Goal: Task Accomplishment & Management: Manage account settings

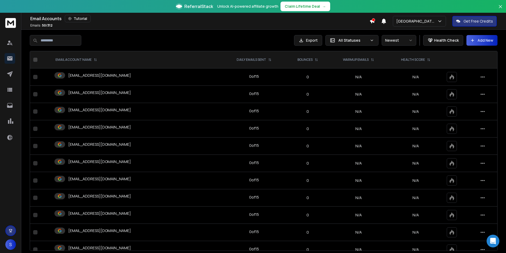
click at [68, 41] on input at bounding box center [56, 40] width 52 height 11
paste input "**********"
type input "**********"
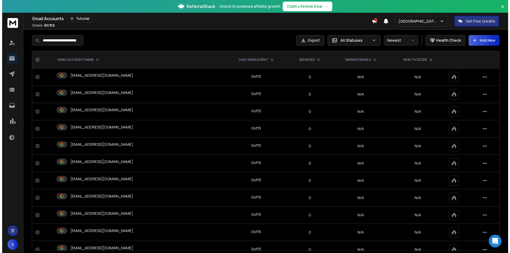
scroll to position [0, 7]
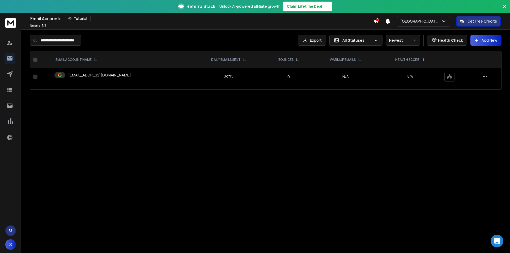
click at [71, 42] on input "**********" at bounding box center [56, 40] width 52 height 11
paste input
type input "**********"
click at [75, 42] on input "**********" at bounding box center [56, 40] width 52 height 11
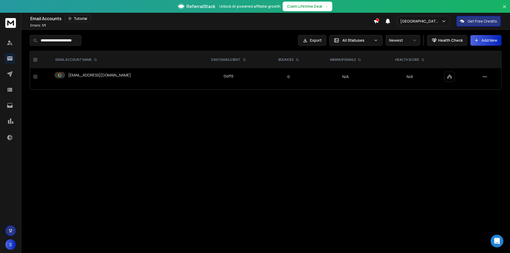
paste input "**"
type input "**********"
click at [67, 41] on input "**********" at bounding box center [56, 40] width 52 height 11
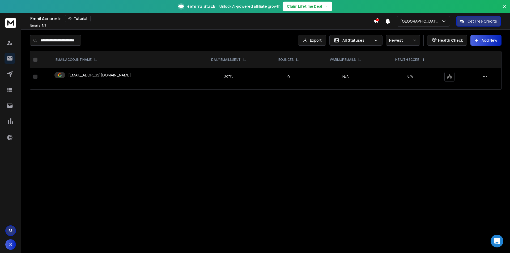
click at [67, 41] on input "**********" at bounding box center [56, 40] width 52 height 11
paste input "**********"
type input "**********"
click at [56, 40] on input "**********" at bounding box center [56, 40] width 52 height 11
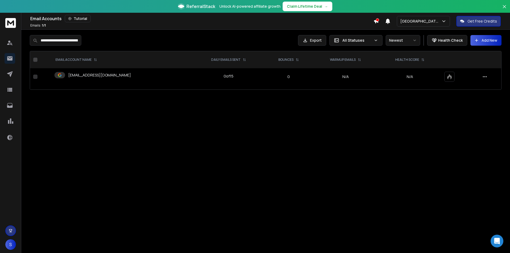
click at [56, 40] on input "**********" at bounding box center [56, 40] width 52 height 11
paste input "**********"
type input "**********"
click at [61, 41] on input "**********" at bounding box center [56, 40] width 52 height 11
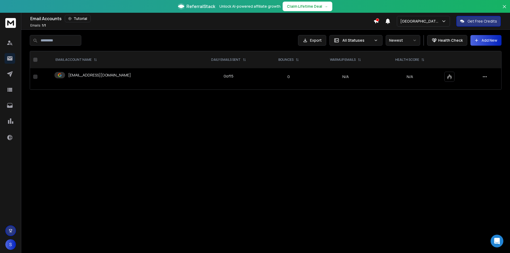
paste input "**********"
type input "**********"
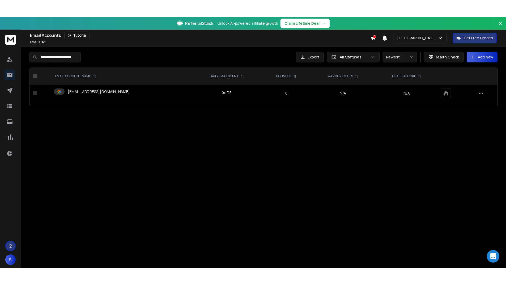
scroll to position [0, 3]
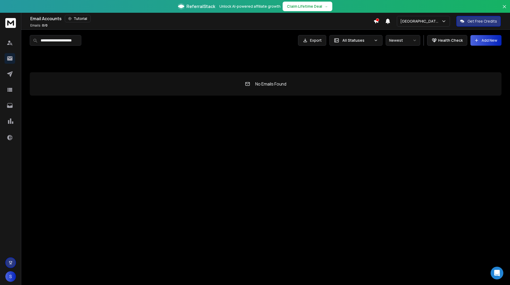
click at [481, 39] on button "Add New" at bounding box center [486, 40] width 31 height 11
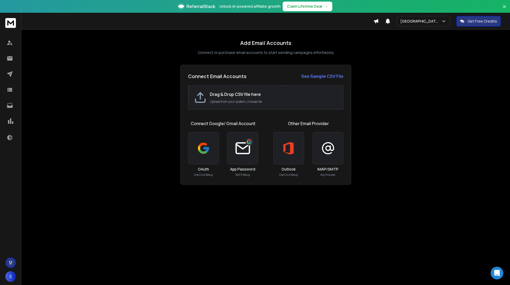
click at [197, 148] on icon at bounding box center [203, 148] width 13 height 16
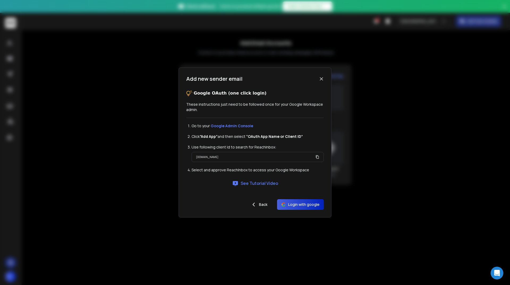
click at [303, 189] on div "Google OAuth (one click login) These instructions just need to be followed once…" at bounding box center [255, 150] width 138 height 120
click at [172, 253] on div "Add new sender email Google OAuth (one click login) These instructions just nee…" at bounding box center [255, 142] width 510 height 285
click at [89, 3] on div "Add new sender email Google OAuth (one click login) These instructions just nee…" at bounding box center [255, 142] width 510 height 285
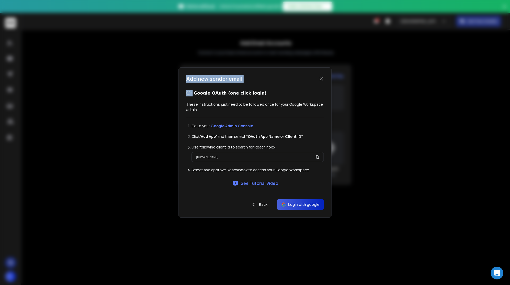
click at [322, 79] on icon at bounding box center [321, 79] width 5 height 5
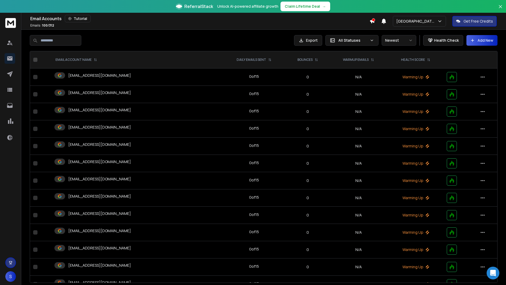
click at [481, 40] on button "Add New" at bounding box center [482, 40] width 31 height 11
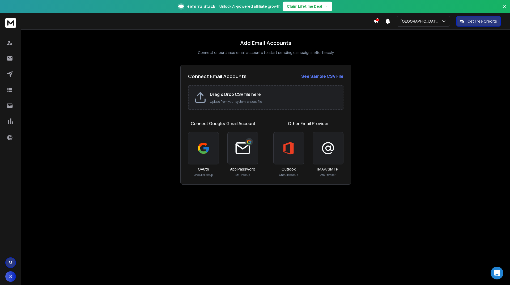
click at [206, 149] on icon at bounding box center [207, 149] width 6 height 5
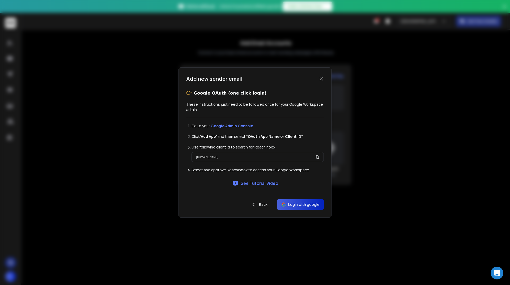
click at [305, 205] on button "Login with google" at bounding box center [300, 204] width 47 height 11
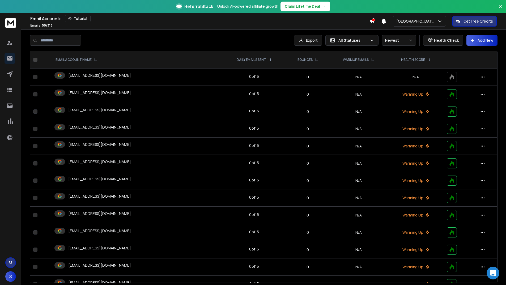
click at [481, 40] on button "Add New" at bounding box center [482, 40] width 31 height 11
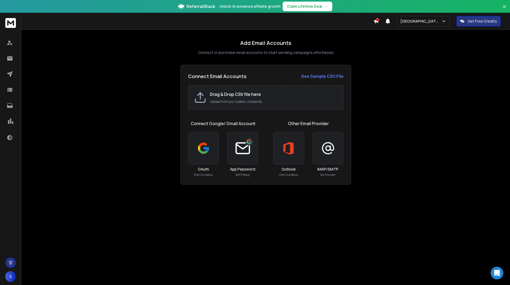
click at [206, 149] on icon at bounding box center [207, 149] width 6 height 5
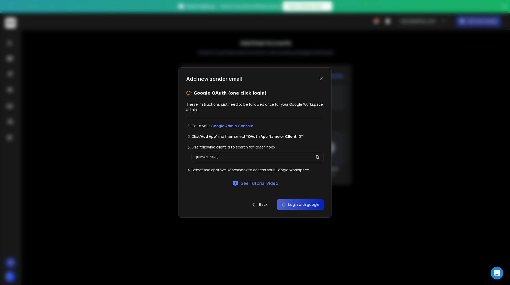
click at [305, 205] on button "Login with google" at bounding box center [300, 204] width 47 height 11
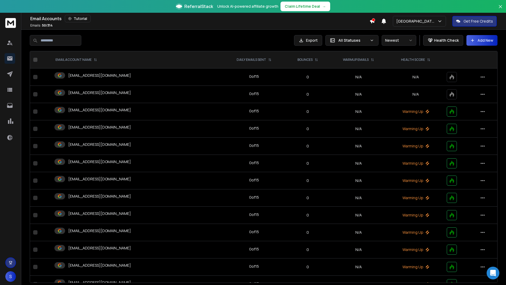
click at [476, 39] on button "Add New" at bounding box center [482, 40] width 31 height 11
click at [477, 40] on button "Add New" at bounding box center [482, 40] width 31 height 11
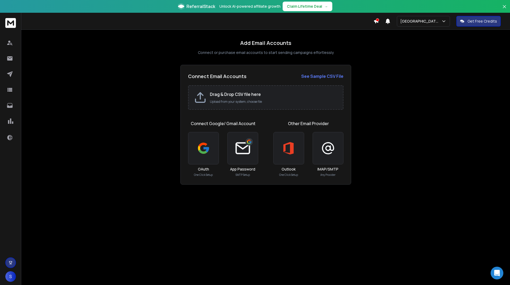
click at [203, 147] on icon at bounding box center [203, 148] width 13 height 16
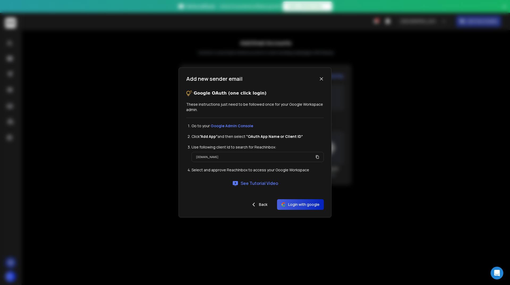
click at [307, 204] on button "Login with google" at bounding box center [300, 204] width 47 height 11
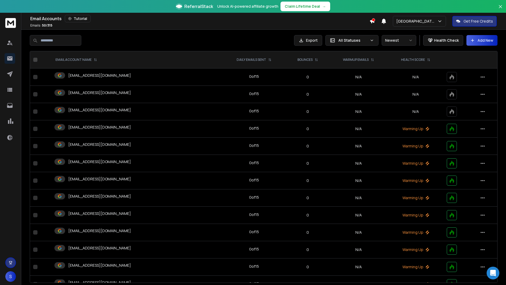
click at [481, 39] on button "Add New" at bounding box center [482, 40] width 31 height 11
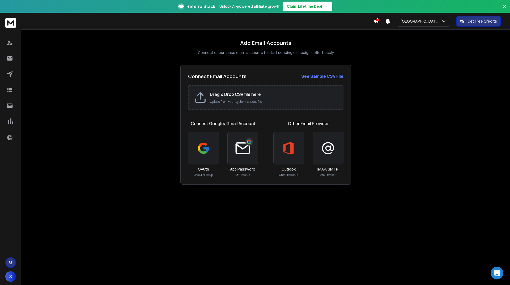
click at [208, 146] on icon at bounding box center [203, 148] width 13 height 16
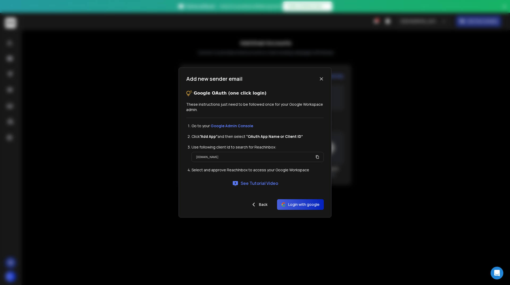
click at [296, 203] on button "Login with google" at bounding box center [300, 204] width 47 height 11
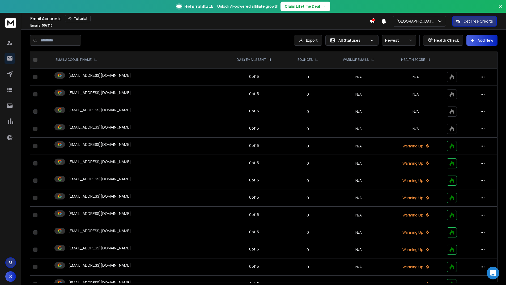
click at [481, 39] on button "Add New" at bounding box center [482, 40] width 31 height 11
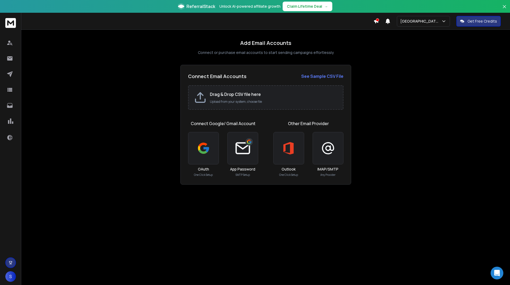
click at [208, 146] on icon at bounding box center [203, 148] width 13 height 16
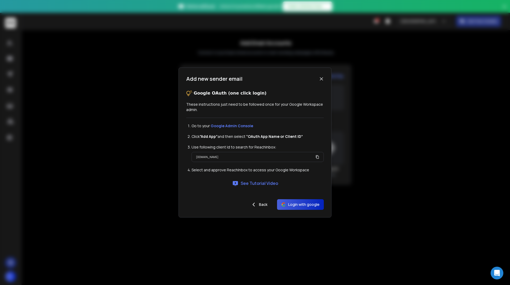
click at [296, 203] on button "Login with google" at bounding box center [300, 204] width 47 height 11
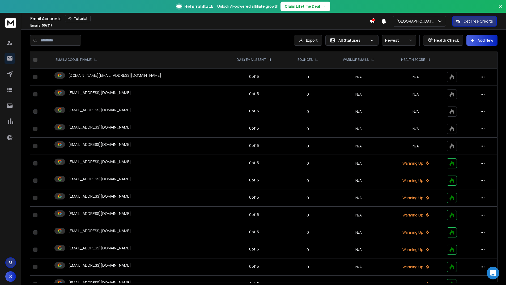
click at [481, 39] on button "Add New" at bounding box center [482, 40] width 31 height 11
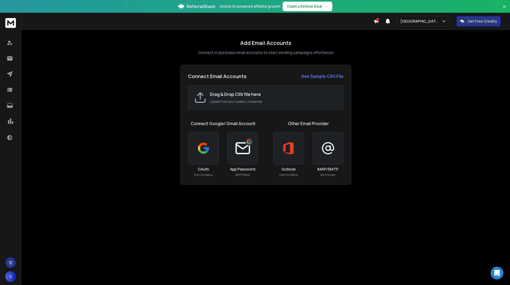
click at [208, 146] on icon at bounding box center [203, 148] width 13 height 16
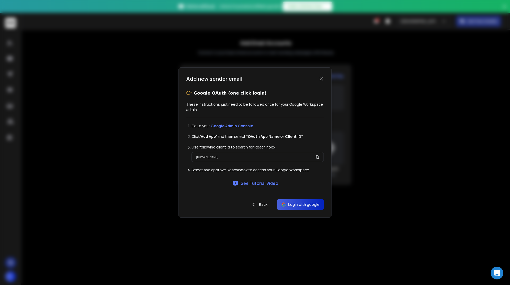
click at [296, 203] on button "Login with google" at bounding box center [300, 204] width 47 height 11
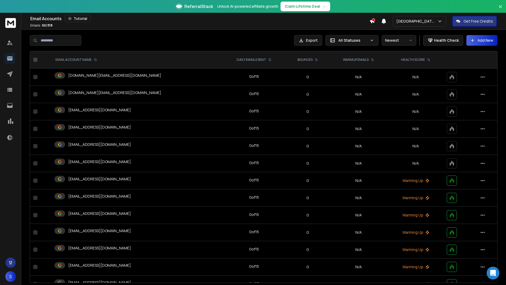
click at [481, 39] on button "Add New" at bounding box center [482, 40] width 31 height 11
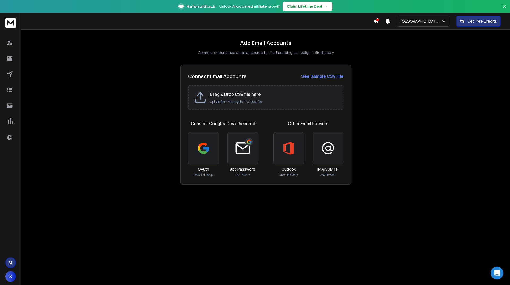
click at [208, 146] on icon at bounding box center [203, 148] width 13 height 16
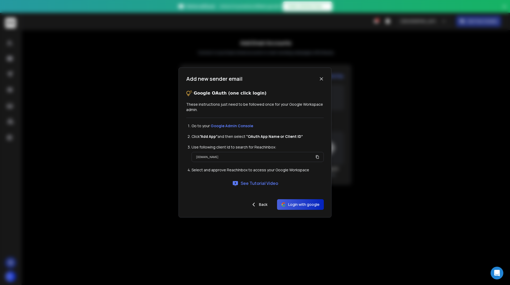
click at [296, 203] on button "Login with google" at bounding box center [300, 204] width 47 height 11
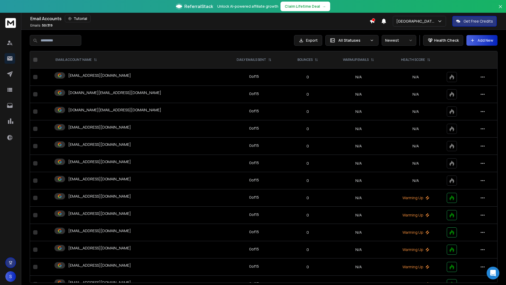
click at [481, 39] on button "Add New" at bounding box center [482, 40] width 31 height 11
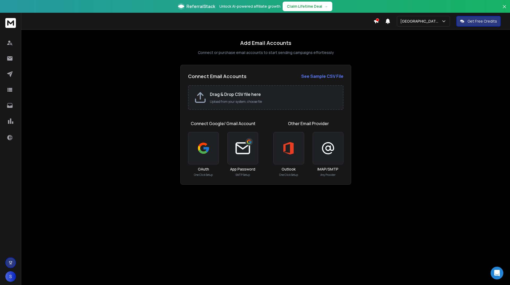
click at [208, 146] on icon at bounding box center [203, 148] width 13 height 16
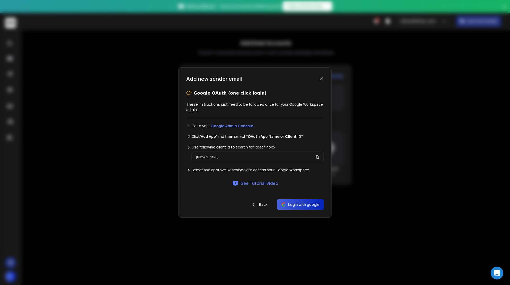
click at [296, 203] on button "Login with google" at bounding box center [300, 204] width 47 height 11
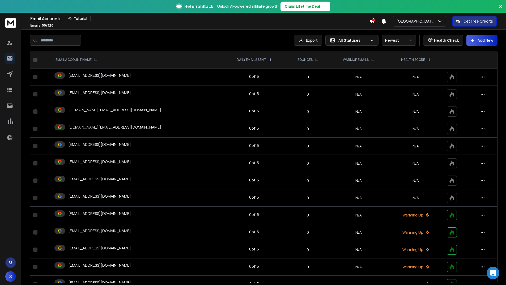
click at [481, 39] on button "Add New" at bounding box center [482, 40] width 31 height 11
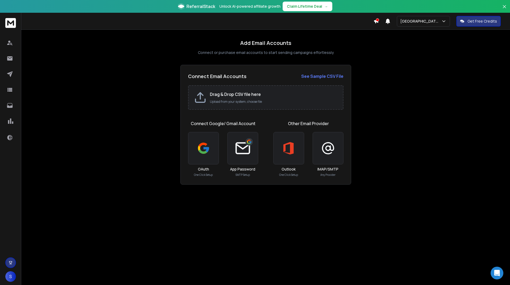
click at [208, 146] on icon at bounding box center [203, 148] width 13 height 16
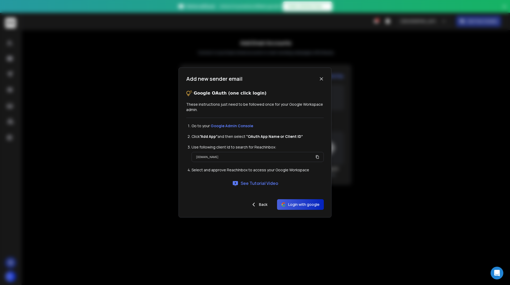
click at [296, 203] on button "Login with google" at bounding box center [300, 204] width 47 height 11
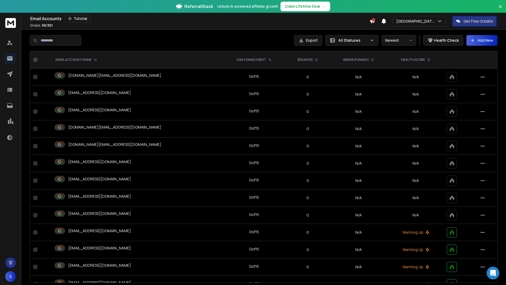
click at [481, 39] on button "Add New" at bounding box center [482, 40] width 31 height 11
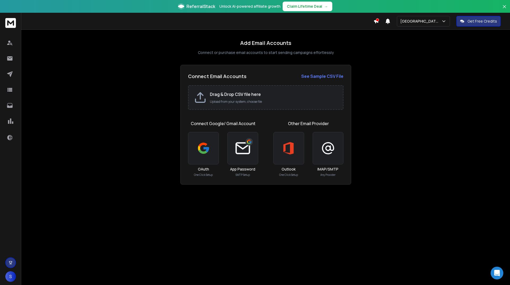
click at [208, 146] on icon at bounding box center [203, 148] width 13 height 16
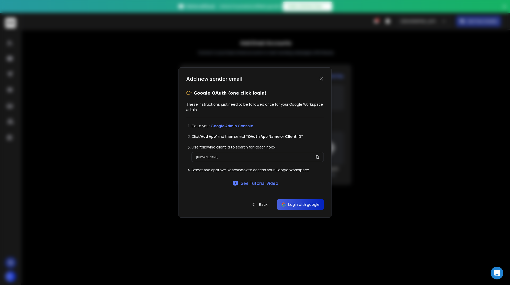
click at [296, 203] on button "Login with google" at bounding box center [300, 204] width 47 height 11
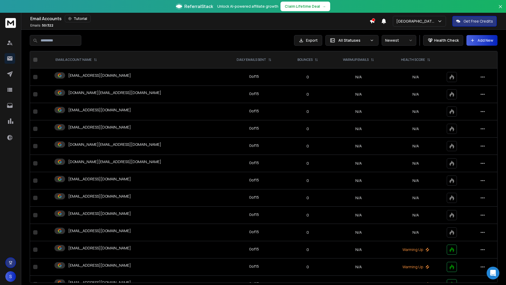
click at [481, 39] on button "Add New" at bounding box center [482, 40] width 31 height 11
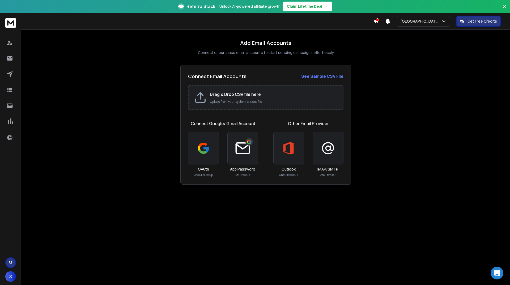
click at [208, 146] on icon at bounding box center [203, 148] width 13 height 16
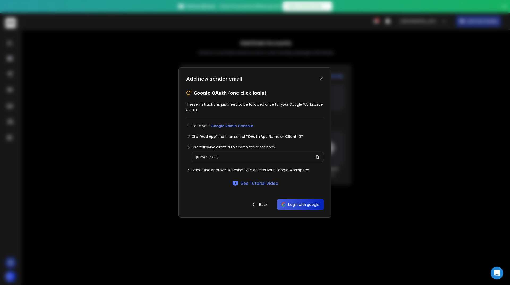
click at [296, 203] on button "Login with google" at bounding box center [300, 204] width 47 height 11
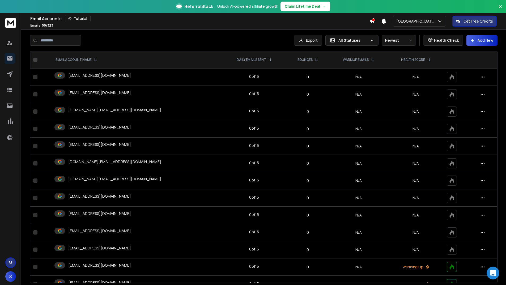
click at [481, 39] on button "Add New" at bounding box center [482, 40] width 31 height 11
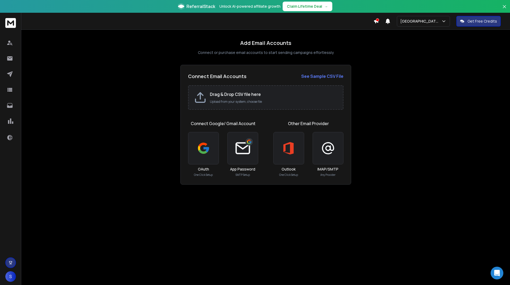
click at [208, 146] on icon at bounding box center [203, 148] width 13 height 16
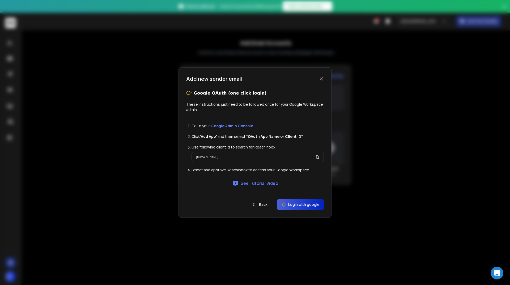
click at [296, 203] on button "Login with google" at bounding box center [300, 204] width 47 height 11
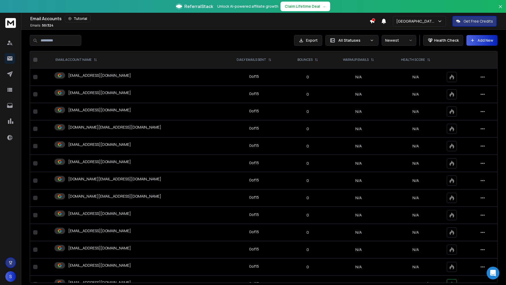
click at [481, 39] on button "Add New" at bounding box center [482, 40] width 31 height 11
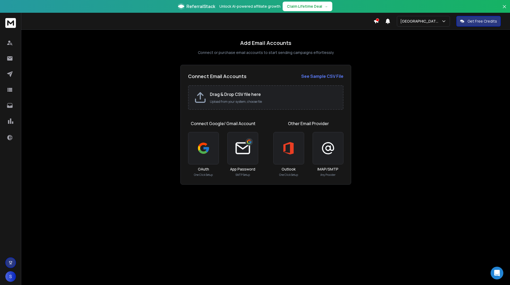
click at [208, 146] on icon at bounding box center [203, 148] width 13 height 16
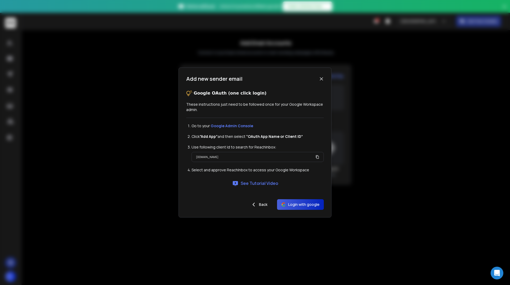
click at [296, 203] on button "Login with google" at bounding box center [300, 204] width 47 height 11
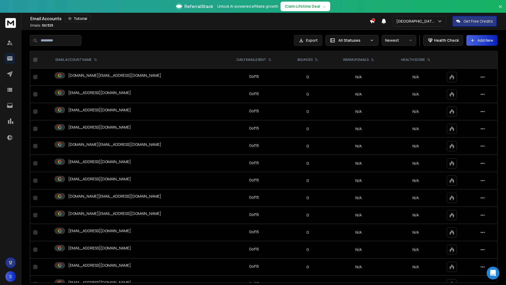
click at [481, 39] on button "Add New" at bounding box center [482, 40] width 31 height 11
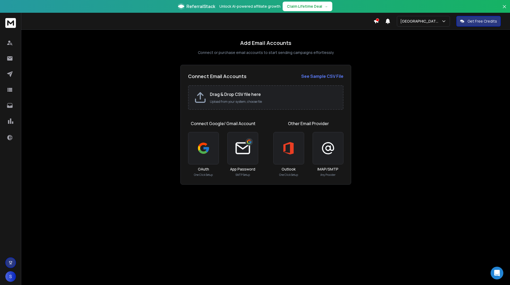
click at [208, 146] on icon at bounding box center [203, 148] width 13 height 16
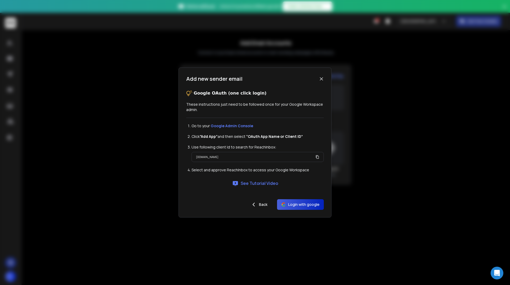
click at [296, 203] on button "Login with google" at bounding box center [300, 204] width 47 height 11
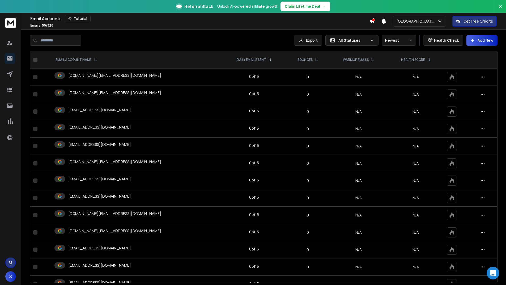
click at [481, 39] on button "Add New" at bounding box center [482, 40] width 31 height 11
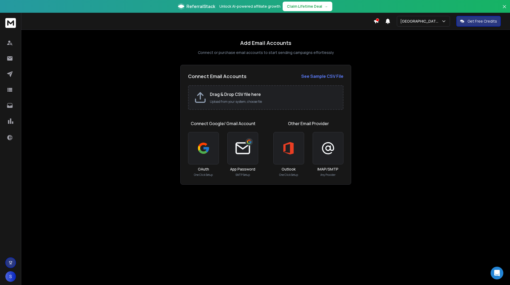
click at [208, 146] on icon at bounding box center [203, 148] width 13 height 16
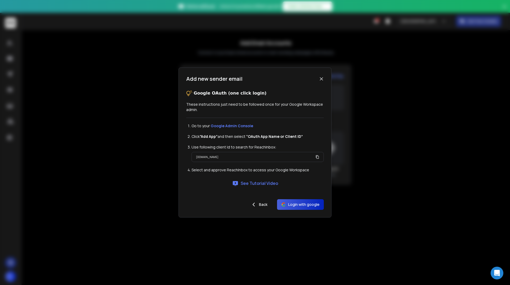
click at [296, 203] on button "Login with google" at bounding box center [300, 204] width 47 height 11
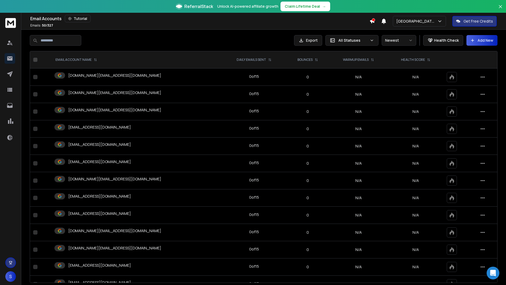
click at [481, 39] on button "Add New" at bounding box center [482, 40] width 31 height 11
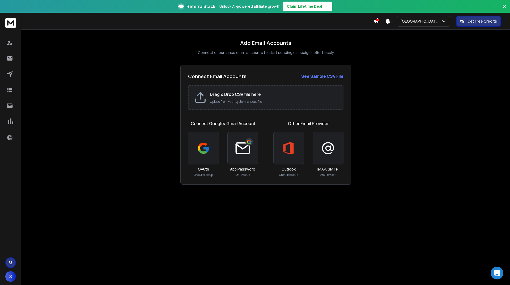
click at [208, 146] on icon at bounding box center [203, 148] width 13 height 16
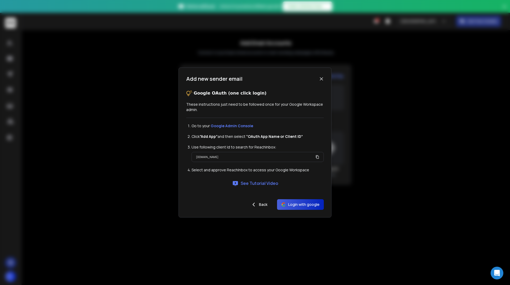
click at [296, 203] on button "Login with google" at bounding box center [300, 204] width 47 height 11
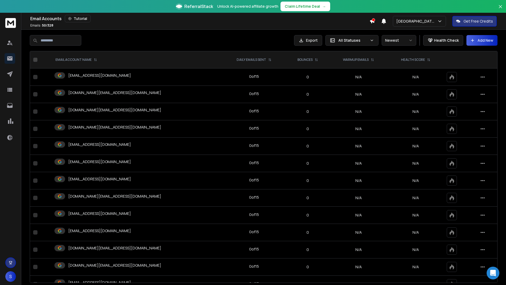
click at [481, 39] on button "Add New" at bounding box center [482, 40] width 31 height 11
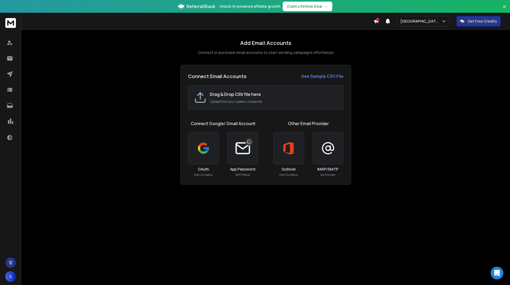
click at [208, 146] on icon at bounding box center [203, 148] width 13 height 16
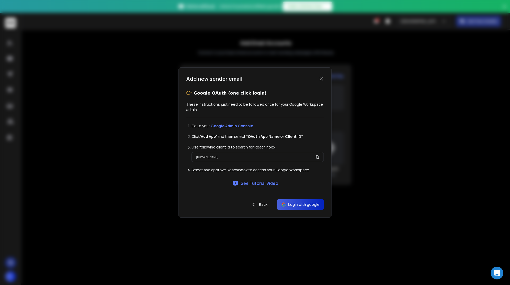
click at [296, 203] on button "Login with google" at bounding box center [300, 204] width 47 height 11
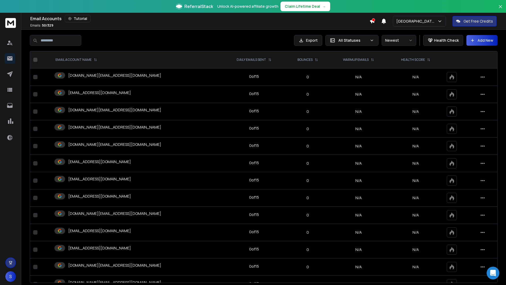
click at [481, 39] on button "Add New" at bounding box center [482, 40] width 31 height 11
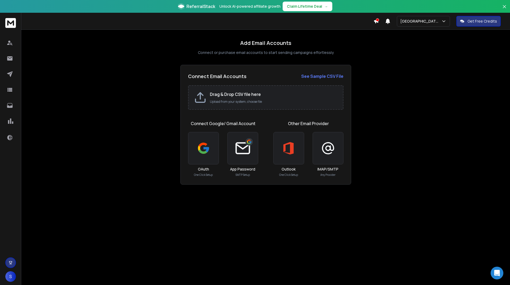
click at [208, 146] on icon at bounding box center [203, 148] width 13 height 16
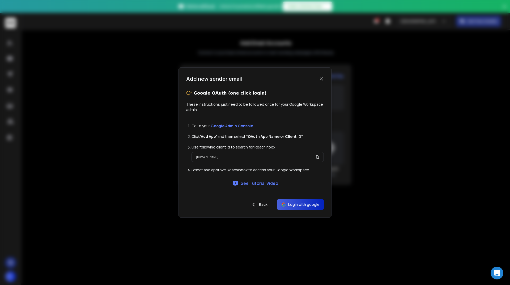
click at [296, 203] on button "Login with google" at bounding box center [300, 204] width 47 height 11
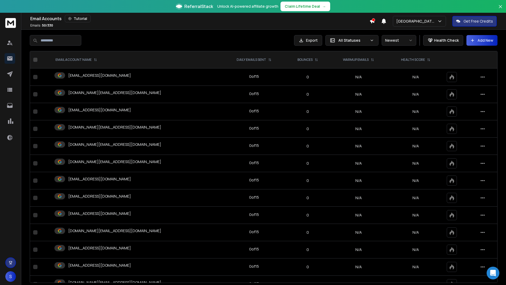
click at [481, 39] on button "Add New" at bounding box center [482, 40] width 31 height 11
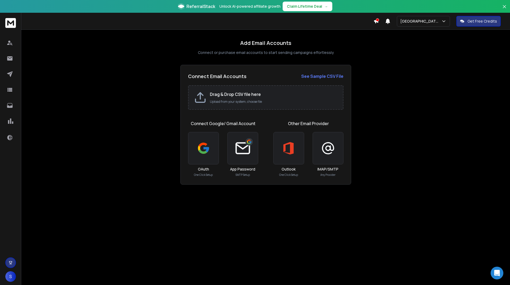
click at [208, 146] on icon at bounding box center [203, 148] width 13 height 16
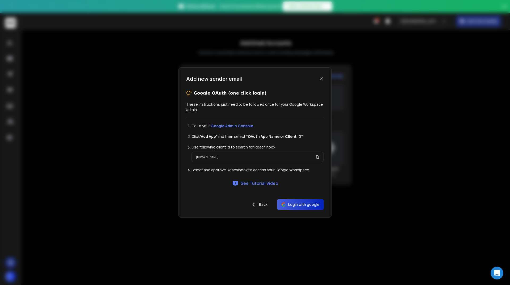
click at [296, 203] on button "Login with google" at bounding box center [300, 204] width 47 height 11
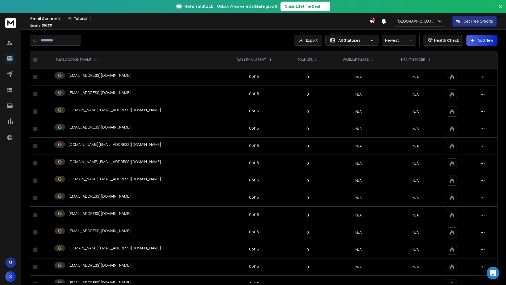
click at [481, 39] on button "Add New" at bounding box center [482, 40] width 31 height 11
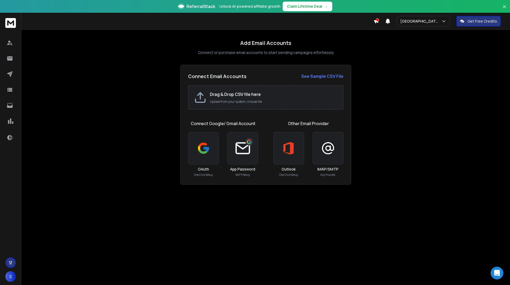
click at [208, 146] on icon at bounding box center [203, 148] width 13 height 16
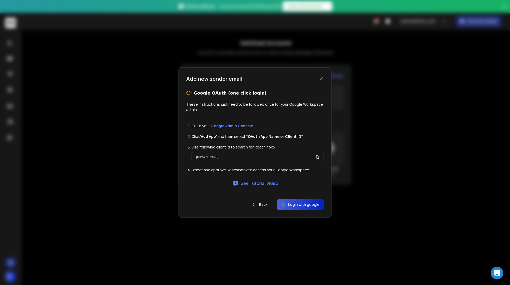
click at [296, 203] on button "Login with google" at bounding box center [300, 204] width 47 height 11
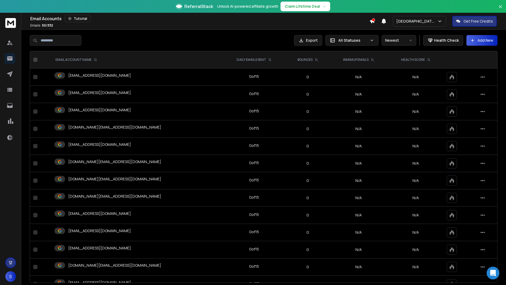
click at [481, 39] on button "Add New" at bounding box center [482, 40] width 31 height 11
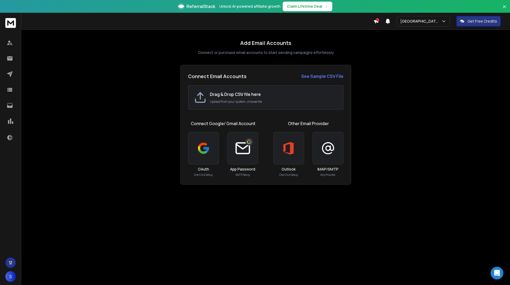
click at [208, 146] on icon at bounding box center [203, 148] width 13 height 16
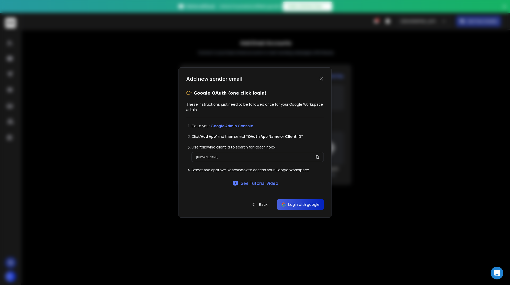
click at [296, 203] on button "Login with google" at bounding box center [300, 204] width 47 height 11
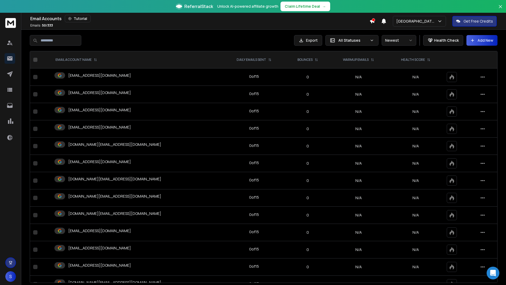
click at [481, 39] on button "Add New" at bounding box center [482, 40] width 31 height 11
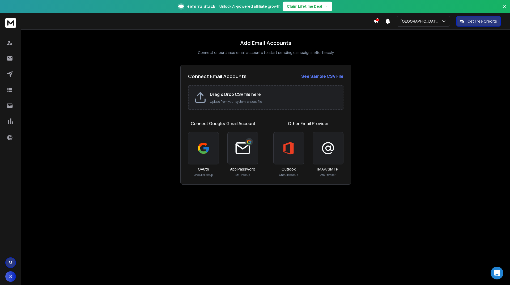
click at [208, 146] on icon at bounding box center [203, 148] width 13 height 16
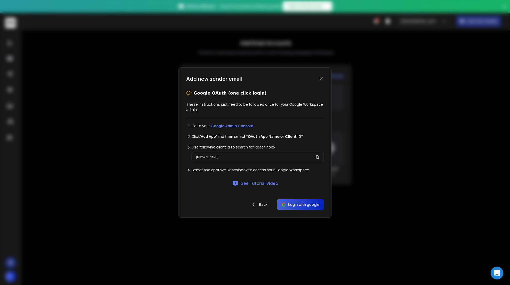
click at [296, 203] on button "Login with google" at bounding box center [300, 204] width 47 height 11
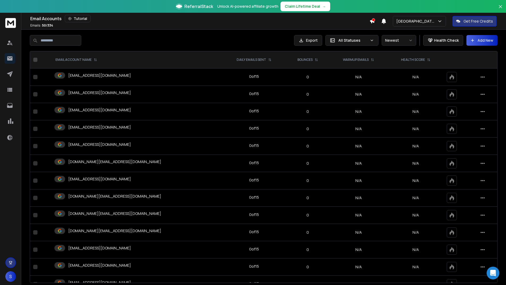
click at [481, 39] on button "Add New" at bounding box center [482, 40] width 31 height 11
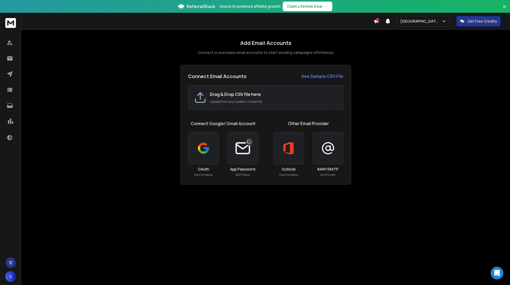
click at [208, 146] on icon at bounding box center [203, 148] width 13 height 16
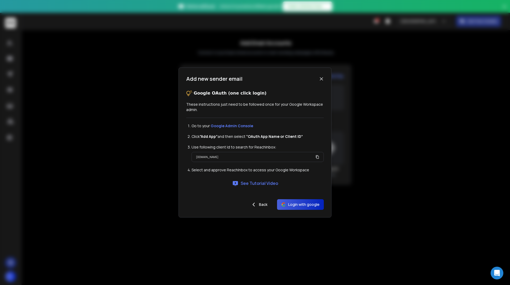
click at [296, 203] on button "Login with google" at bounding box center [300, 204] width 47 height 11
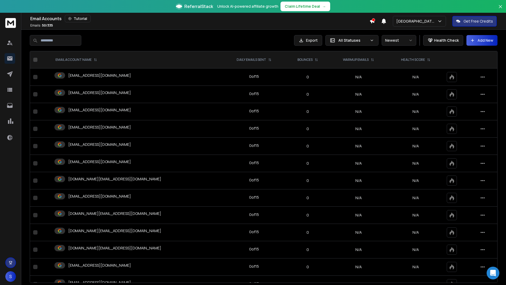
click at [481, 39] on button "Add New" at bounding box center [482, 40] width 31 height 11
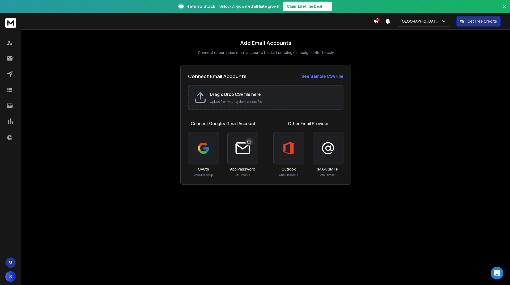
click at [208, 146] on icon at bounding box center [203, 148] width 13 height 16
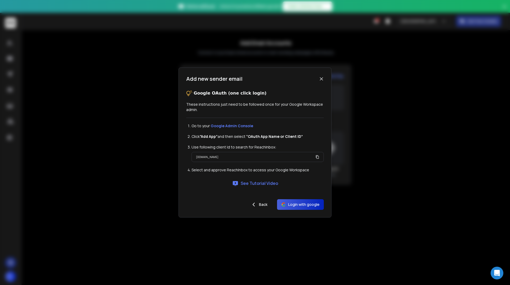
click at [296, 203] on button "Login with google" at bounding box center [300, 204] width 47 height 11
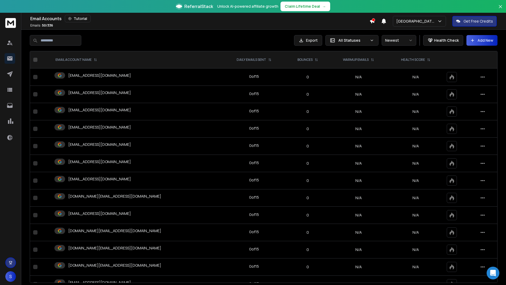
click at [481, 39] on button "Add New" at bounding box center [482, 40] width 31 height 11
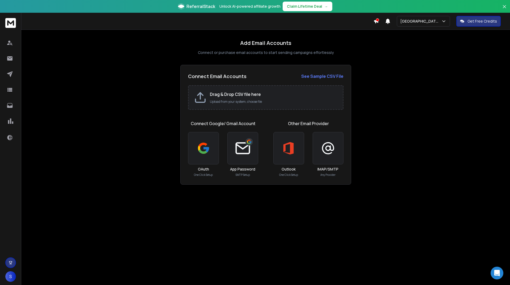
click at [208, 146] on icon at bounding box center [203, 148] width 13 height 16
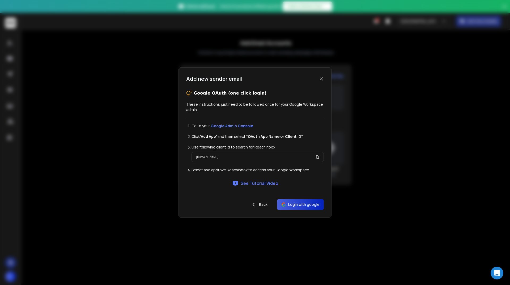
click at [296, 203] on button "Login with google" at bounding box center [300, 204] width 47 height 11
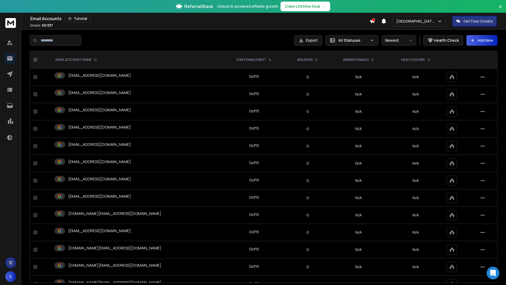
click at [481, 39] on button "Add New" at bounding box center [482, 40] width 31 height 11
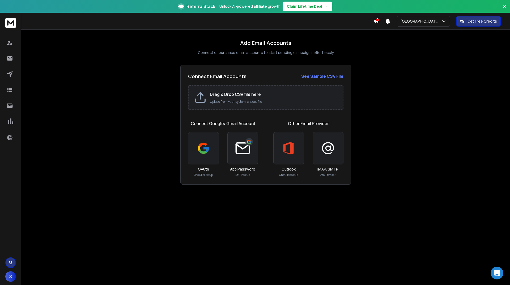
click at [208, 146] on icon at bounding box center [203, 148] width 13 height 16
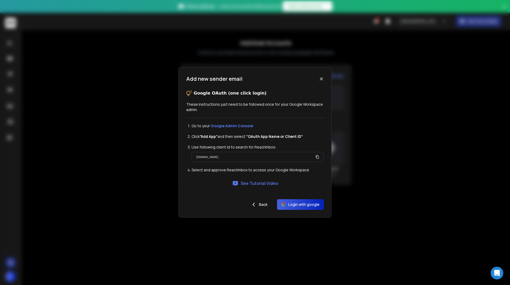
click at [296, 203] on button "Login with google" at bounding box center [300, 204] width 47 height 11
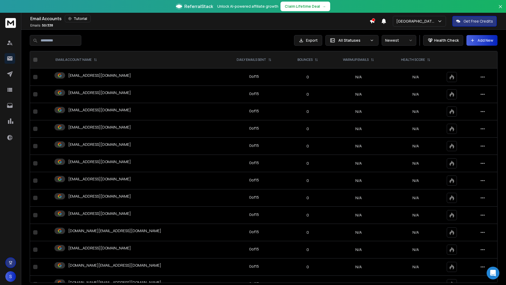
click at [481, 39] on button "Add New" at bounding box center [482, 40] width 31 height 11
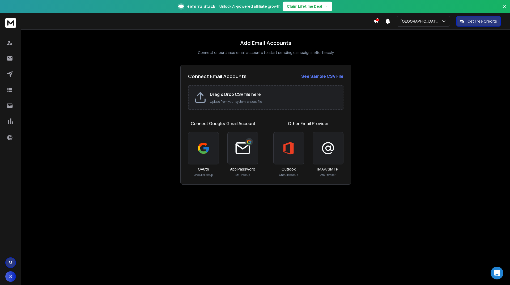
click at [208, 146] on icon at bounding box center [203, 148] width 13 height 16
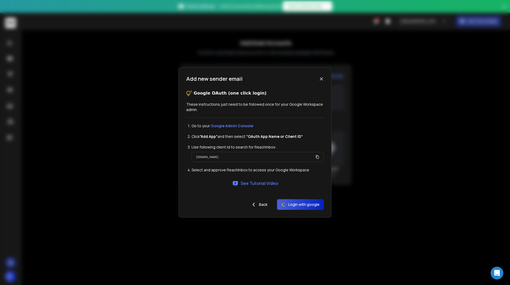
click at [296, 203] on button "Login with google" at bounding box center [300, 204] width 47 height 11
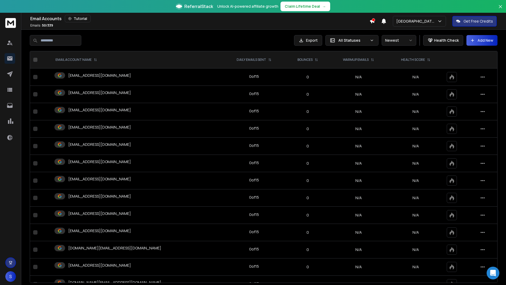
click at [482, 41] on button "Add New" at bounding box center [482, 40] width 31 height 11
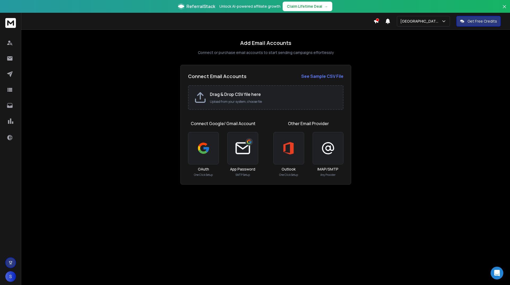
click at [208, 148] on icon at bounding box center [207, 149] width 6 height 5
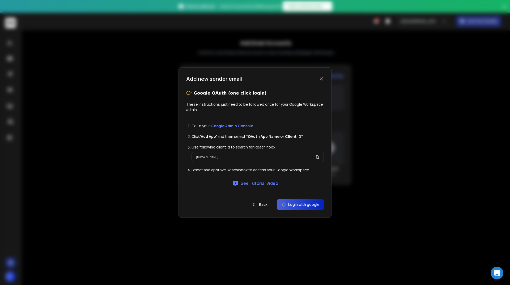
click at [303, 203] on button "Login with google" at bounding box center [300, 204] width 47 height 11
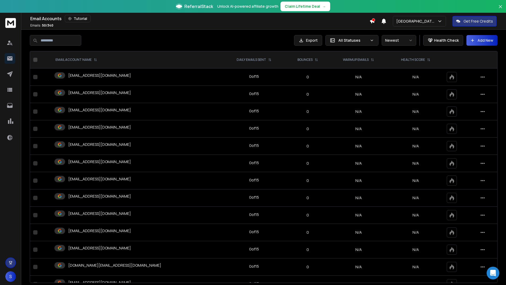
click at [482, 41] on button "Add New" at bounding box center [482, 40] width 31 height 11
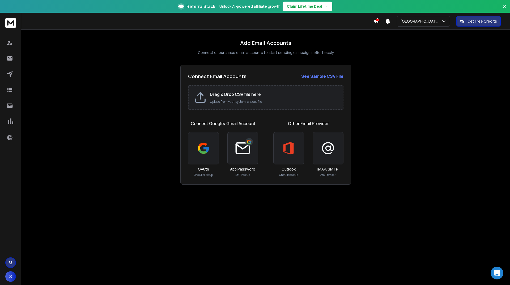
click at [208, 148] on icon at bounding box center [207, 149] width 6 height 5
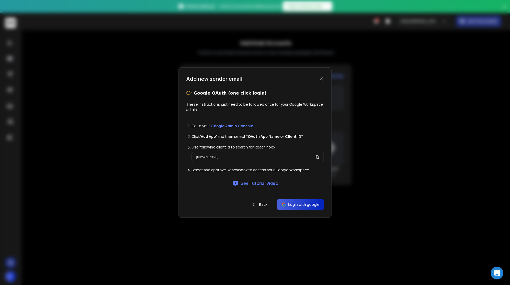
click at [303, 203] on button "Login with google" at bounding box center [300, 204] width 47 height 11
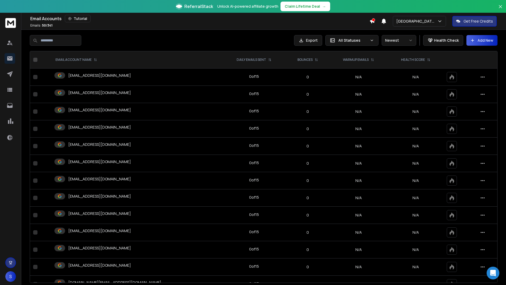
click at [482, 41] on button "Add New" at bounding box center [482, 40] width 31 height 11
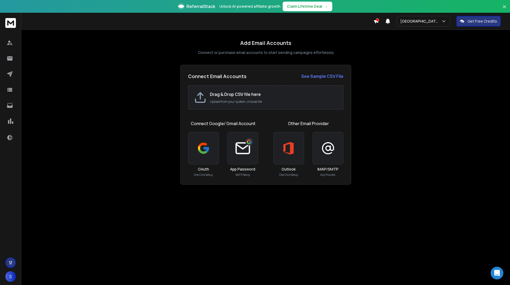
click at [208, 148] on icon at bounding box center [207, 149] width 6 height 5
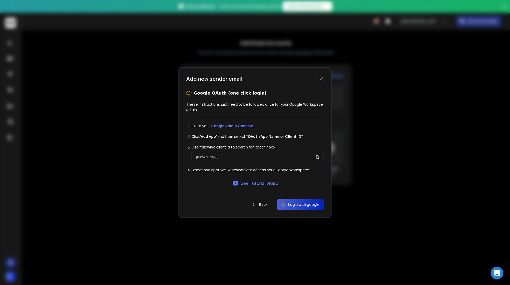
click at [303, 203] on button "Login with google" at bounding box center [300, 204] width 47 height 11
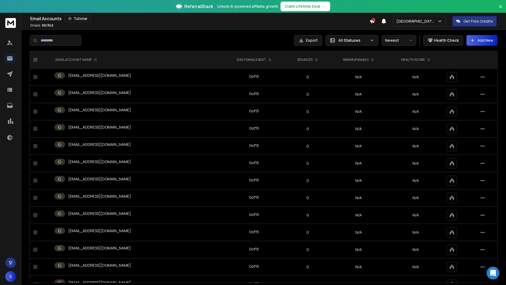
click at [482, 41] on button "Add New" at bounding box center [482, 40] width 31 height 11
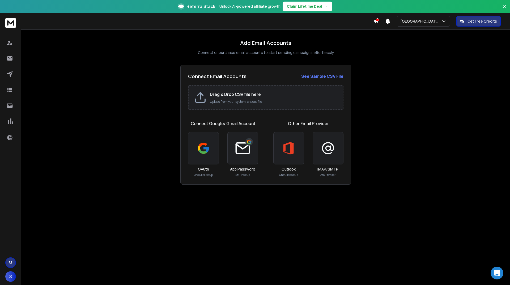
click at [208, 148] on icon at bounding box center [207, 149] width 6 height 5
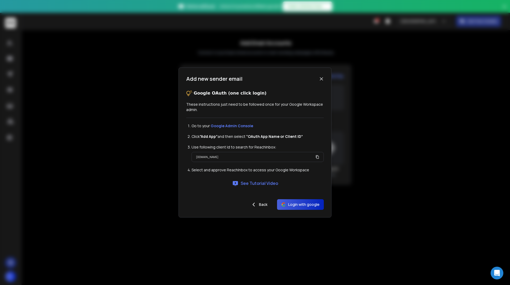
click at [303, 203] on button "Login with google" at bounding box center [300, 204] width 47 height 11
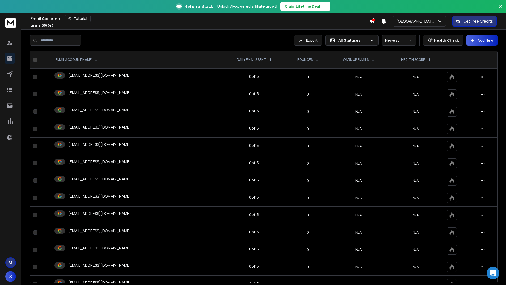
click at [482, 41] on button "Add New" at bounding box center [482, 40] width 31 height 11
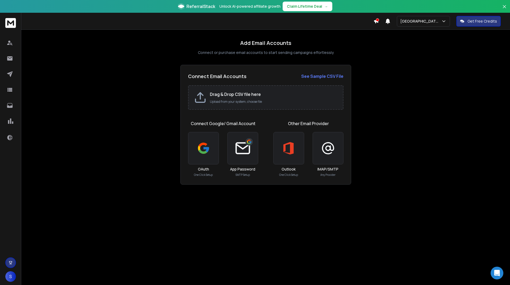
click at [208, 148] on icon at bounding box center [207, 149] width 6 height 5
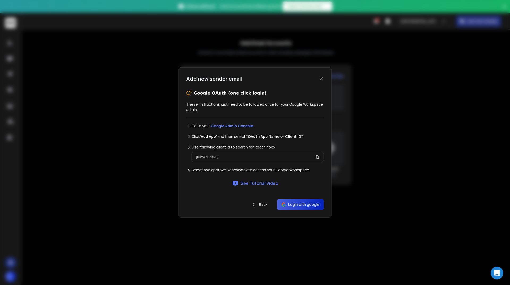
click at [303, 203] on button "Login with google" at bounding box center [300, 204] width 47 height 11
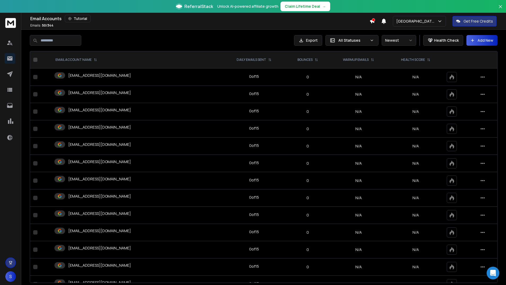
click at [482, 41] on button "Add New" at bounding box center [482, 40] width 31 height 11
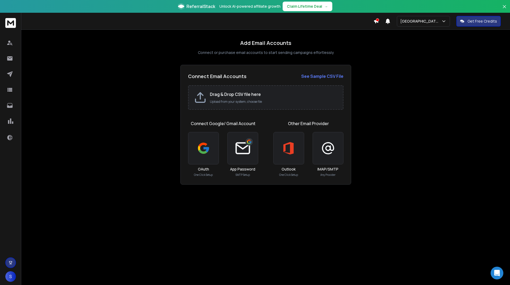
click at [208, 148] on icon at bounding box center [207, 149] width 6 height 5
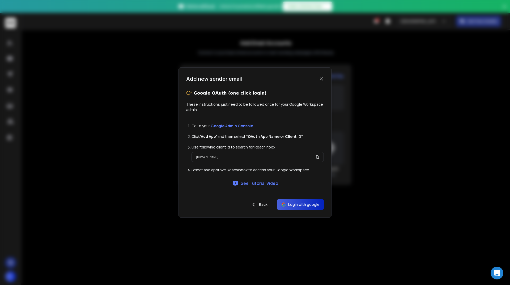
click at [303, 203] on button "Login with google" at bounding box center [300, 204] width 47 height 11
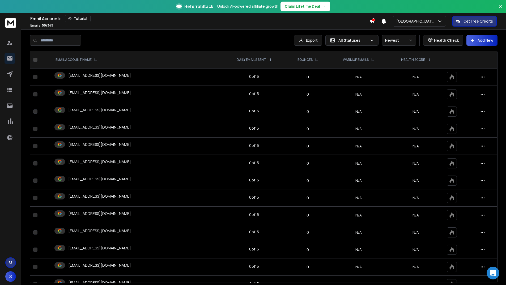
click at [482, 41] on button "Add New" at bounding box center [482, 40] width 31 height 11
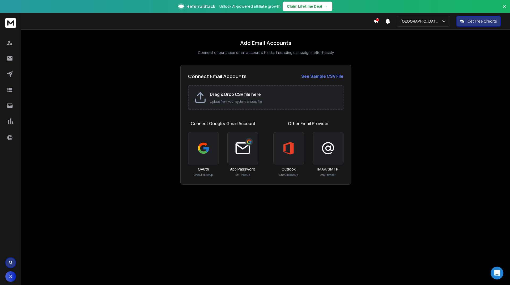
click at [208, 148] on icon at bounding box center [207, 149] width 6 height 5
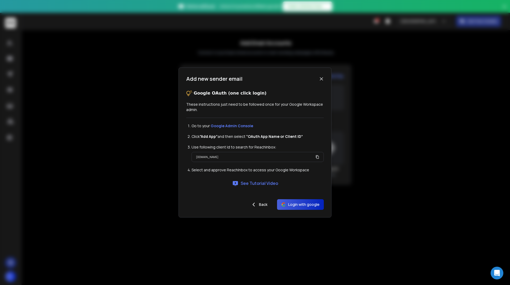
click at [303, 203] on button "Login with google" at bounding box center [300, 204] width 47 height 11
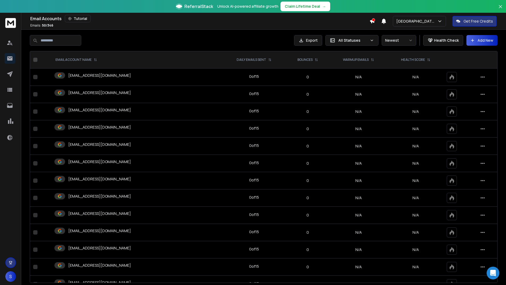
click at [482, 41] on button "Add New" at bounding box center [482, 40] width 31 height 11
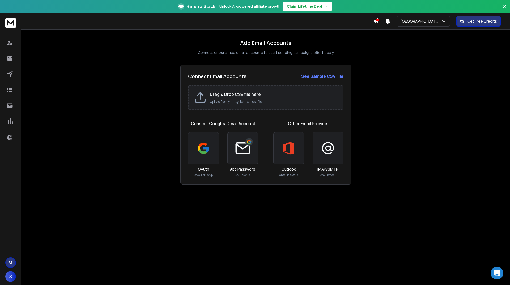
click at [208, 148] on icon at bounding box center [207, 149] width 6 height 5
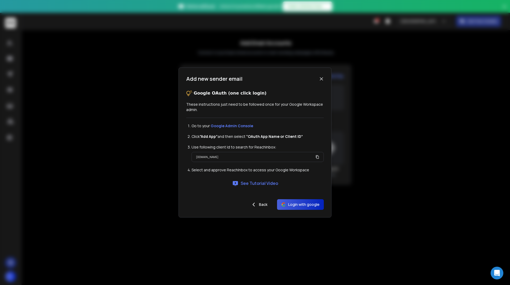
click at [303, 203] on button "Login with google" at bounding box center [300, 204] width 47 height 11
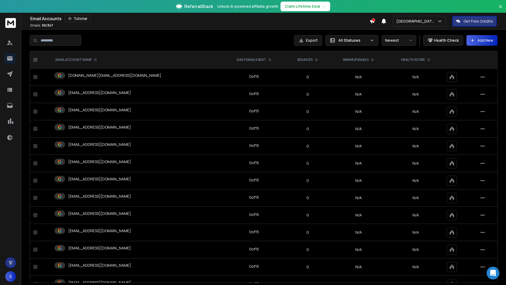
click at [482, 41] on button "Add New" at bounding box center [482, 40] width 31 height 11
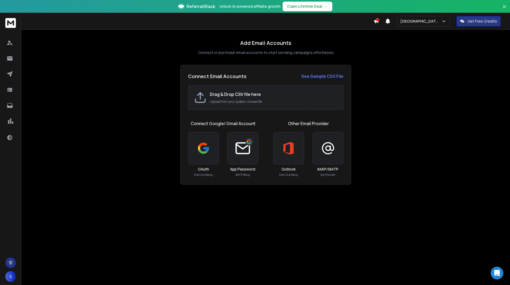
click at [208, 148] on icon at bounding box center [207, 149] width 6 height 5
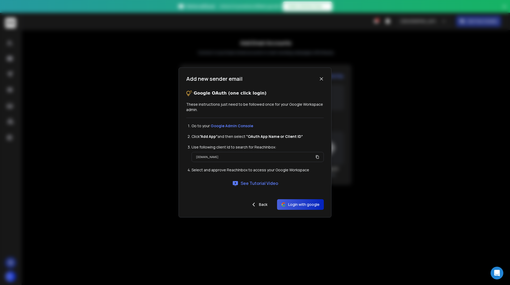
click at [303, 203] on button "Login with google" at bounding box center [300, 204] width 47 height 11
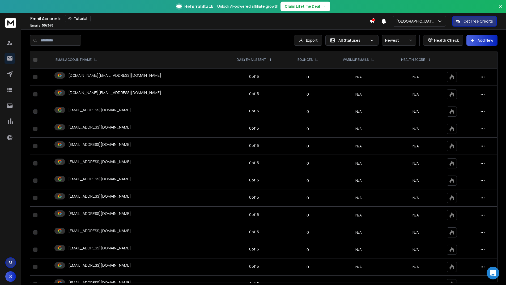
click at [482, 41] on button "Add New" at bounding box center [482, 40] width 31 height 11
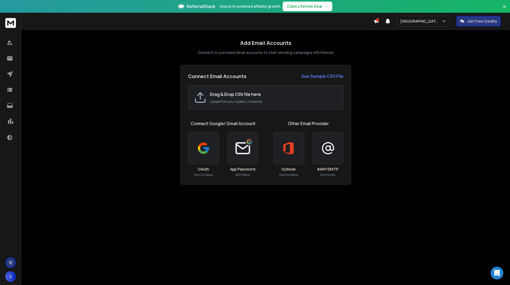
click at [208, 148] on icon at bounding box center [207, 149] width 6 height 5
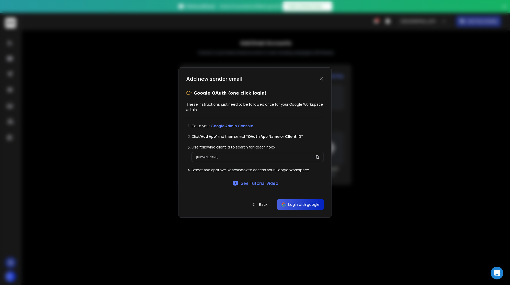
click at [303, 203] on button "Login with google" at bounding box center [300, 204] width 47 height 11
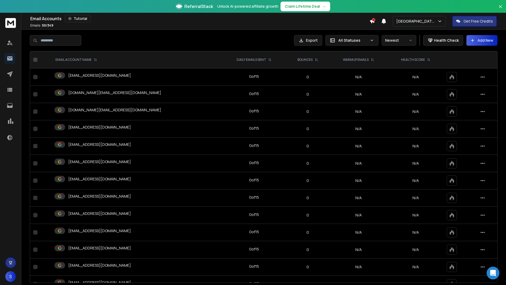
click at [482, 41] on button "Add New" at bounding box center [482, 40] width 31 height 11
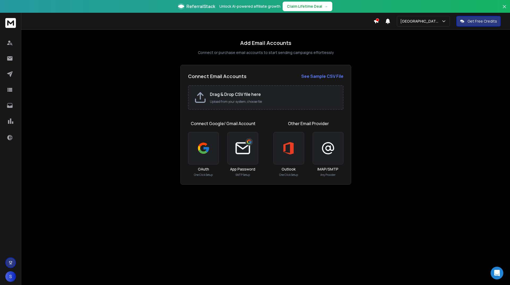
click at [208, 148] on icon at bounding box center [207, 149] width 6 height 5
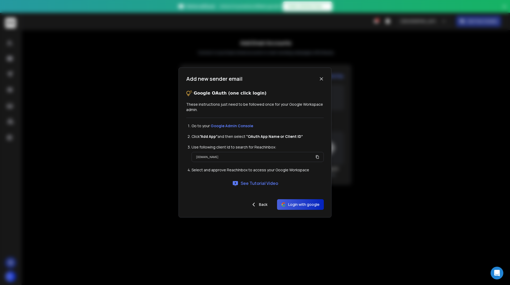
click at [303, 203] on button "Login with google" at bounding box center [300, 204] width 47 height 11
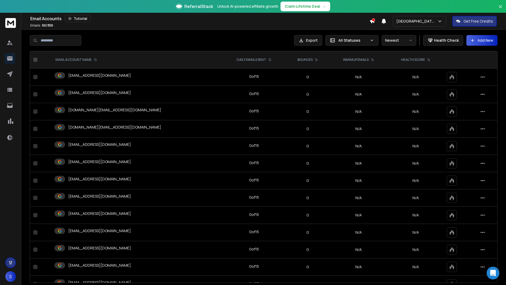
click at [482, 41] on button "Add New" at bounding box center [482, 40] width 31 height 11
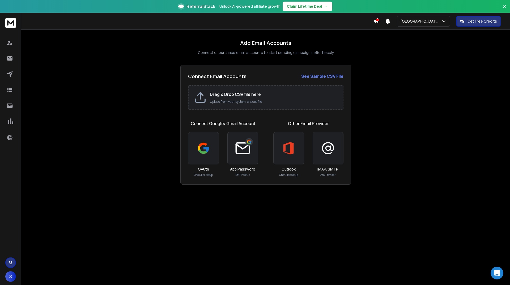
click at [208, 148] on icon at bounding box center [207, 149] width 6 height 5
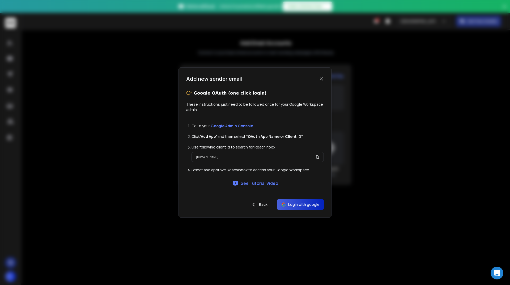
click at [303, 203] on button "Login with google" at bounding box center [300, 204] width 47 height 11
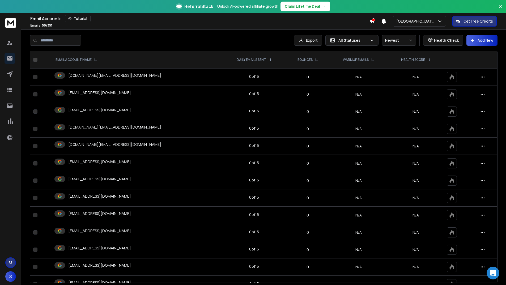
click at [485, 41] on button "Add New" at bounding box center [482, 40] width 31 height 11
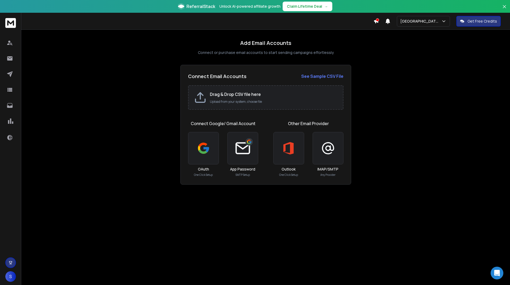
click at [200, 152] on icon at bounding box center [203, 151] width 9 height 5
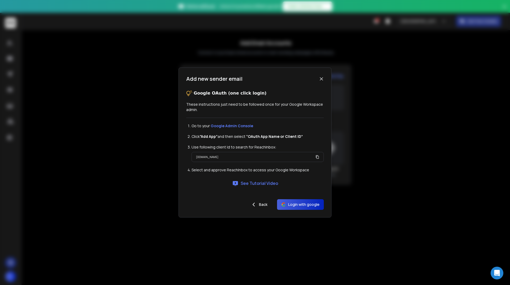
click at [307, 205] on button "Login with google" at bounding box center [300, 204] width 47 height 11
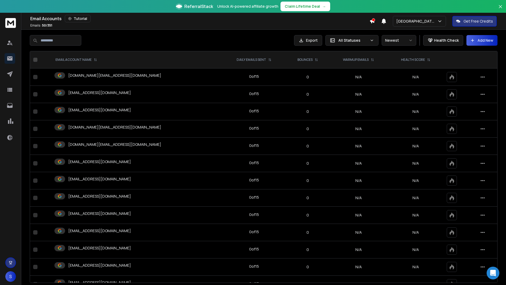
click at [70, 43] on input at bounding box center [56, 40] width 52 height 11
paste input "**********"
type input "**********"
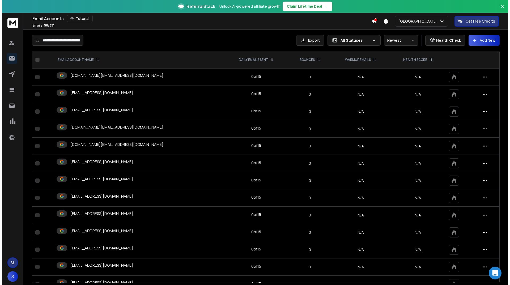
scroll to position [0, 31]
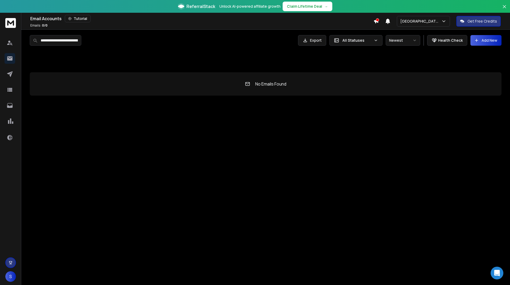
click at [71, 40] on input "**********" at bounding box center [56, 40] width 52 height 11
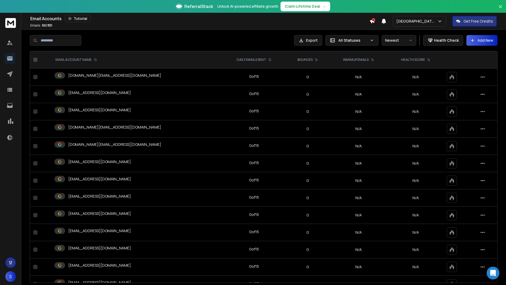
click at [482, 41] on button "Add New" at bounding box center [482, 40] width 31 height 11
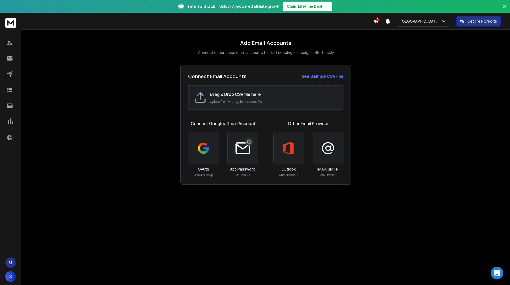
click at [206, 153] on icon at bounding box center [203, 151] width 9 height 5
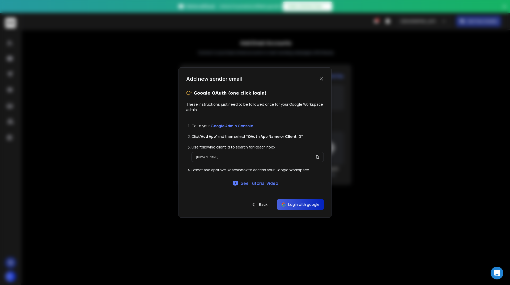
click at [308, 204] on button "Login with google" at bounding box center [300, 204] width 47 height 11
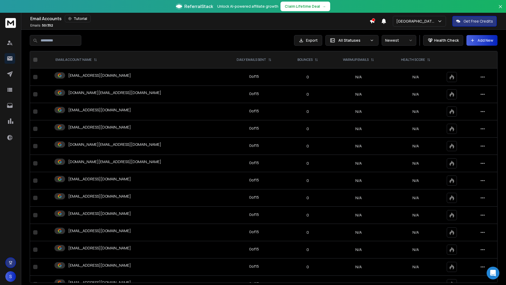
click at [479, 40] on button "Add New" at bounding box center [482, 40] width 31 height 11
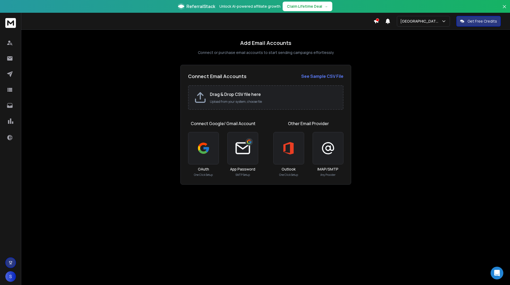
click at [204, 149] on icon at bounding box center [207, 149] width 6 height 5
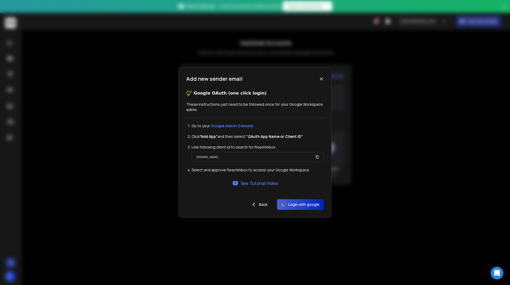
click at [306, 207] on button "Login with google" at bounding box center [300, 204] width 47 height 11
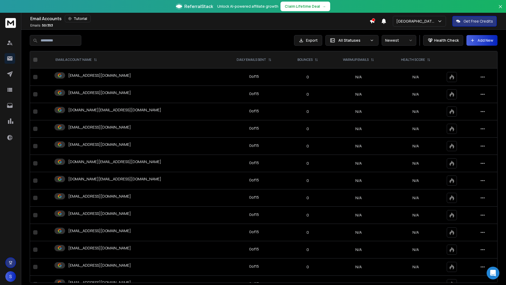
click at [479, 40] on button "Add New" at bounding box center [482, 40] width 31 height 11
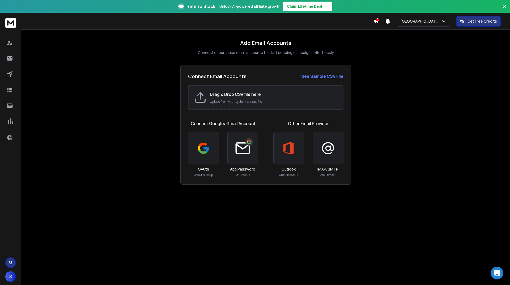
click at [204, 149] on icon at bounding box center [207, 149] width 6 height 5
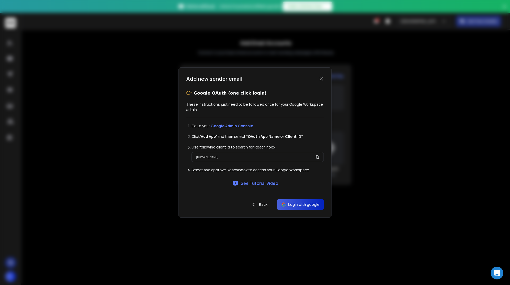
click at [306, 207] on button "Login with google" at bounding box center [300, 204] width 47 height 11
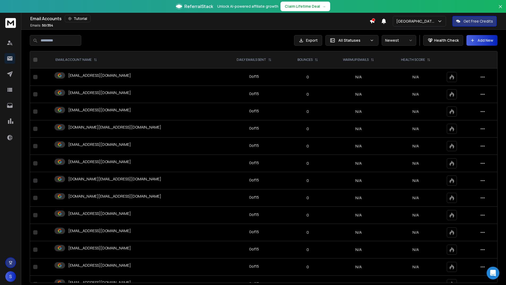
click at [479, 40] on button "Add New" at bounding box center [482, 40] width 31 height 11
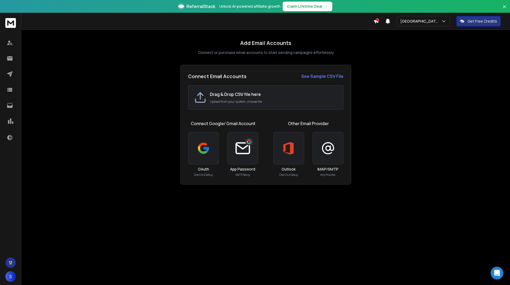
click at [204, 149] on icon at bounding box center [207, 149] width 6 height 5
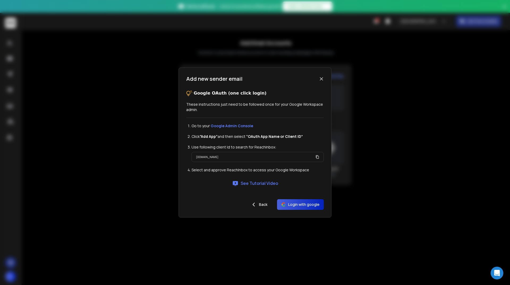
click at [306, 207] on button "Login with google" at bounding box center [300, 204] width 47 height 11
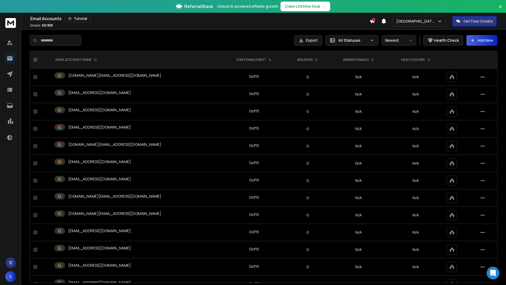
click at [479, 40] on button "Add New" at bounding box center [482, 40] width 31 height 11
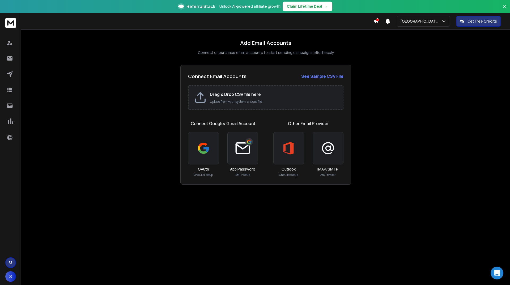
click at [204, 149] on icon at bounding box center [207, 149] width 6 height 5
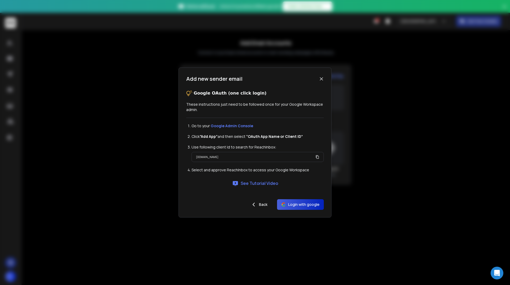
click at [306, 207] on button "Login with google" at bounding box center [300, 204] width 47 height 11
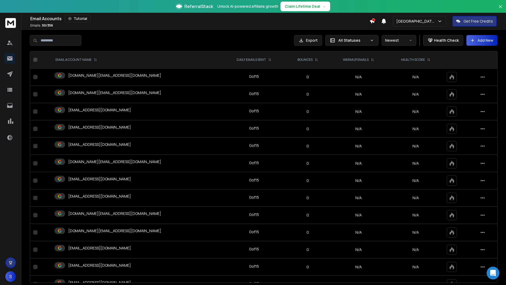
click at [479, 40] on button "Add New" at bounding box center [482, 40] width 31 height 11
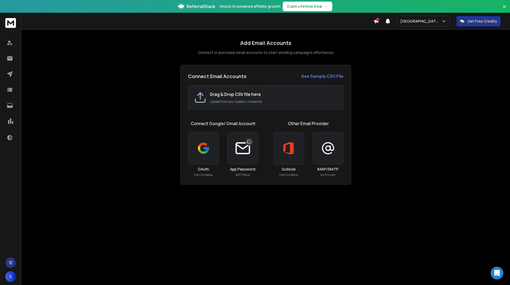
click at [204, 149] on icon at bounding box center [207, 149] width 6 height 5
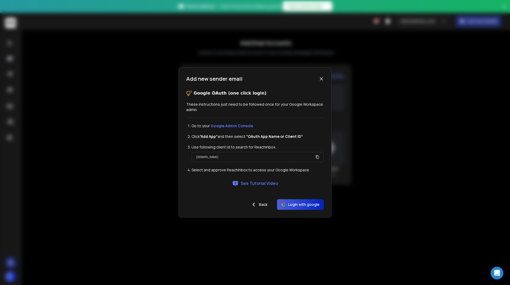
click at [306, 207] on button "Login with google" at bounding box center [300, 204] width 47 height 11
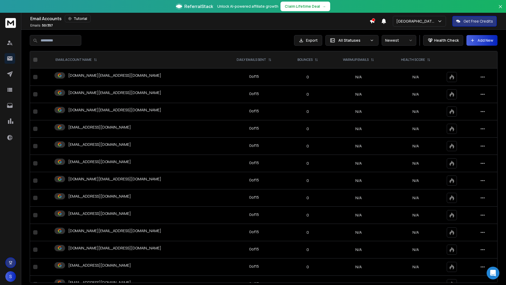
click at [479, 40] on button "Add New" at bounding box center [482, 40] width 31 height 11
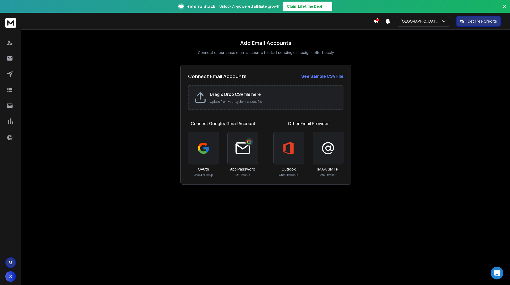
click at [204, 149] on icon at bounding box center [207, 149] width 6 height 5
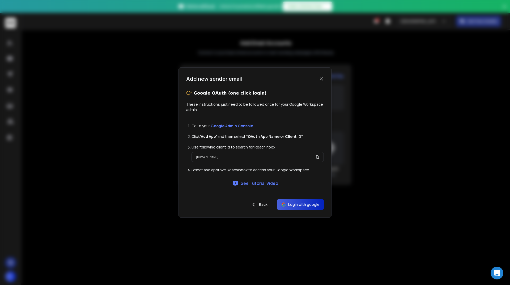
click at [306, 207] on button "Login with google" at bounding box center [300, 204] width 47 height 11
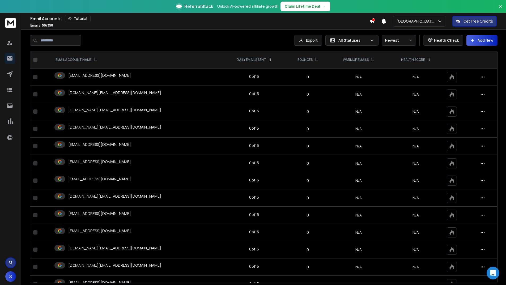
click at [479, 40] on button "Add New" at bounding box center [482, 40] width 31 height 11
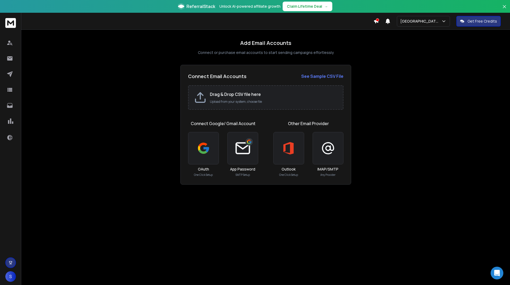
click at [204, 149] on icon at bounding box center [207, 149] width 6 height 5
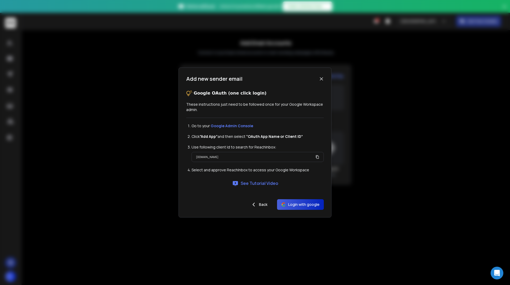
click at [306, 207] on button "Login with google" at bounding box center [300, 204] width 47 height 11
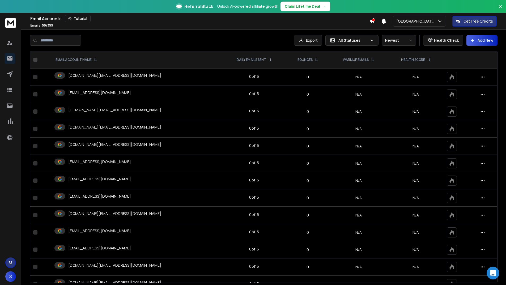
click at [479, 40] on button "Add New" at bounding box center [482, 40] width 31 height 11
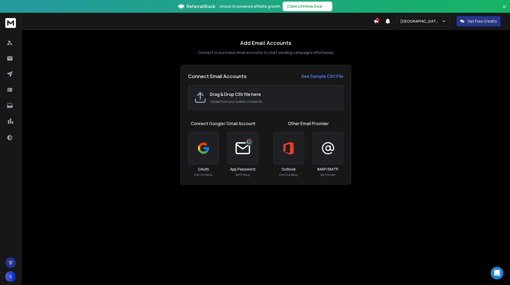
click at [204, 149] on icon at bounding box center [207, 149] width 6 height 5
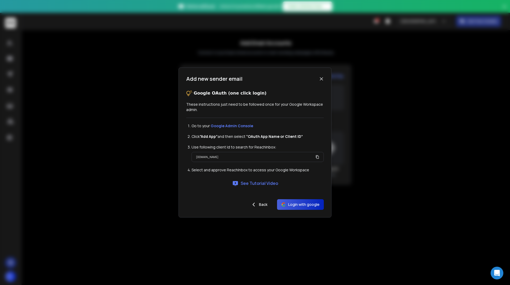
click at [306, 207] on button "Login with google" at bounding box center [300, 204] width 47 height 11
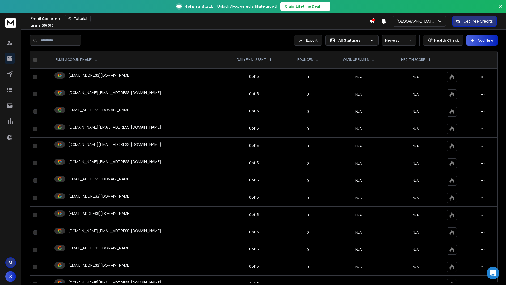
click at [479, 40] on button "Add New" at bounding box center [482, 40] width 31 height 11
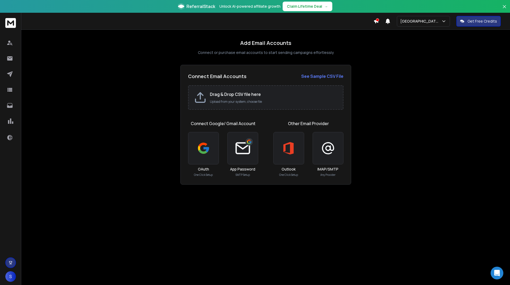
click at [204, 149] on icon at bounding box center [207, 149] width 6 height 5
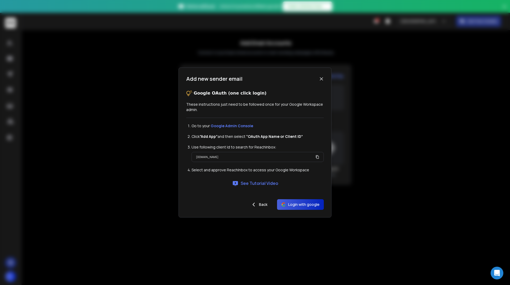
click at [306, 207] on button "Login with google" at bounding box center [300, 204] width 47 height 11
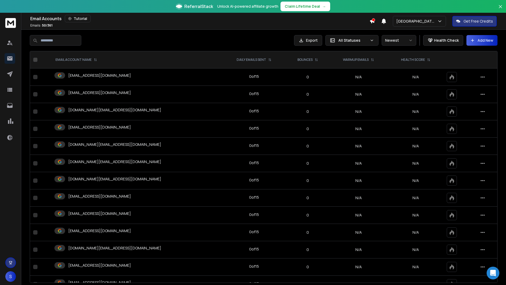
click at [479, 40] on button "Add New" at bounding box center [482, 40] width 31 height 11
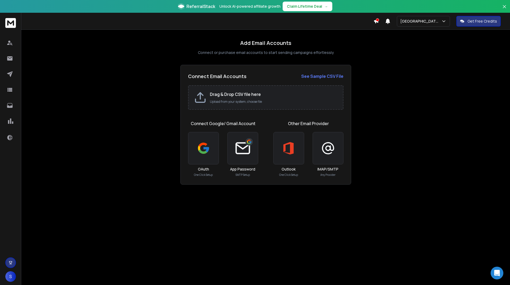
click at [204, 149] on icon at bounding box center [207, 149] width 6 height 5
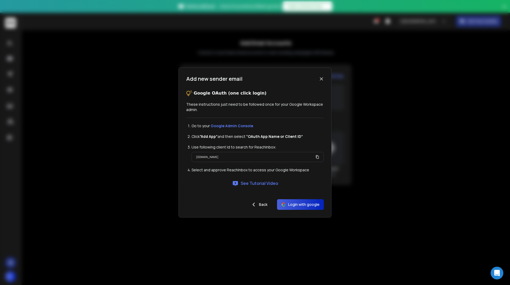
click at [306, 207] on button "Login with google" at bounding box center [300, 204] width 47 height 11
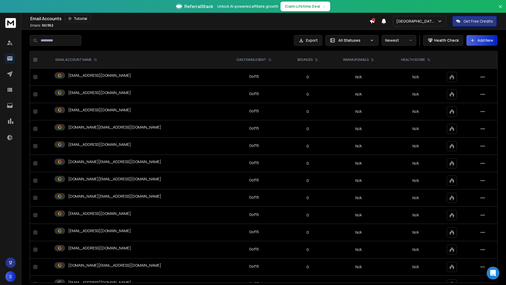
click at [479, 40] on button "Add New" at bounding box center [482, 40] width 31 height 11
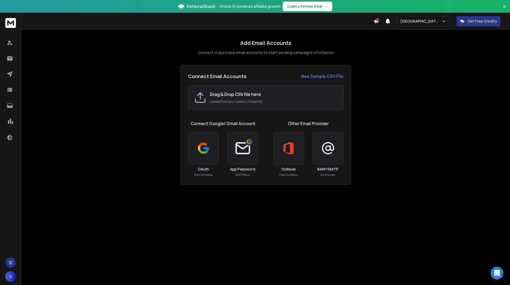
click at [204, 149] on icon at bounding box center [207, 149] width 6 height 5
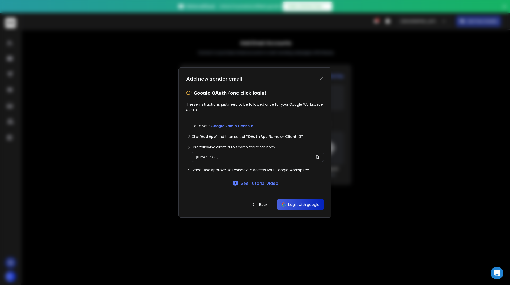
click at [306, 207] on button "Login with google" at bounding box center [300, 204] width 47 height 11
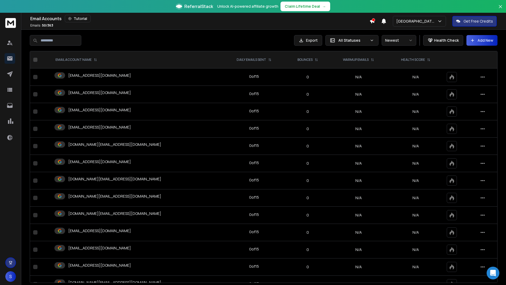
click at [479, 40] on button "Add New" at bounding box center [482, 40] width 31 height 11
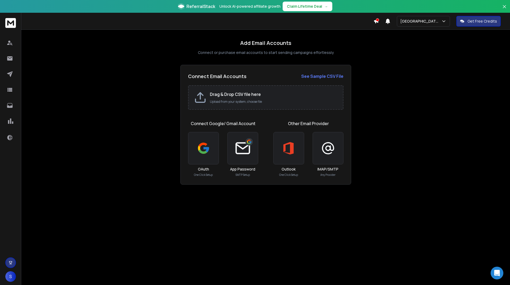
click at [204, 149] on icon at bounding box center [207, 149] width 6 height 5
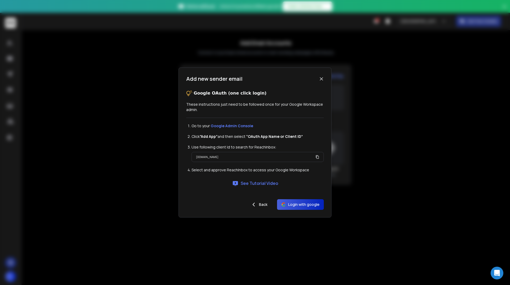
click at [306, 207] on button "Login with google" at bounding box center [300, 204] width 47 height 11
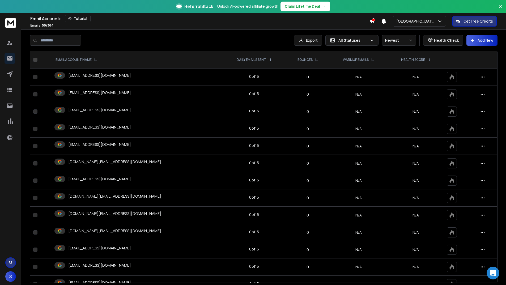
click at [479, 40] on button "Add New" at bounding box center [482, 40] width 31 height 11
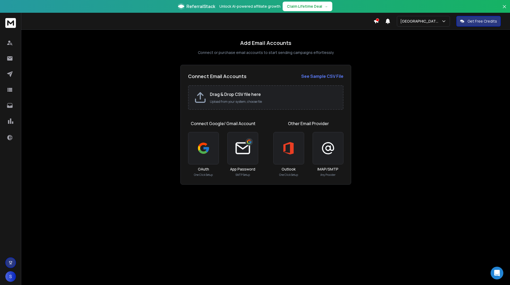
click at [204, 149] on icon at bounding box center [207, 149] width 6 height 5
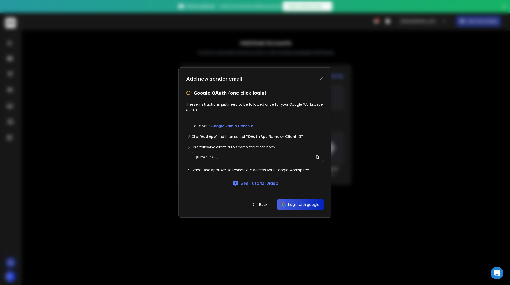
click at [306, 207] on button "Login with google" at bounding box center [300, 204] width 47 height 11
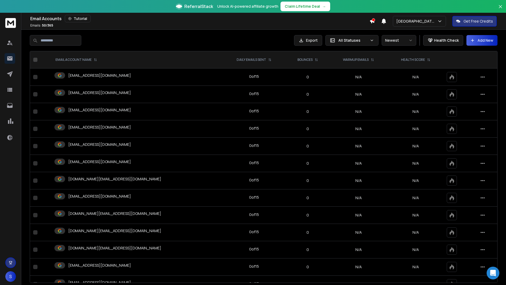
click at [479, 40] on button "Add New" at bounding box center [482, 40] width 31 height 11
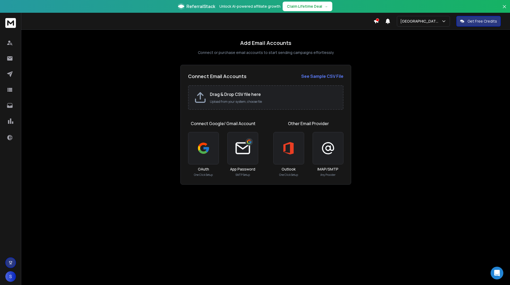
click at [204, 149] on icon at bounding box center [207, 149] width 6 height 5
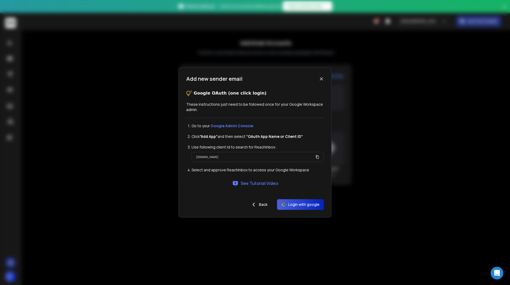
click at [306, 207] on button "Login with google" at bounding box center [300, 204] width 47 height 11
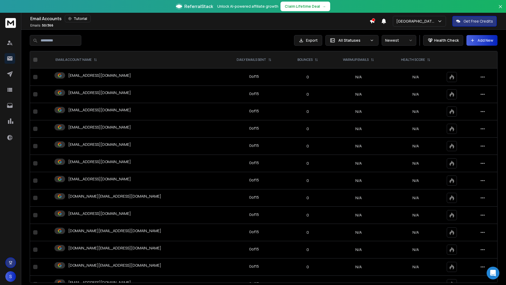
click at [479, 40] on button "Add New" at bounding box center [482, 40] width 31 height 11
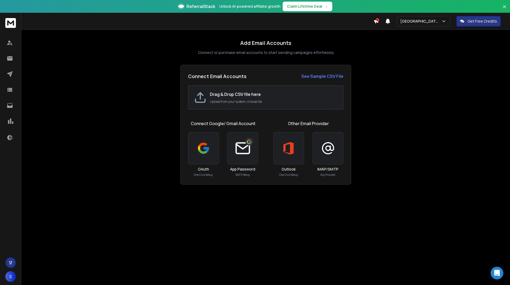
click at [204, 149] on icon at bounding box center [207, 149] width 6 height 5
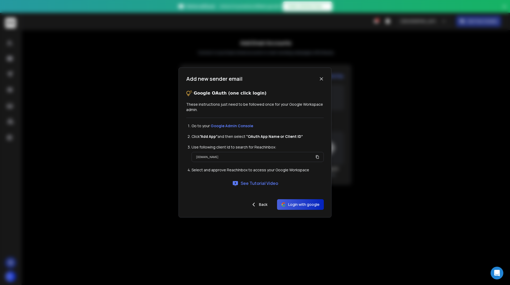
click at [306, 207] on button "Login with google" at bounding box center [300, 204] width 47 height 11
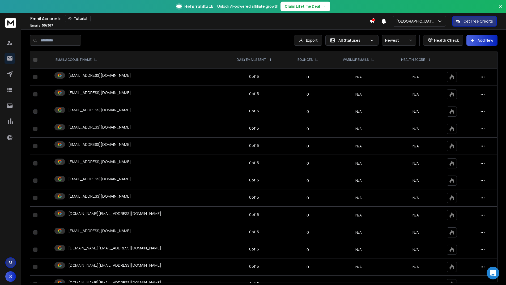
click at [479, 40] on button "Add New" at bounding box center [482, 40] width 31 height 11
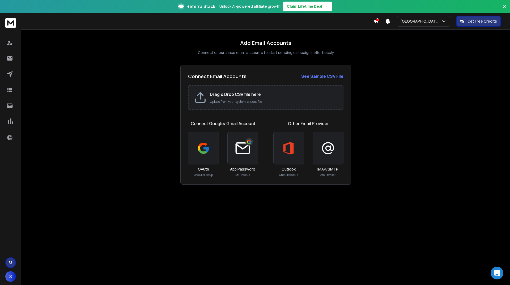
click at [204, 149] on icon at bounding box center [207, 149] width 6 height 5
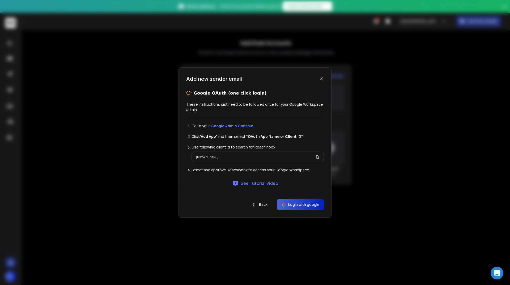
click at [306, 207] on button "Login with google" at bounding box center [300, 204] width 47 height 11
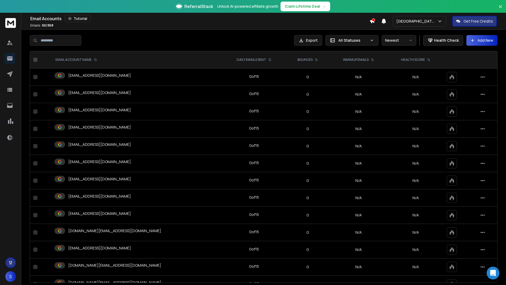
click at [479, 40] on button "Add New" at bounding box center [482, 40] width 31 height 11
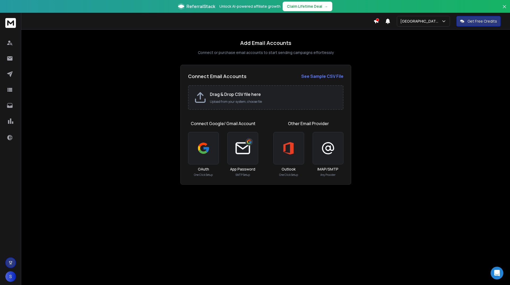
click at [204, 149] on icon at bounding box center [207, 149] width 6 height 5
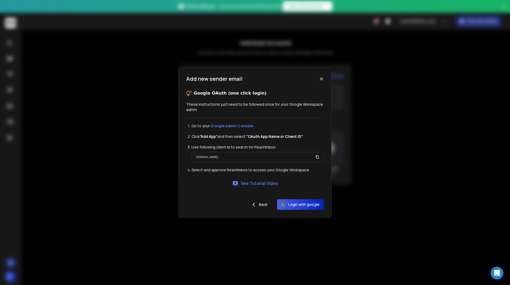
click at [306, 207] on button "Login with google" at bounding box center [300, 204] width 47 height 11
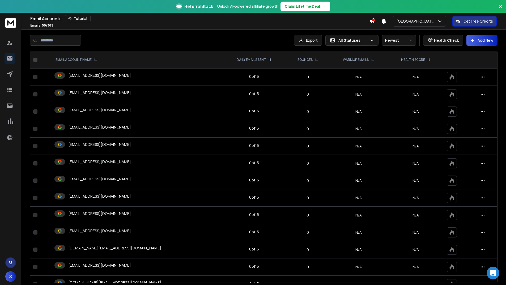
click at [479, 40] on button "Add New" at bounding box center [482, 40] width 31 height 11
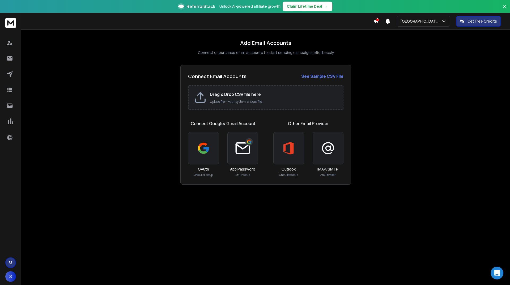
click at [204, 149] on icon at bounding box center [207, 149] width 6 height 5
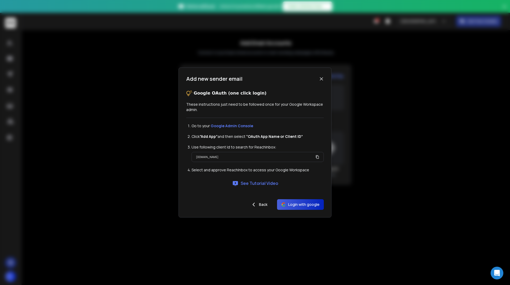
click at [306, 207] on button "Login with google" at bounding box center [300, 204] width 47 height 11
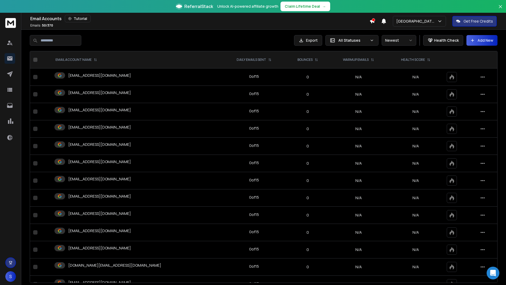
click at [479, 40] on button "Add New" at bounding box center [482, 40] width 31 height 11
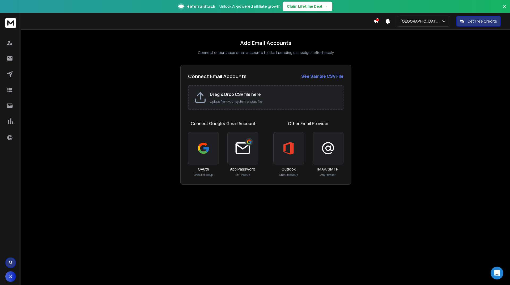
click at [204, 149] on icon at bounding box center [207, 149] width 6 height 5
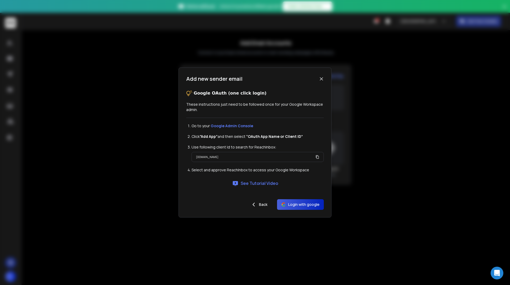
click at [306, 207] on button "Login with google" at bounding box center [300, 204] width 47 height 11
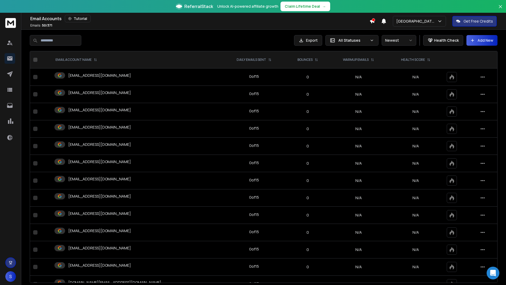
click at [479, 40] on button "Add New" at bounding box center [482, 40] width 31 height 11
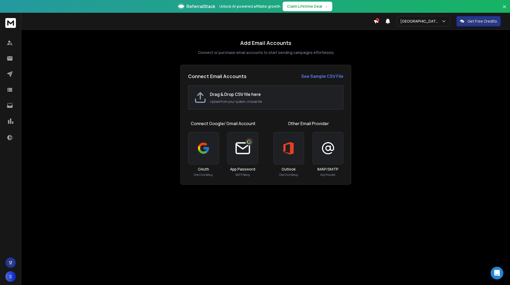
click at [204, 149] on icon at bounding box center [207, 149] width 6 height 5
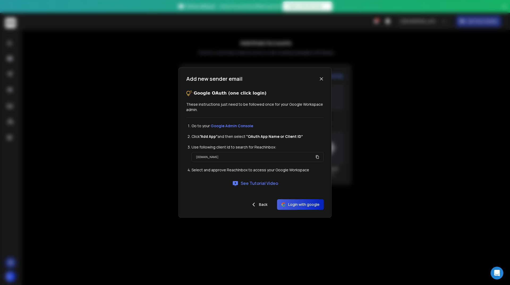
click at [306, 207] on button "Login with google" at bounding box center [300, 204] width 47 height 11
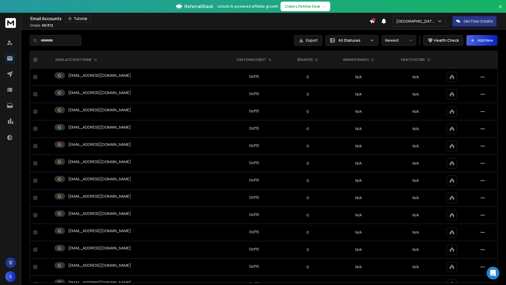
click at [479, 40] on button "Add New" at bounding box center [482, 40] width 31 height 11
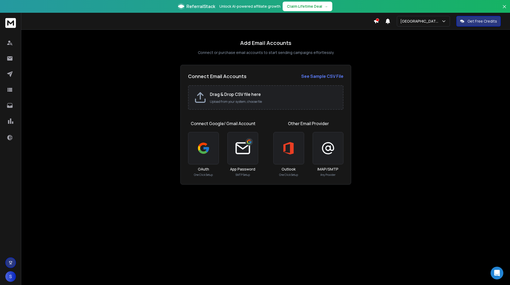
click at [204, 149] on icon at bounding box center [207, 149] width 6 height 5
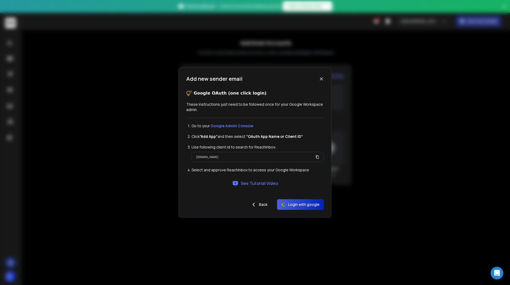
click at [306, 207] on button "Login with google" at bounding box center [300, 204] width 47 height 11
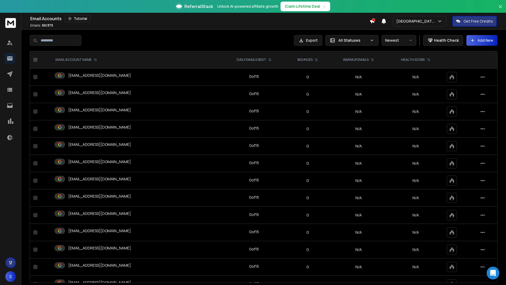
click at [479, 40] on button "Add New" at bounding box center [482, 40] width 31 height 11
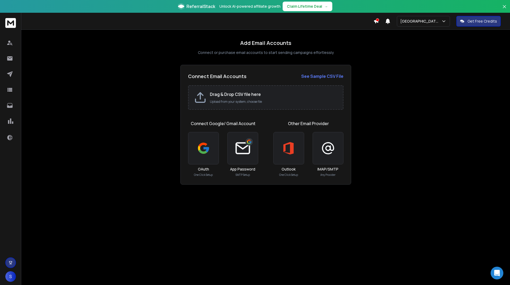
click at [204, 149] on icon at bounding box center [207, 149] width 6 height 5
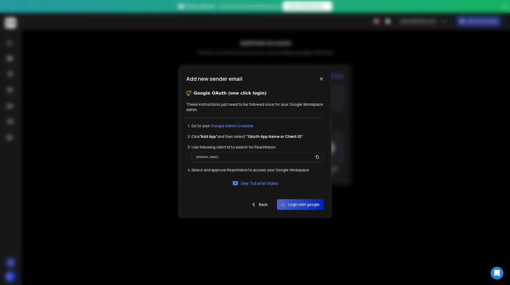
click at [306, 207] on button "Login with google" at bounding box center [300, 204] width 47 height 11
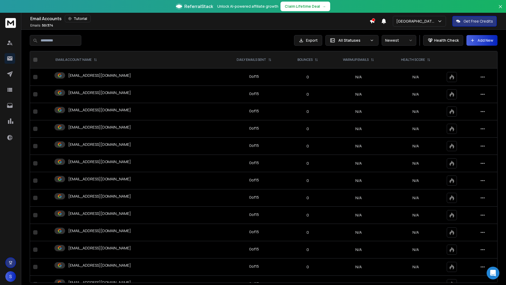
click at [479, 40] on button "Add New" at bounding box center [482, 40] width 31 height 11
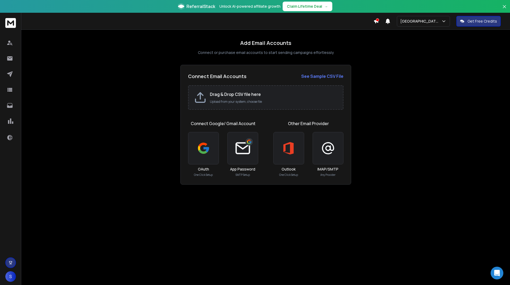
click at [204, 149] on icon at bounding box center [207, 149] width 6 height 5
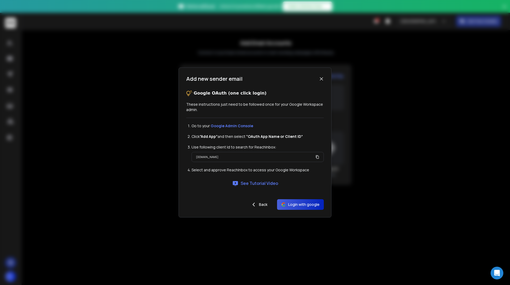
click at [306, 207] on button "Login with google" at bounding box center [300, 204] width 47 height 11
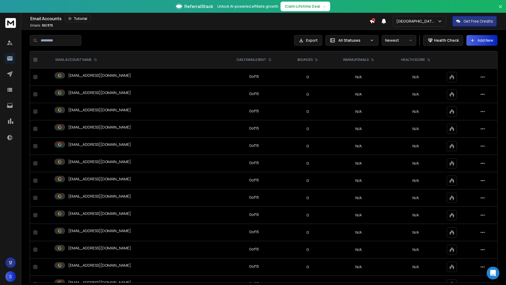
click at [479, 40] on button "Add New" at bounding box center [482, 40] width 31 height 11
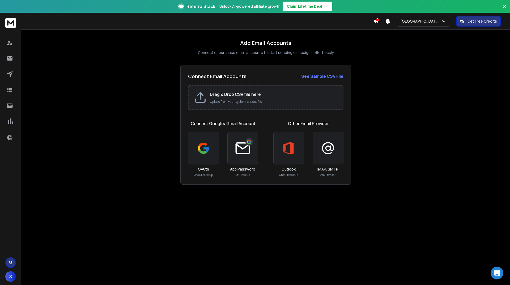
click at [204, 149] on icon at bounding box center [207, 149] width 6 height 5
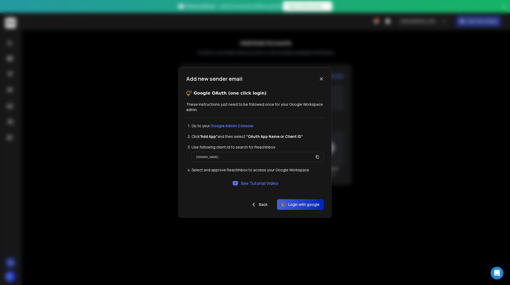
click at [306, 207] on button "Login with google" at bounding box center [300, 204] width 47 height 11
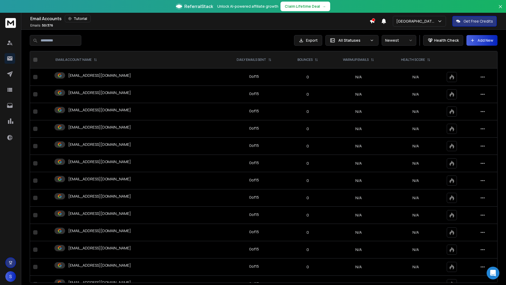
click at [479, 40] on button "Add New" at bounding box center [482, 40] width 31 height 11
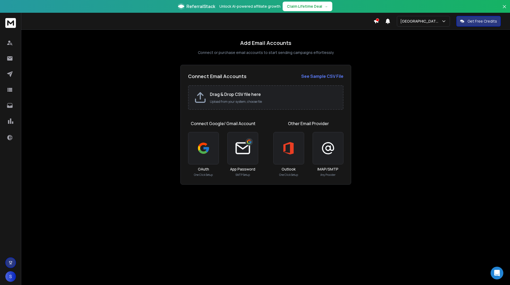
click at [204, 149] on icon at bounding box center [207, 149] width 6 height 5
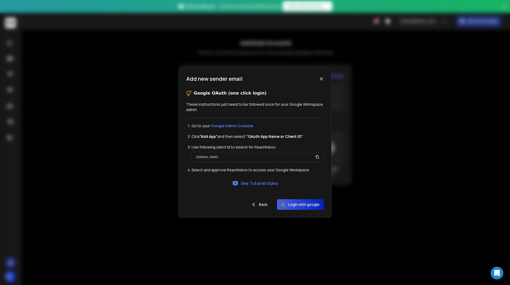
click at [306, 207] on button "Login with google" at bounding box center [300, 204] width 47 height 11
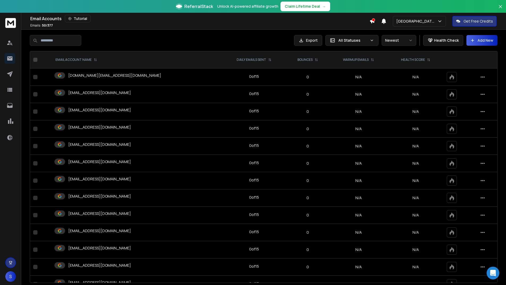
click at [479, 40] on button "Add New" at bounding box center [482, 40] width 31 height 11
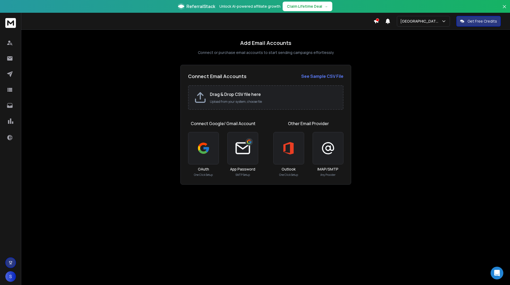
click at [204, 149] on icon at bounding box center [207, 149] width 6 height 5
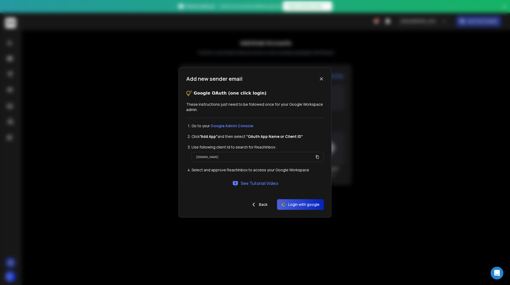
click at [306, 207] on button "Login with google" at bounding box center [300, 204] width 47 height 11
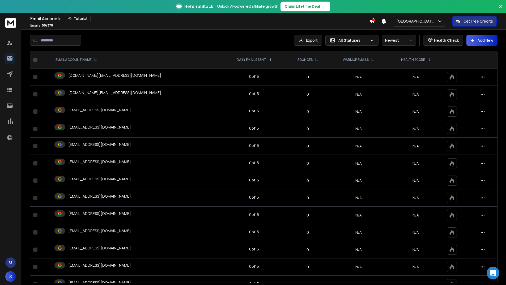
click at [479, 40] on button "Add New" at bounding box center [482, 40] width 31 height 11
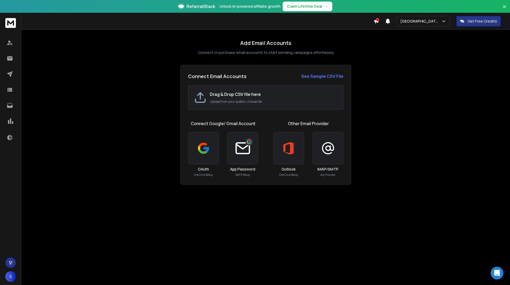
click at [204, 149] on icon at bounding box center [207, 149] width 6 height 5
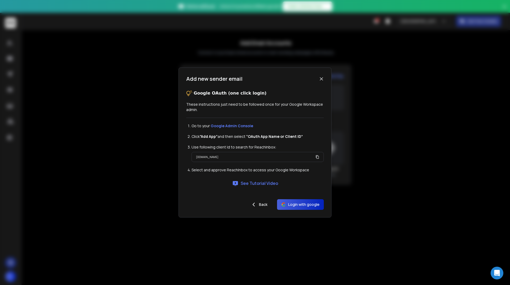
click at [306, 207] on button "Login with google" at bounding box center [300, 204] width 47 height 11
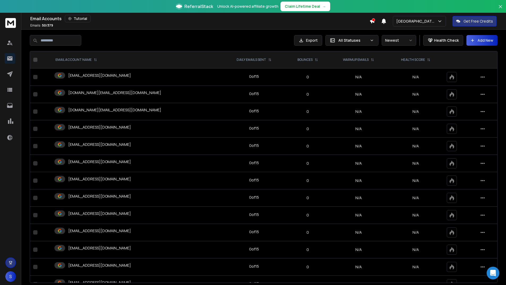
click at [479, 40] on button "Add New" at bounding box center [482, 40] width 31 height 11
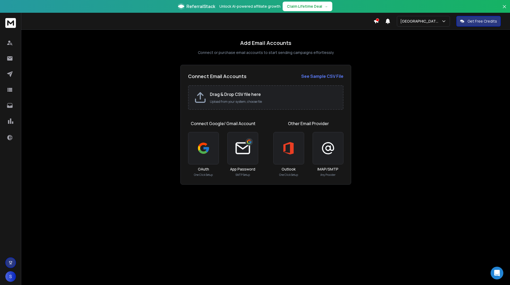
click at [204, 149] on icon at bounding box center [207, 149] width 6 height 5
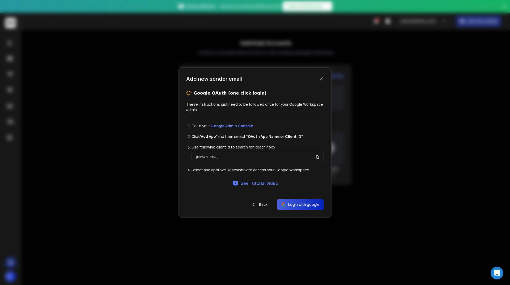
click at [306, 207] on button "Login with google" at bounding box center [300, 204] width 47 height 11
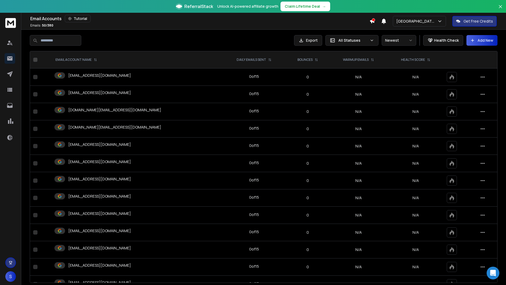
click at [479, 40] on button "Add New" at bounding box center [482, 40] width 31 height 11
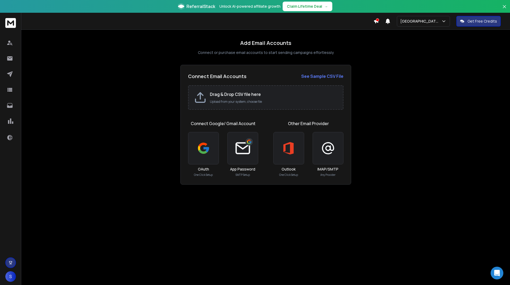
click at [204, 149] on icon at bounding box center [207, 149] width 6 height 5
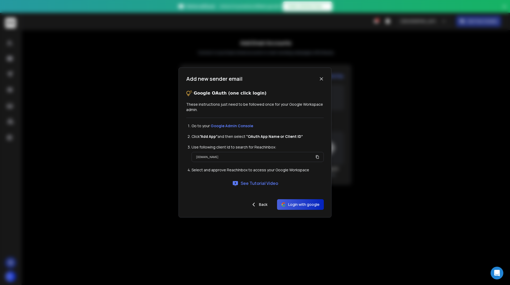
click at [306, 207] on button "Login with google" at bounding box center [300, 204] width 47 height 11
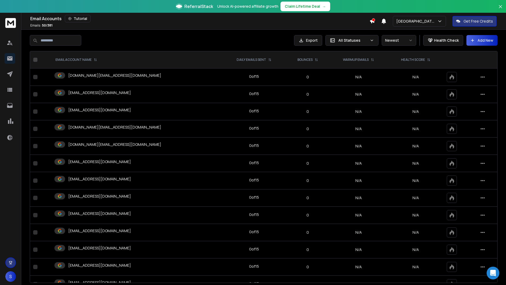
click at [479, 40] on button "Add New" at bounding box center [482, 40] width 31 height 11
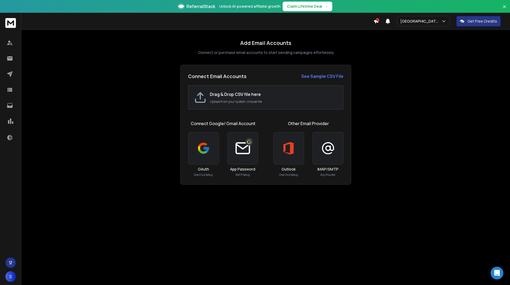
click at [204, 149] on icon at bounding box center [207, 149] width 6 height 5
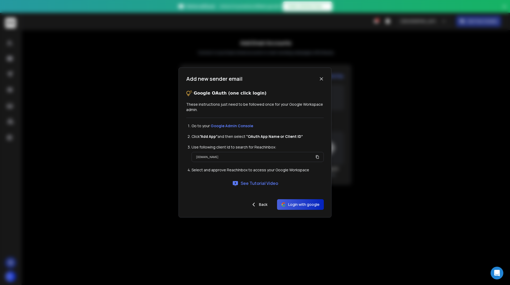
click at [306, 207] on button "Login with google" at bounding box center [300, 204] width 47 height 11
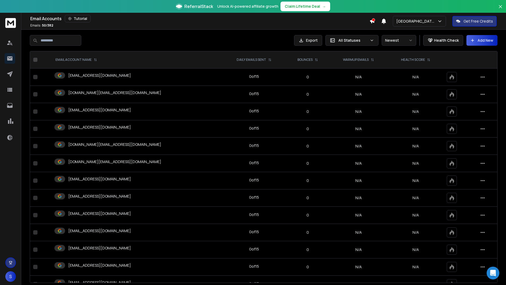
click at [479, 40] on button "Add New" at bounding box center [482, 40] width 31 height 11
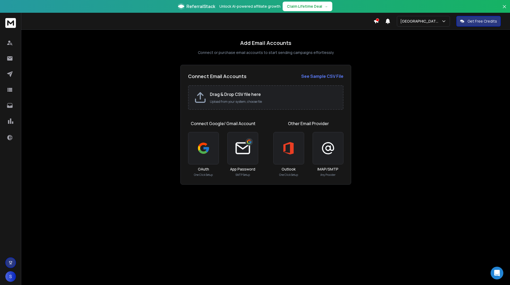
click at [204, 149] on icon at bounding box center [207, 149] width 6 height 5
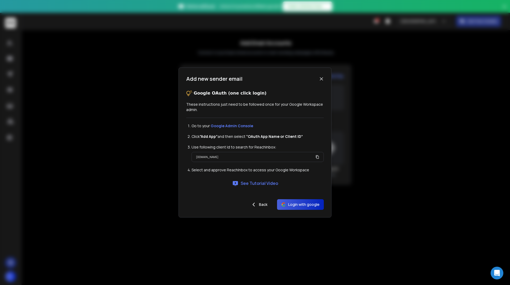
click at [306, 207] on button "Login with google" at bounding box center [300, 204] width 47 height 11
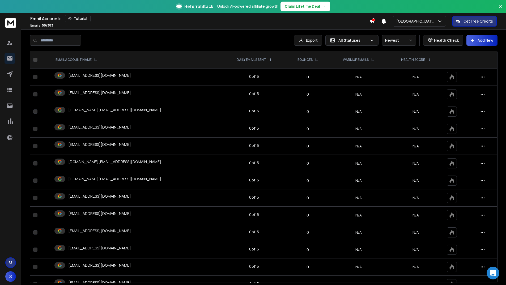
click at [479, 40] on button "Add New" at bounding box center [482, 40] width 31 height 11
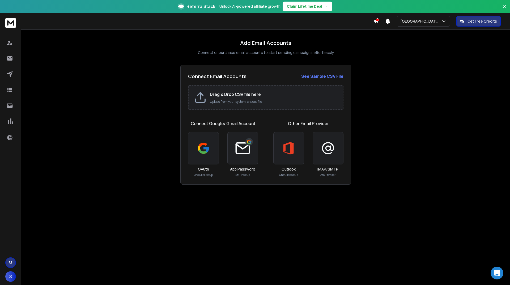
click at [204, 149] on icon at bounding box center [207, 149] width 6 height 5
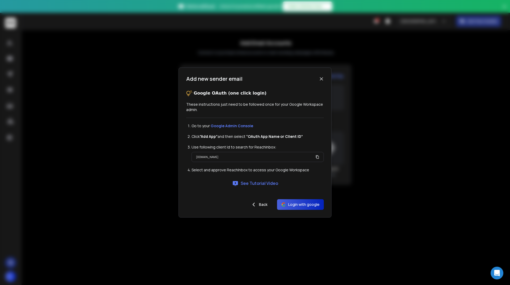
click at [306, 207] on button "Login with google" at bounding box center [300, 204] width 47 height 11
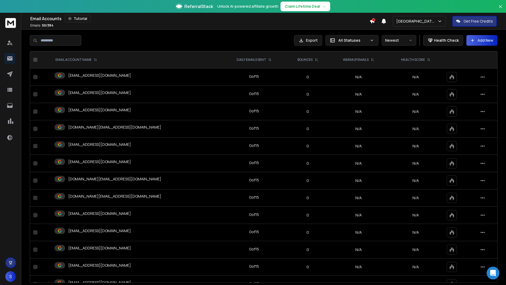
click at [479, 40] on button "Add New" at bounding box center [482, 40] width 31 height 11
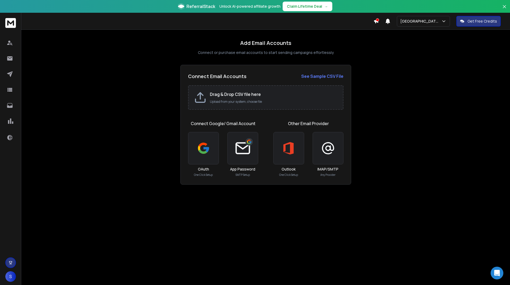
click at [204, 149] on icon at bounding box center [207, 149] width 6 height 5
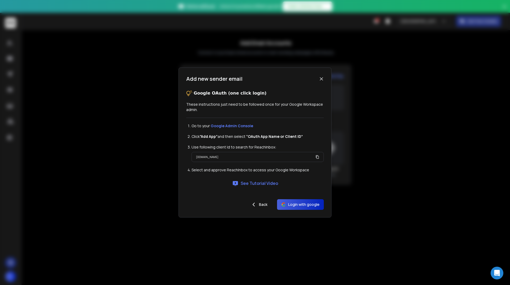
click at [306, 207] on button "Login with google" at bounding box center [300, 204] width 47 height 11
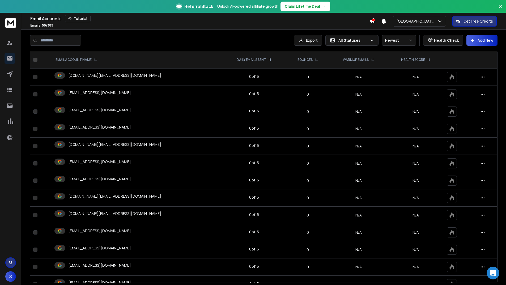
click at [479, 40] on button "Add New" at bounding box center [482, 40] width 31 height 11
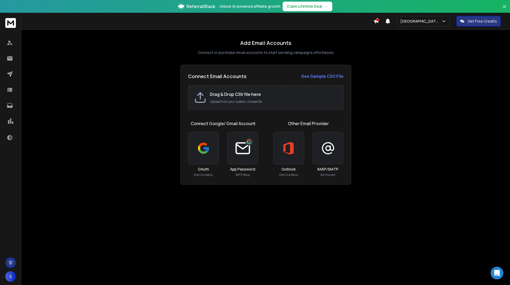
click at [204, 149] on icon at bounding box center [207, 149] width 6 height 5
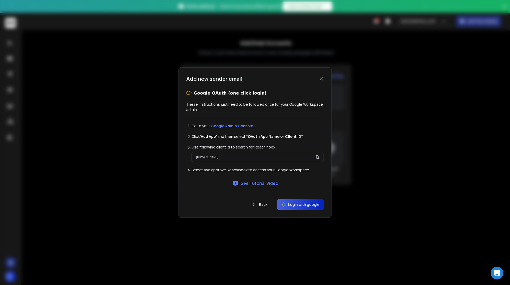
click at [306, 207] on button "Login with google" at bounding box center [300, 204] width 47 height 11
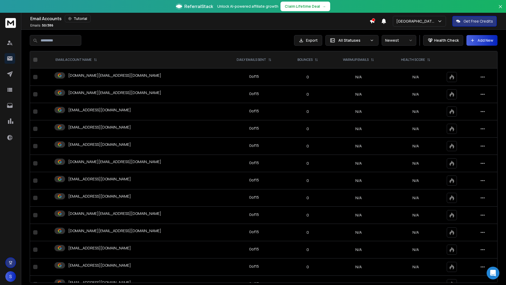
click at [479, 40] on button "Add New" at bounding box center [482, 40] width 31 height 11
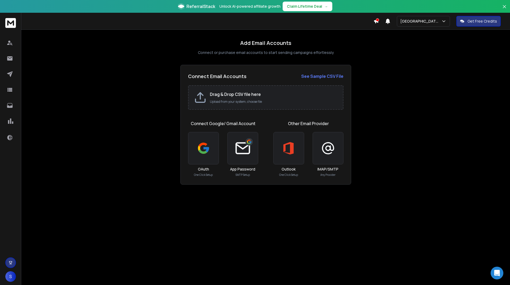
click at [204, 149] on icon at bounding box center [207, 149] width 6 height 5
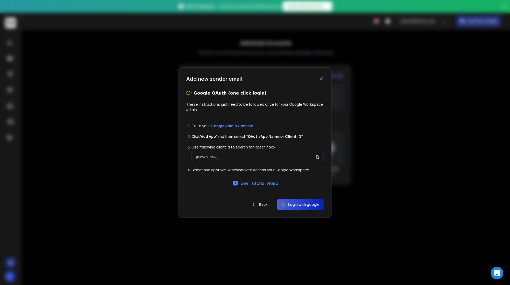
click at [306, 207] on button "Login with google" at bounding box center [300, 204] width 47 height 11
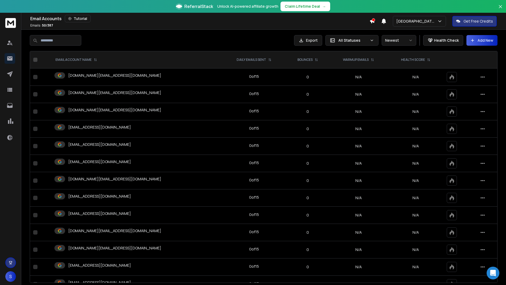
click at [479, 40] on button "Add New" at bounding box center [482, 40] width 31 height 11
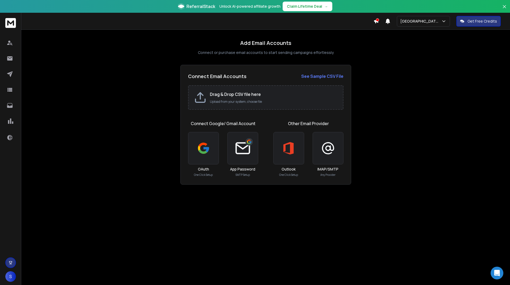
click at [204, 149] on icon at bounding box center [207, 149] width 6 height 5
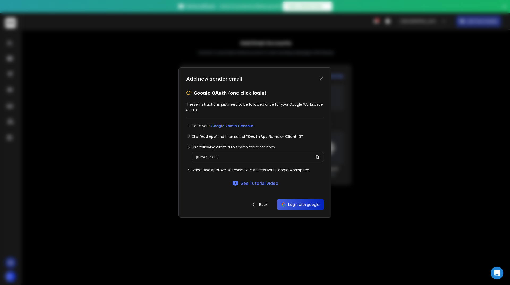
click at [306, 207] on button "Login with google" at bounding box center [300, 204] width 47 height 11
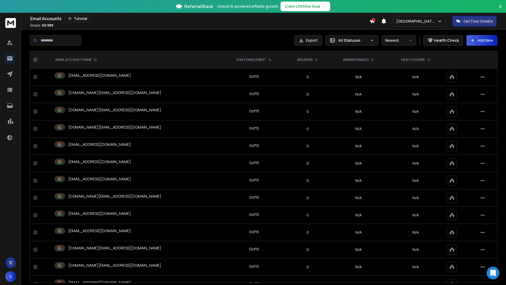
click at [479, 40] on button "Add New" at bounding box center [482, 40] width 31 height 11
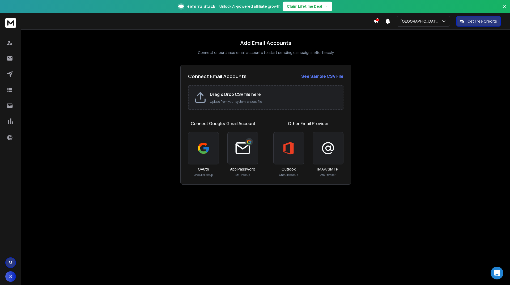
click at [204, 149] on icon at bounding box center [207, 149] width 6 height 5
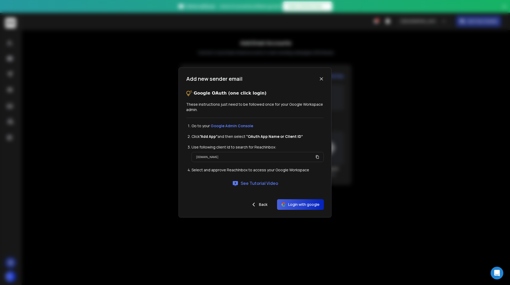
click at [306, 207] on button "Login with google" at bounding box center [300, 204] width 47 height 11
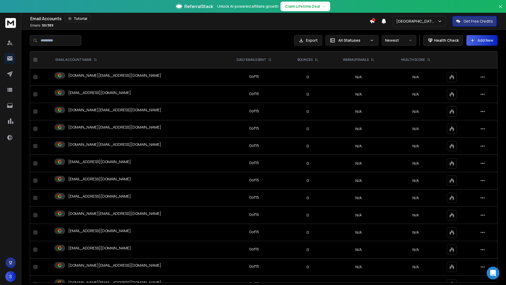
click at [479, 40] on button "Add New" at bounding box center [482, 40] width 31 height 11
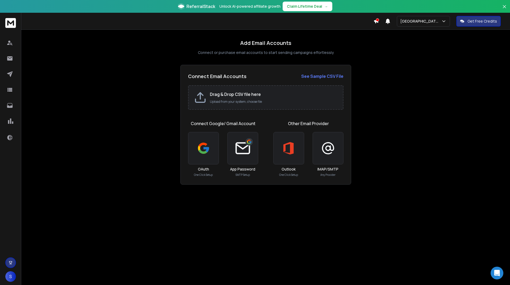
click at [204, 149] on icon at bounding box center [207, 149] width 6 height 5
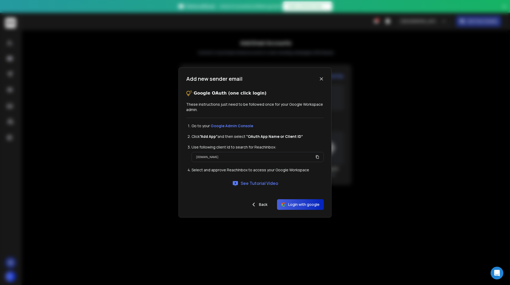
click at [306, 207] on button "Login with google" at bounding box center [300, 204] width 47 height 11
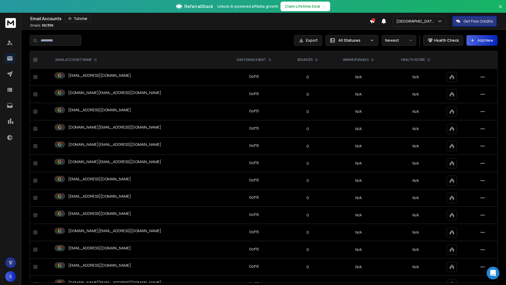
click at [479, 40] on button "Add New" at bounding box center [482, 40] width 31 height 11
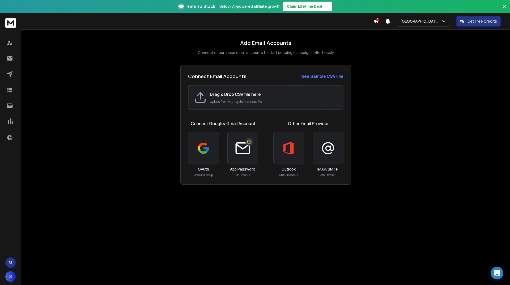
click at [204, 149] on icon at bounding box center [207, 149] width 6 height 5
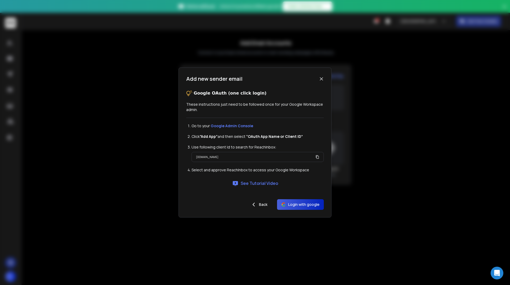
click at [306, 207] on button "Login with google" at bounding box center [300, 204] width 47 height 11
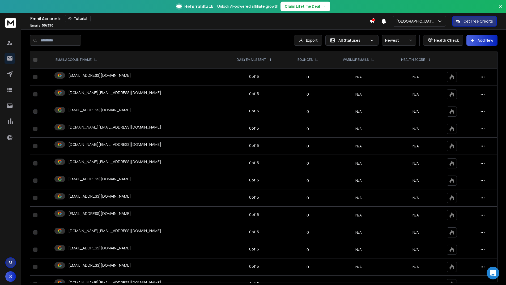
click at [479, 40] on button "Add New" at bounding box center [482, 40] width 31 height 11
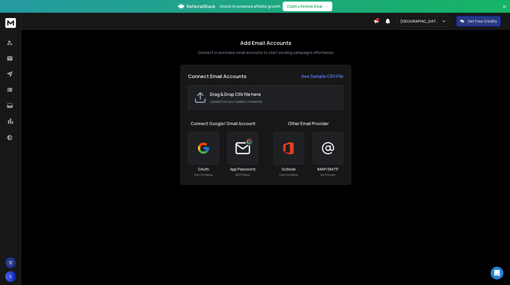
click at [204, 149] on icon at bounding box center [207, 149] width 6 height 5
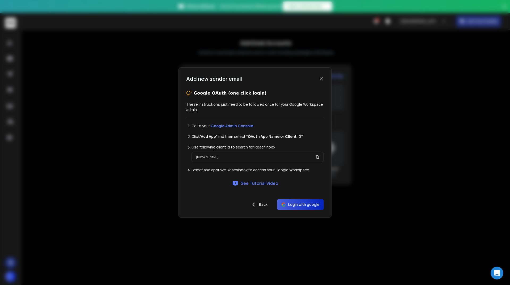
click at [306, 207] on button "Login with google" at bounding box center [300, 204] width 47 height 11
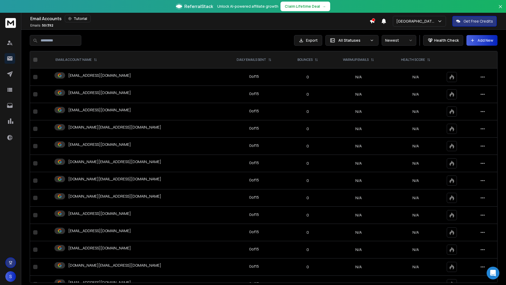
click at [479, 40] on button "Add New" at bounding box center [482, 40] width 31 height 11
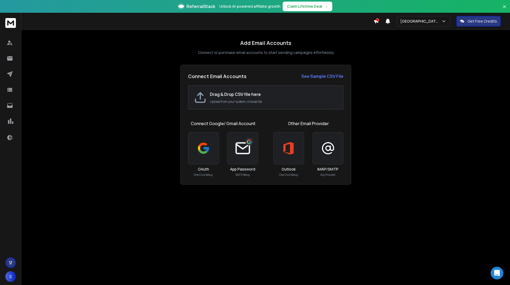
click at [204, 149] on icon at bounding box center [207, 149] width 6 height 5
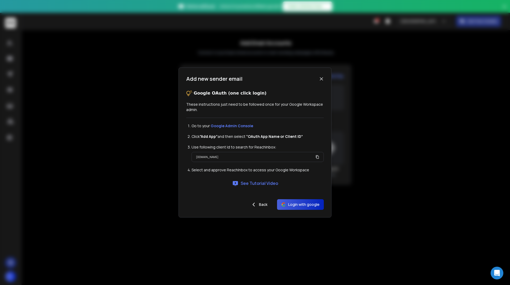
click at [306, 207] on button "Login with google" at bounding box center [300, 204] width 47 height 11
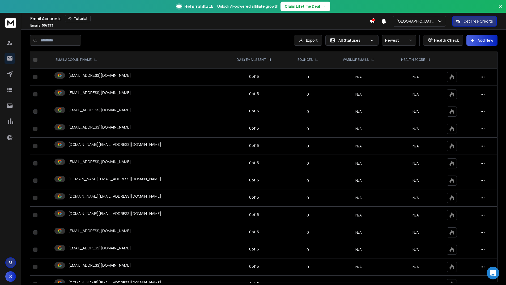
click at [479, 40] on button "Add New" at bounding box center [482, 40] width 31 height 11
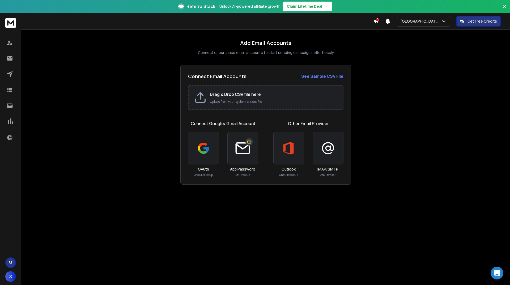
click at [204, 149] on icon at bounding box center [207, 149] width 6 height 5
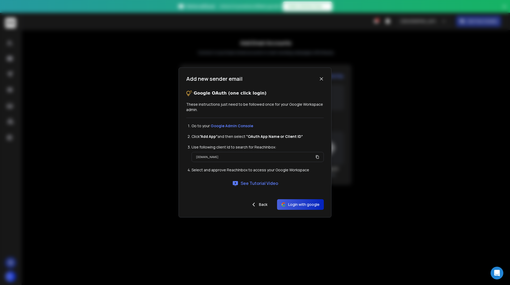
click at [306, 207] on button "Login with google" at bounding box center [300, 204] width 47 height 11
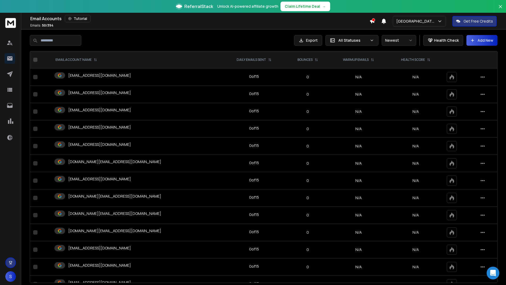
click at [479, 40] on button "Add New" at bounding box center [482, 40] width 31 height 11
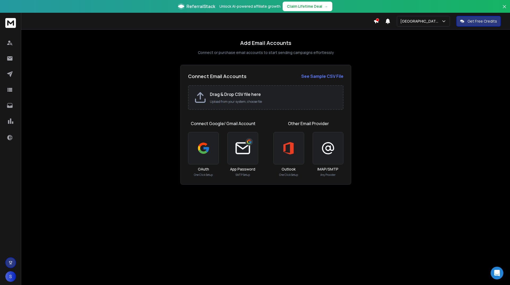
click at [204, 149] on icon at bounding box center [207, 149] width 6 height 5
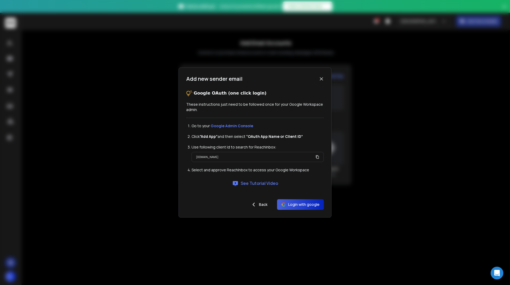
click at [306, 207] on button "Login with google" at bounding box center [300, 204] width 47 height 11
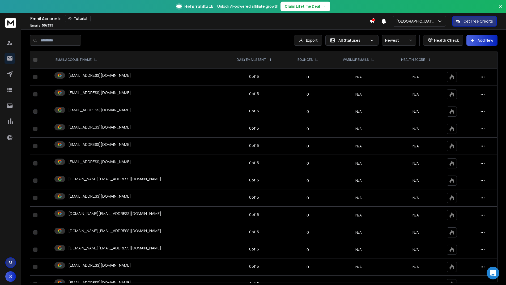
click at [479, 40] on button "Add New" at bounding box center [482, 40] width 31 height 11
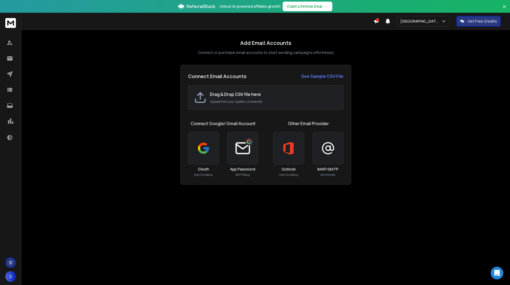
click at [204, 149] on icon at bounding box center [207, 149] width 6 height 5
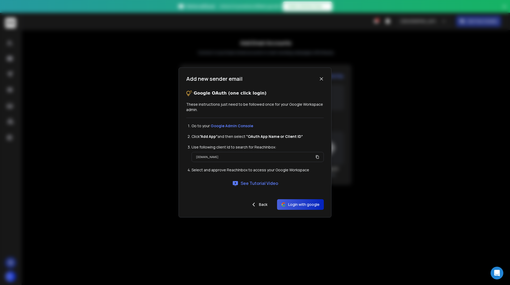
click at [306, 207] on button "Login with google" at bounding box center [300, 204] width 47 height 11
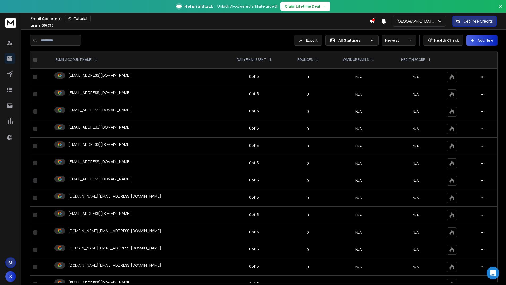
click at [479, 40] on button "Add New" at bounding box center [482, 40] width 31 height 11
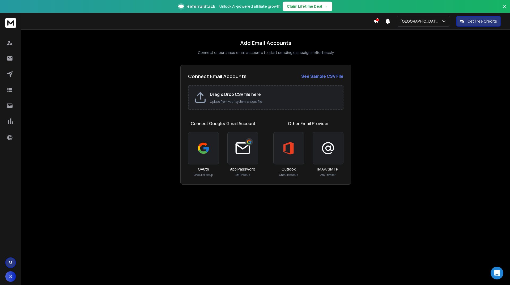
click at [204, 149] on icon at bounding box center [207, 149] width 6 height 5
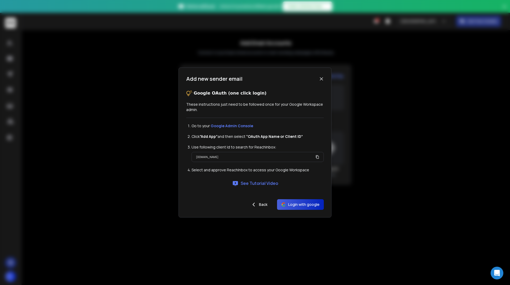
click at [306, 207] on button "Login with google" at bounding box center [300, 204] width 47 height 11
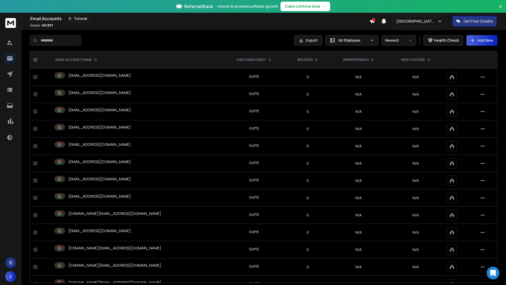
click at [479, 40] on button "Add New" at bounding box center [482, 40] width 31 height 11
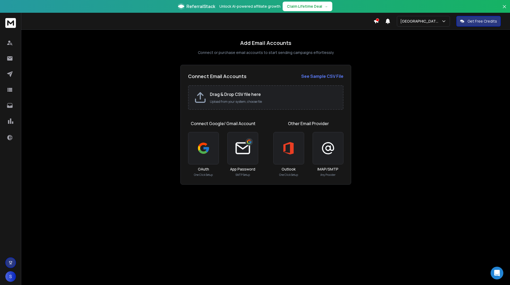
click at [204, 149] on icon at bounding box center [207, 149] width 6 height 5
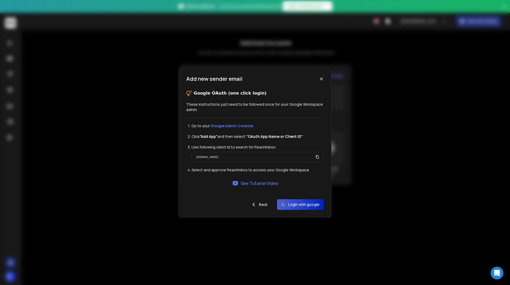
click at [306, 207] on button "Login with google" at bounding box center [300, 204] width 47 height 11
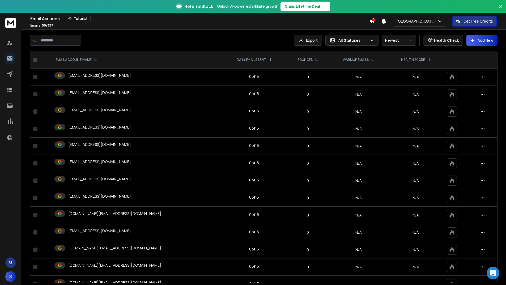
click at [479, 40] on button "Add New" at bounding box center [482, 40] width 31 height 11
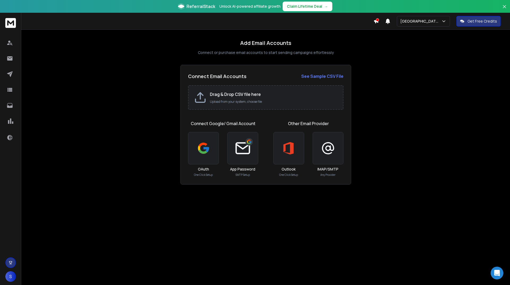
click at [204, 149] on icon at bounding box center [207, 149] width 6 height 5
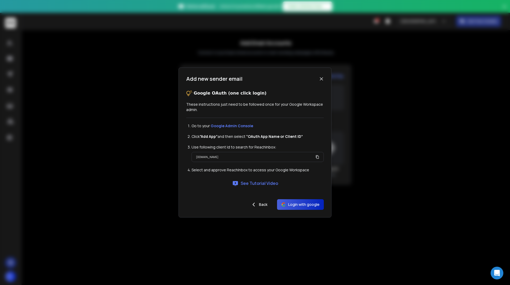
click at [306, 207] on button "Login with google" at bounding box center [300, 204] width 47 height 11
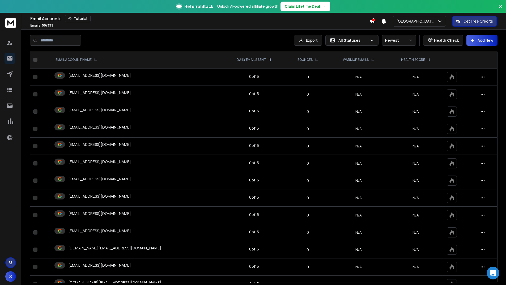
click at [479, 40] on button "Add New" at bounding box center [482, 40] width 31 height 11
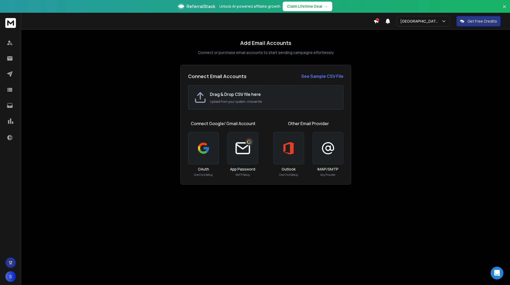
click at [204, 149] on icon at bounding box center [207, 149] width 6 height 5
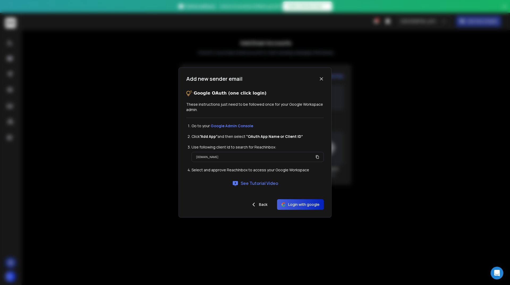
click at [306, 207] on button "Login with google" at bounding box center [300, 204] width 47 height 11
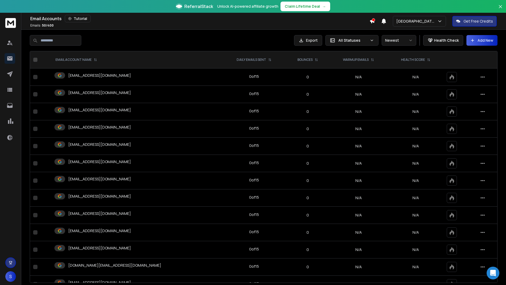
click at [479, 40] on button "Add New" at bounding box center [482, 40] width 31 height 11
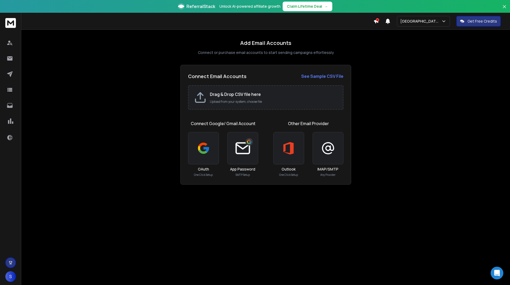
click at [204, 149] on icon at bounding box center [207, 149] width 6 height 5
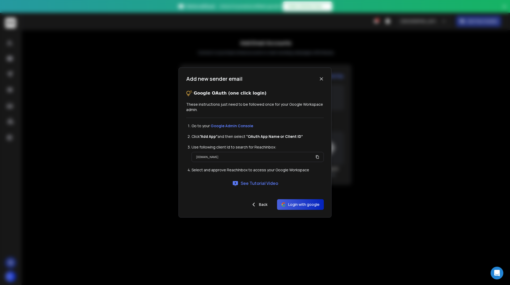
click at [306, 207] on button "Login with google" at bounding box center [300, 204] width 47 height 11
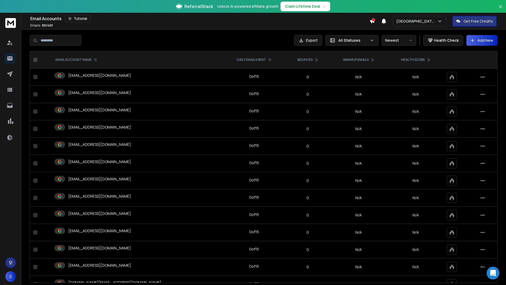
click at [479, 40] on button "Add New" at bounding box center [482, 40] width 31 height 11
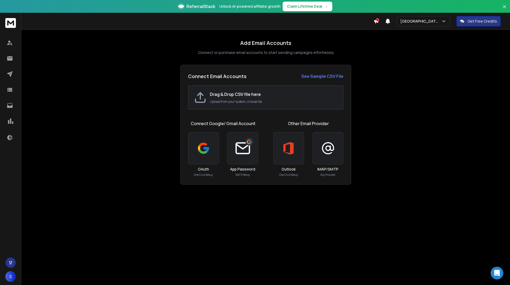
click at [204, 149] on icon at bounding box center [207, 149] width 6 height 5
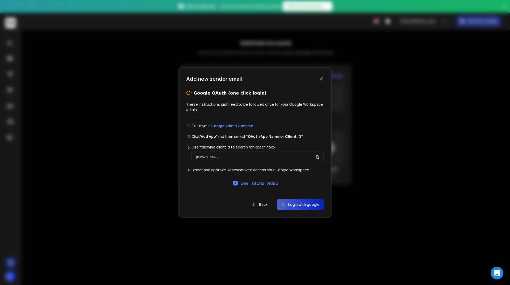
click at [306, 207] on button "Login with google" at bounding box center [300, 204] width 47 height 11
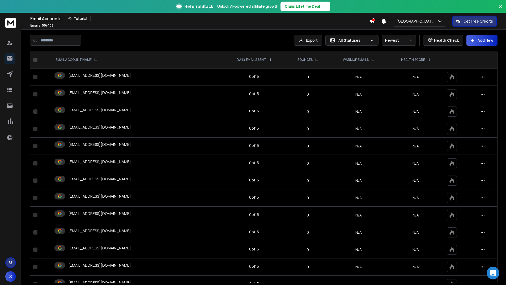
click at [479, 40] on button "Add New" at bounding box center [482, 40] width 31 height 11
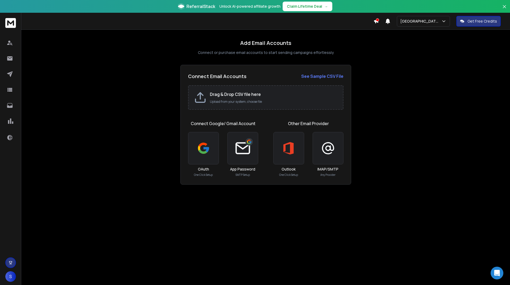
click at [204, 149] on icon at bounding box center [207, 149] width 6 height 5
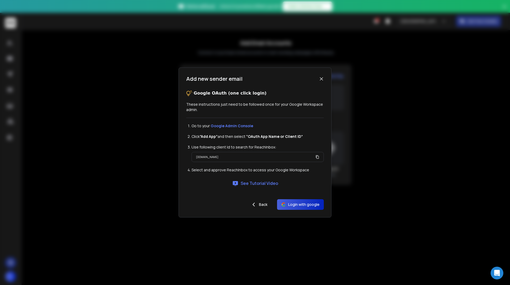
click at [306, 207] on button "Login with google" at bounding box center [300, 204] width 47 height 11
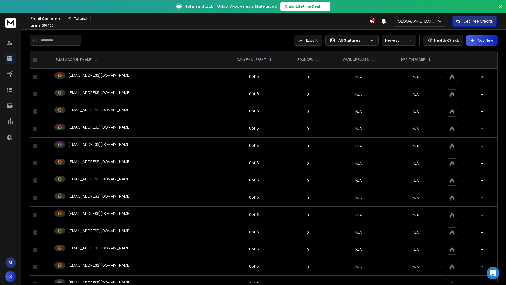
click at [479, 40] on button "Add New" at bounding box center [482, 40] width 31 height 11
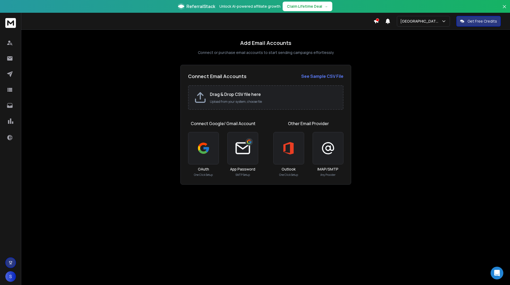
click at [204, 149] on icon at bounding box center [207, 149] width 6 height 5
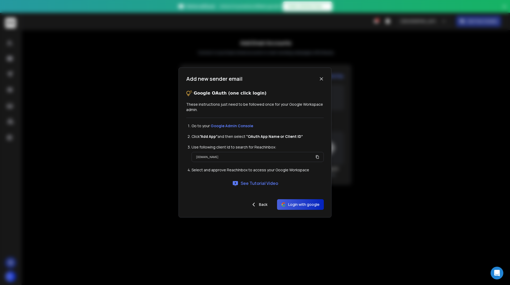
click at [306, 207] on button "Login with google" at bounding box center [300, 204] width 47 height 11
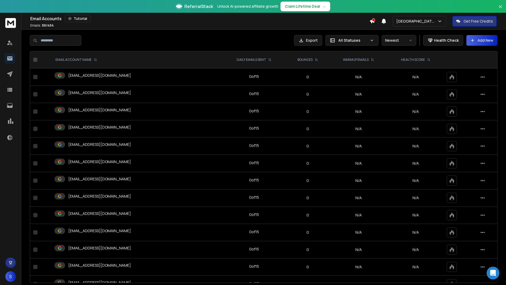
click at [479, 40] on button "Add New" at bounding box center [482, 40] width 31 height 11
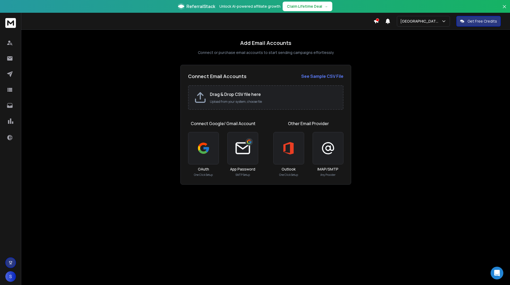
click at [204, 149] on icon at bounding box center [207, 149] width 6 height 5
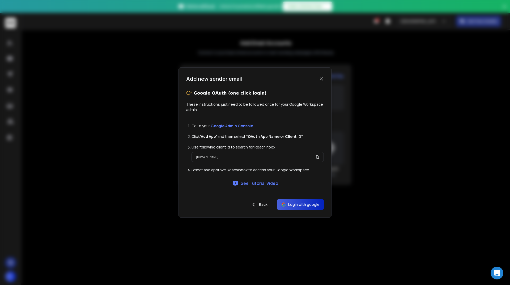
click at [306, 207] on button "Login with google" at bounding box center [300, 204] width 47 height 11
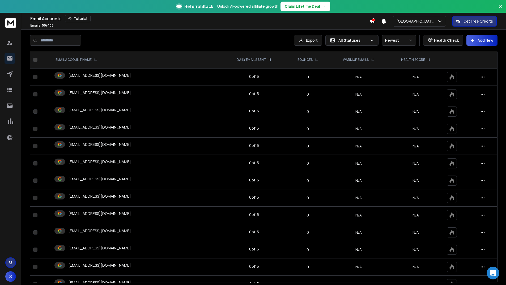
click at [479, 40] on button "Add New" at bounding box center [482, 40] width 31 height 11
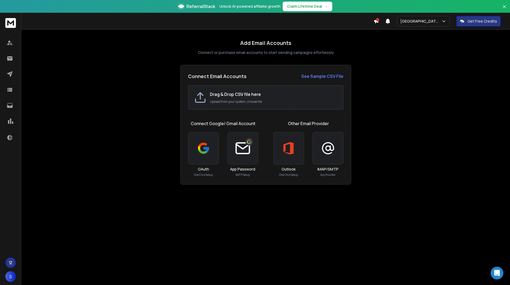
click at [204, 149] on icon at bounding box center [207, 149] width 6 height 5
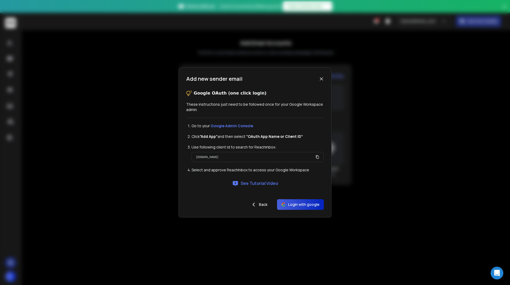
click at [306, 207] on button "Login with google" at bounding box center [300, 204] width 47 height 11
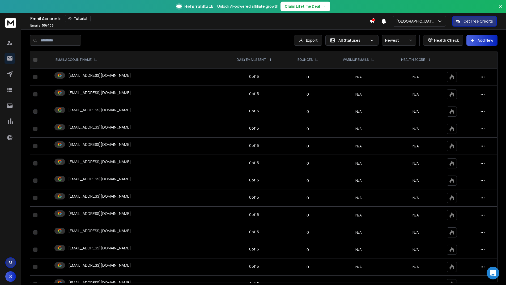
click at [479, 40] on button "Add New" at bounding box center [482, 40] width 31 height 11
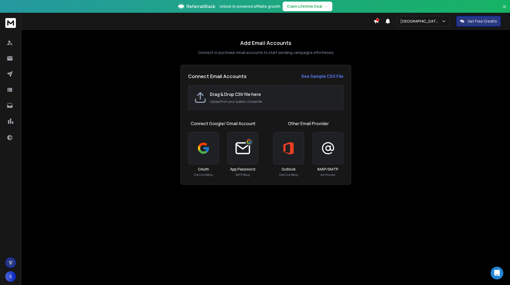
click at [204, 149] on icon at bounding box center [207, 149] width 6 height 5
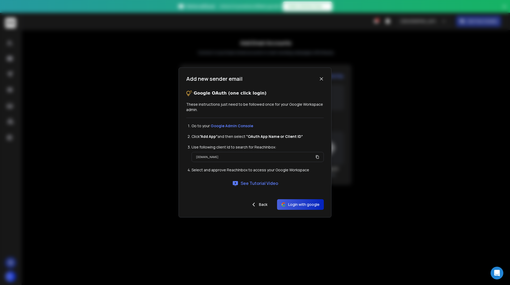
click at [306, 207] on button "Login with google" at bounding box center [300, 204] width 47 height 11
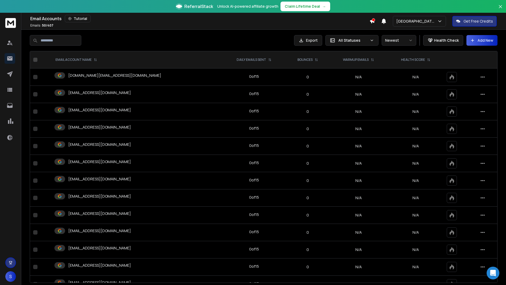
click at [479, 40] on button "Add New" at bounding box center [482, 40] width 31 height 11
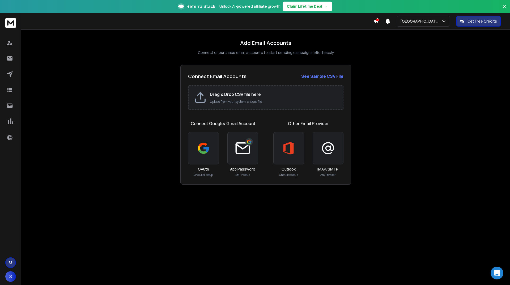
click at [204, 149] on icon at bounding box center [207, 149] width 6 height 5
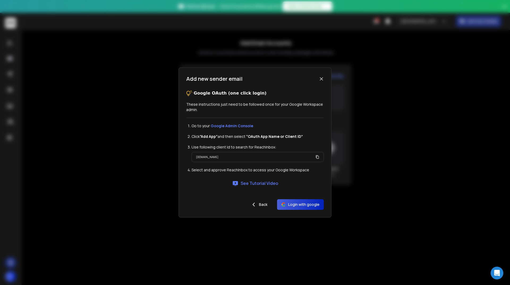
click at [306, 207] on button "Login with google" at bounding box center [300, 204] width 47 height 11
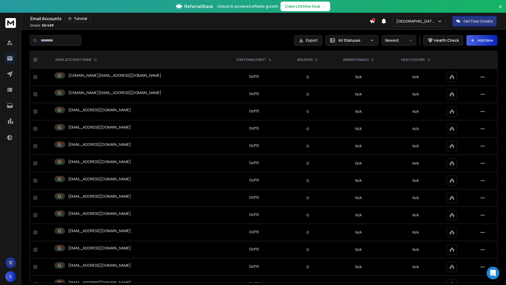
click at [479, 40] on button "Add New" at bounding box center [482, 40] width 31 height 11
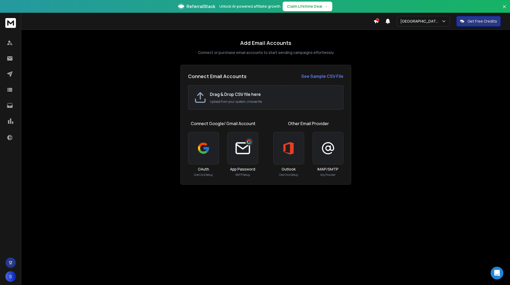
click at [204, 149] on icon at bounding box center [207, 149] width 6 height 5
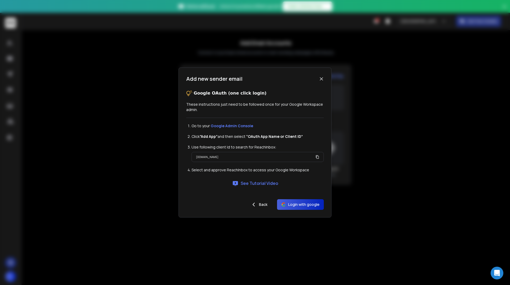
click at [306, 207] on button "Login with google" at bounding box center [300, 204] width 47 height 11
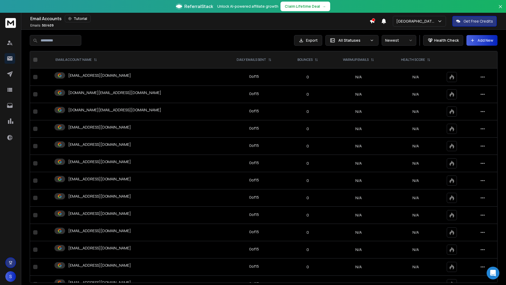
click at [479, 40] on button "Add New" at bounding box center [482, 40] width 31 height 11
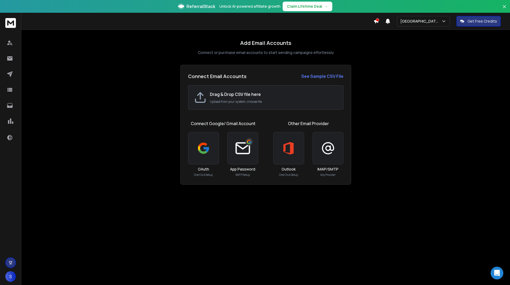
click at [204, 149] on icon at bounding box center [207, 149] width 6 height 5
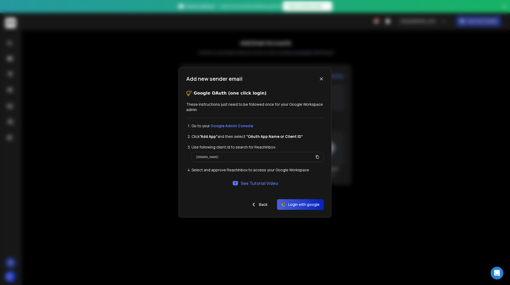
click at [306, 207] on button "Login with google" at bounding box center [300, 204] width 47 height 11
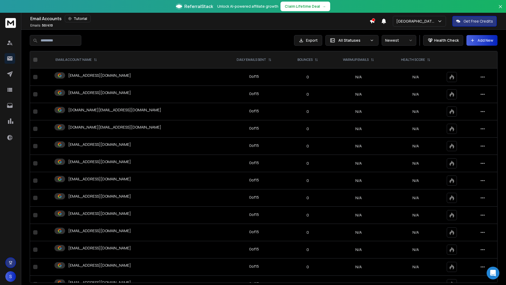
click at [479, 40] on button "Add New" at bounding box center [482, 40] width 31 height 11
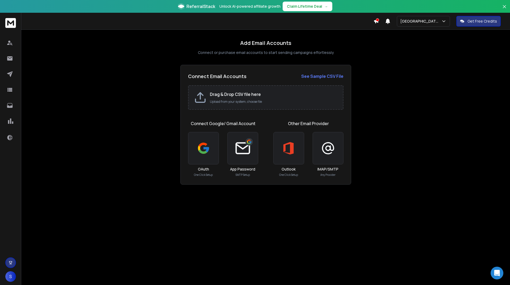
click at [204, 149] on icon at bounding box center [207, 149] width 6 height 5
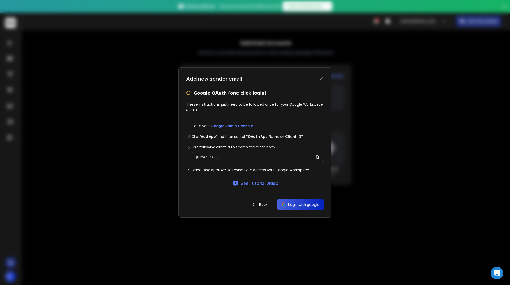
click at [306, 207] on button "Login with google" at bounding box center [300, 204] width 47 height 11
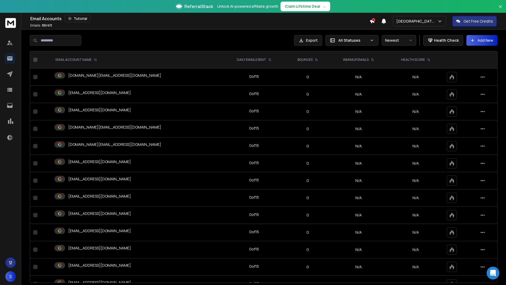
click at [479, 40] on button "Add New" at bounding box center [482, 40] width 31 height 11
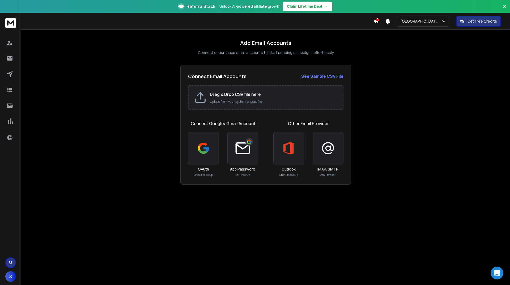
click at [204, 149] on icon at bounding box center [207, 149] width 6 height 5
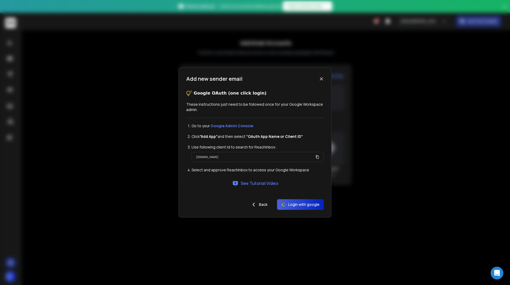
click at [306, 207] on button "Login with google" at bounding box center [300, 204] width 47 height 11
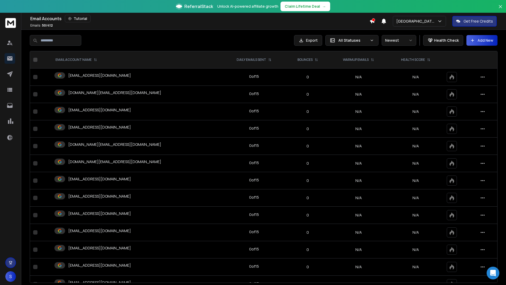
click at [479, 40] on button "Add New" at bounding box center [482, 40] width 31 height 11
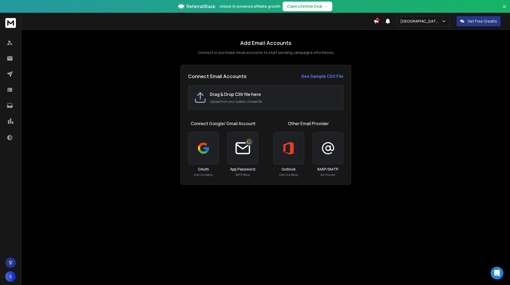
click at [204, 149] on icon at bounding box center [207, 149] width 6 height 5
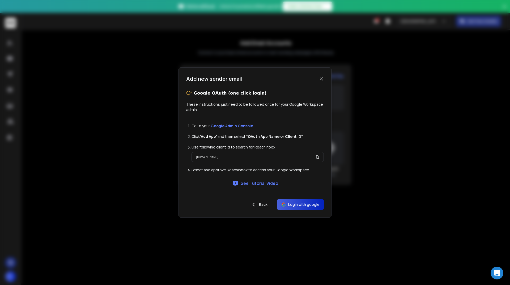
click at [306, 207] on button "Login with google" at bounding box center [300, 204] width 47 height 11
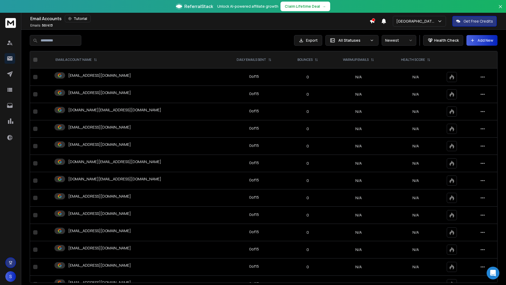
click at [479, 40] on button "Add New" at bounding box center [482, 40] width 31 height 11
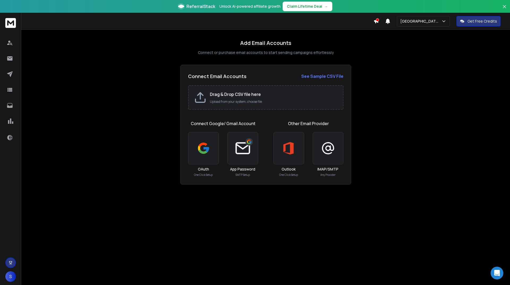
click at [204, 149] on icon at bounding box center [207, 149] width 6 height 5
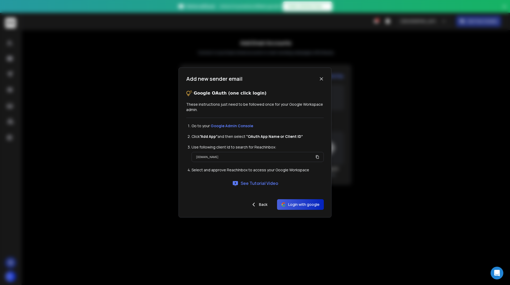
click at [306, 207] on button "Login with google" at bounding box center [300, 204] width 47 height 11
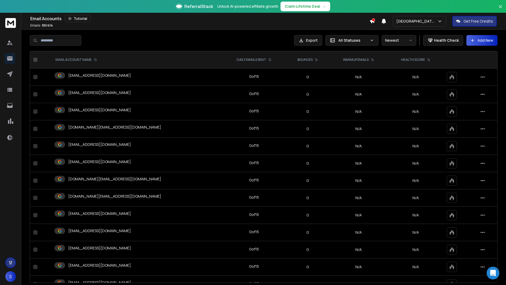
click at [479, 40] on button "Add New" at bounding box center [482, 40] width 31 height 11
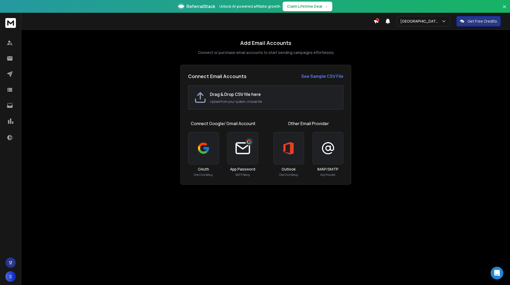
click at [204, 149] on icon at bounding box center [207, 149] width 6 height 5
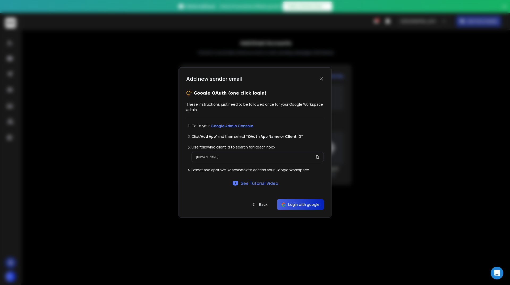
click at [306, 207] on button "Login with google" at bounding box center [300, 204] width 47 height 11
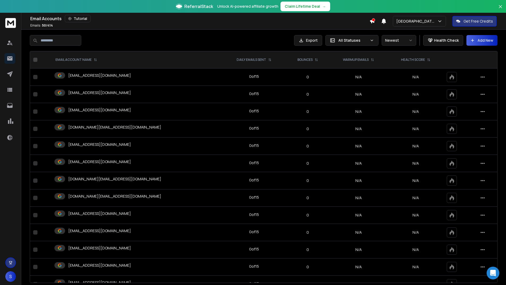
click at [479, 40] on button "Add New" at bounding box center [482, 40] width 31 height 11
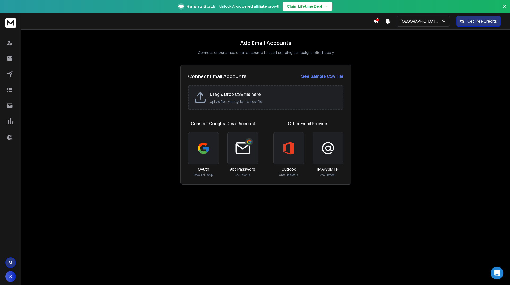
click at [204, 149] on icon at bounding box center [207, 149] width 6 height 5
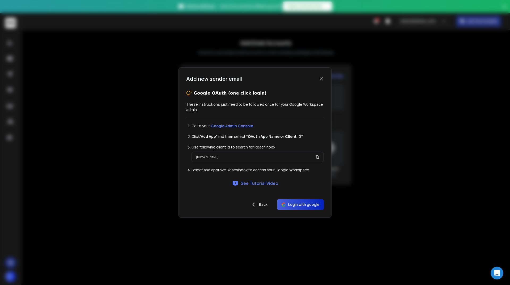
click at [306, 207] on button "Login with google" at bounding box center [300, 204] width 47 height 11
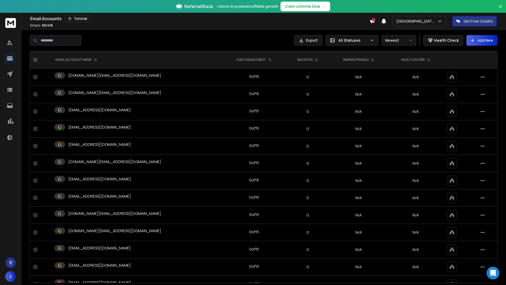
click at [479, 40] on button "Add New" at bounding box center [482, 40] width 31 height 11
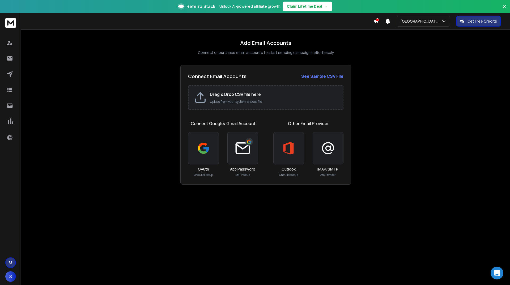
click at [204, 149] on icon at bounding box center [207, 149] width 6 height 5
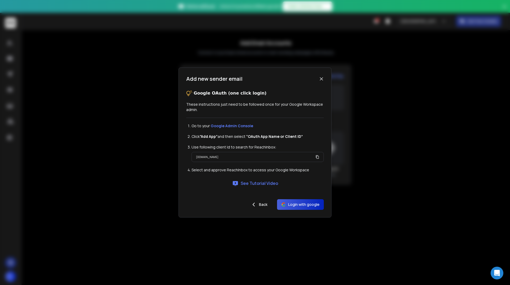
click at [306, 207] on button "Login with google" at bounding box center [300, 204] width 47 height 11
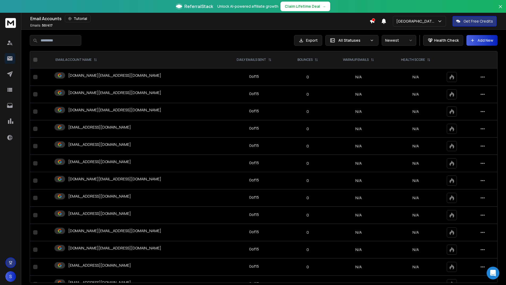
click at [479, 40] on button "Add New" at bounding box center [482, 40] width 31 height 11
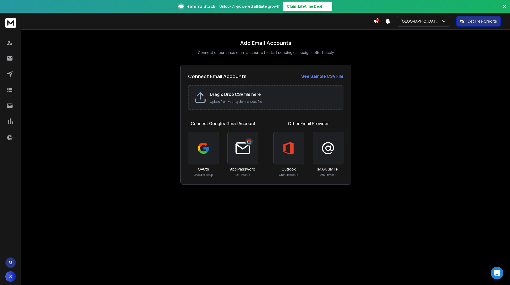
click at [204, 149] on icon at bounding box center [207, 149] width 6 height 5
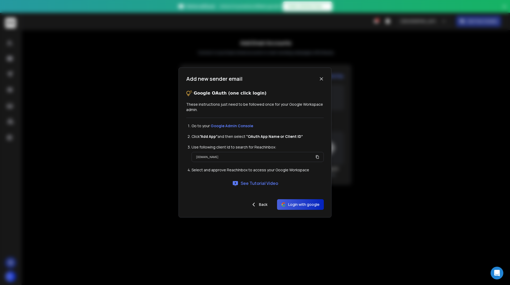
click at [306, 207] on button "Login with google" at bounding box center [300, 204] width 47 height 11
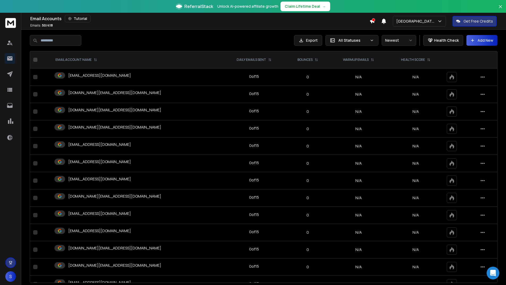
click at [479, 40] on button "Add New" at bounding box center [482, 40] width 31 height 11
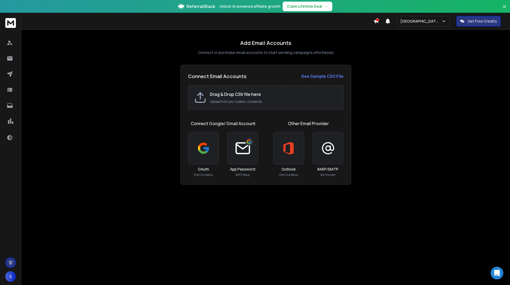
click at [204, 149] on icon at bounding box center [207, 149] width 6 height 5
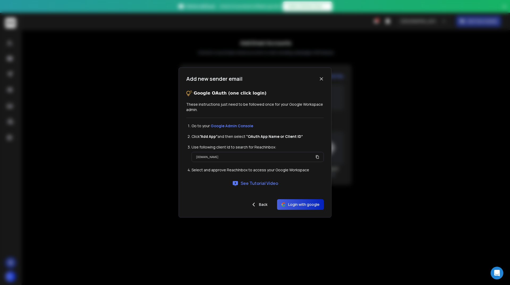
click at [306, 207] on button "Login with google" at bounding box center [300, 204] width 47 height 11
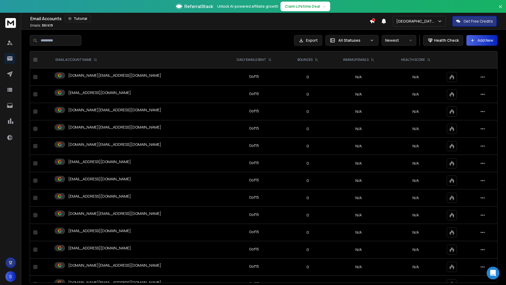
click at [479, 40] on button "Add New" at bounding box center [482, 40] width 31 height 11
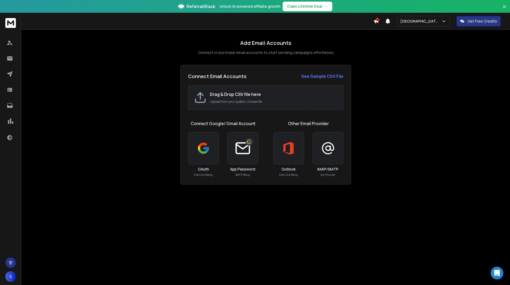
click at [204, 149] on icon at bounding box center [207, 149] width 6 height 5
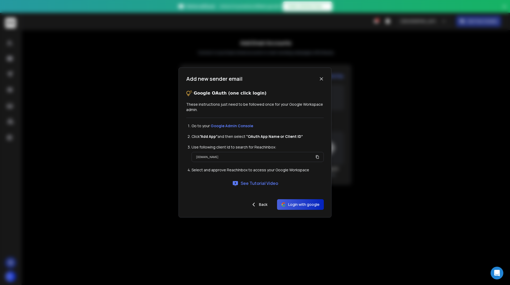
click at [306, 207] on button "Login with google" at bounding box center [300, 204] width 47 height 11
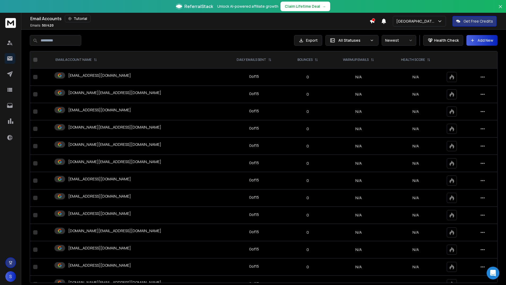
click at [479, 40] on button "Add New" at bounding box center [482, 40] width 31 height 11
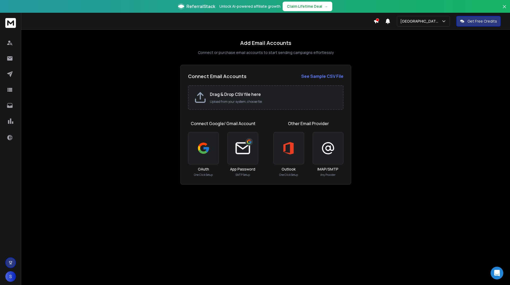
click at [204, 149] on icon at bounding box center [207, 149] width 6 height 5
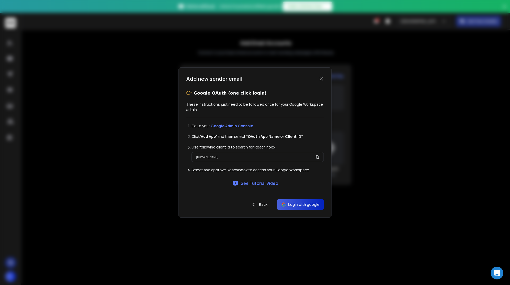
click at [320, 77] on icon at bounding box center [321, 79] width 5 height 5
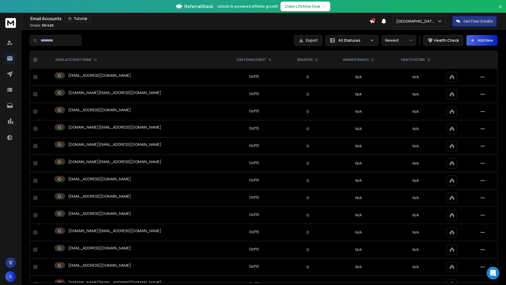
click at [479, 40] on button "Add New" at bounding box center [482, 40] width 31 height 11
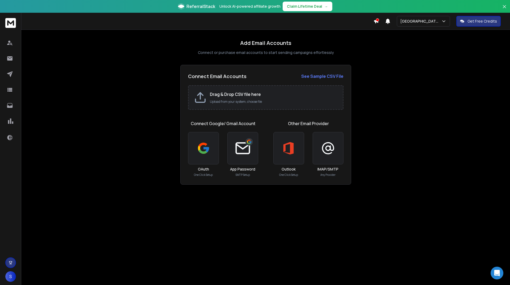
click at [204, 149] on icon at bounding box center [207, 149] width 6 height 5
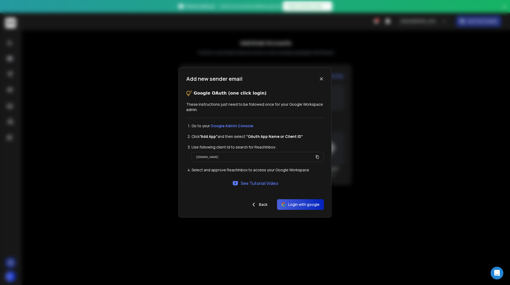
click at [306, 207] on button "Login with google" at bounding box center [300, 204] width 47 height 11
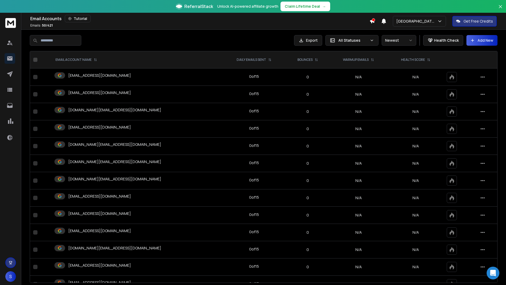
click at [479, 40] on button "Add New" at bounding box center [482, 40] width 31 height 11
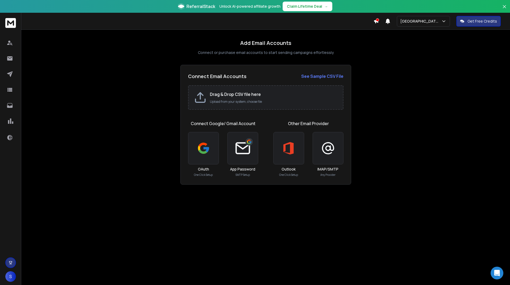
click at [204, 149] on icon at bounding box center [207, 149] width 6 height 5
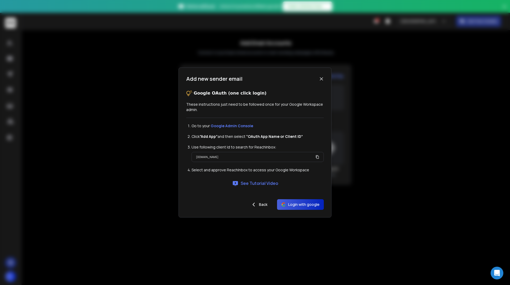
click at [306, 207] on button "Login with google" at bounding box center [300, 204] width 47 height 11
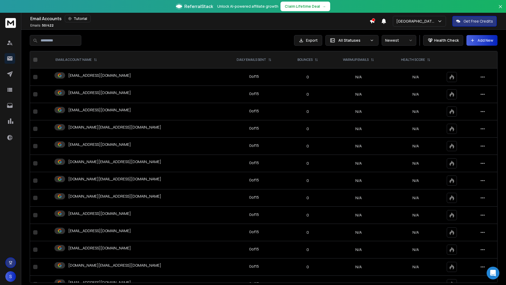
click at [479, 40] on button "Add New" at bounding box center [482, 40] width 31 height 11
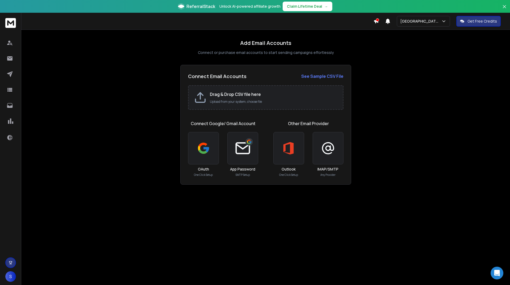
click at [204, 149] on icon at bounding box center [207, 149] width 6 height 5
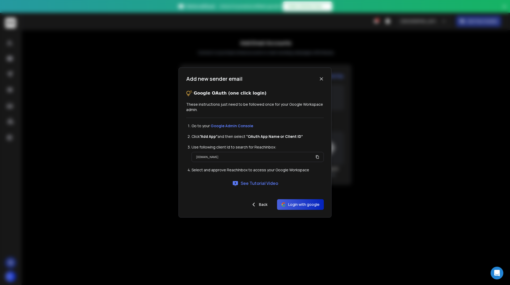
click at [306, 207] on button "Login with google" at bounding box center [300, 204] width 47 height 11
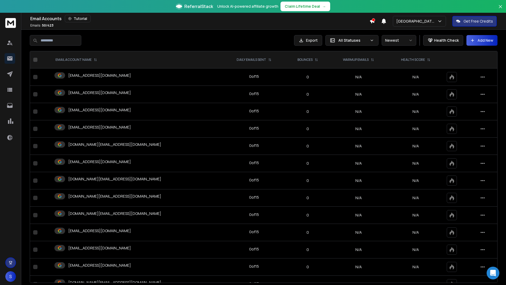
click at [479, 40] on button "Add New" at bounding box center [482, 40] width 31 height 11
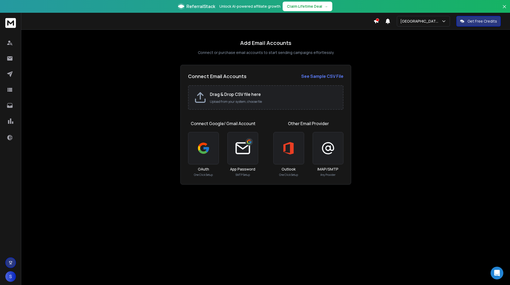
click at [204, 149] on icon at bounding box center [207, 149] width 6 height 5
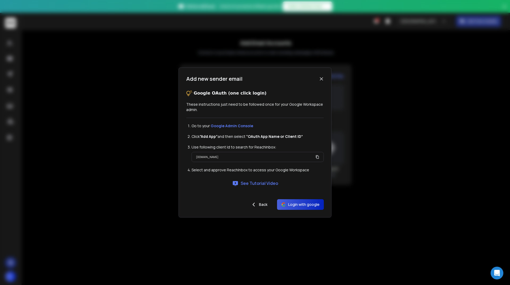
click at [306, 207] on button "Login with google" at bounding box center [300, 204] width 47 height 11
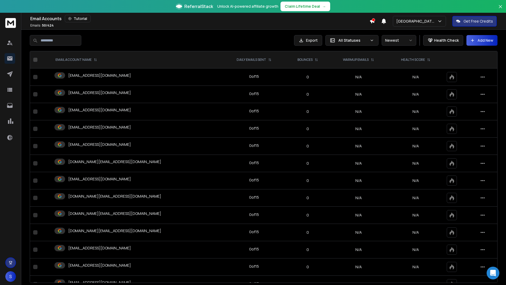
click at [479, 40] on button "Add New" at bounding box center [482, 40] width 31 height 11
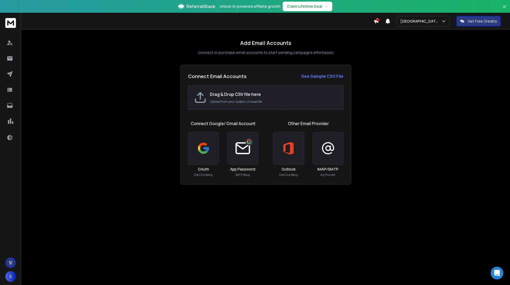
click at [204, 149] on icon at bounding box center [207, 149] width 6 height 5
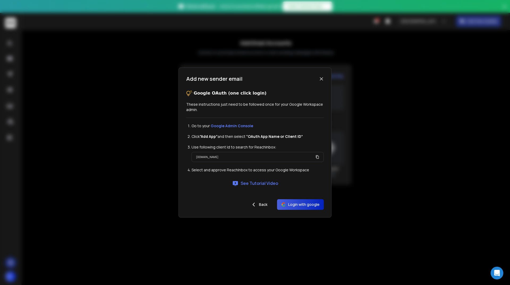
click at [306, 207] on button "Login with google" at bounding box center [300, 204] width 47 height 11
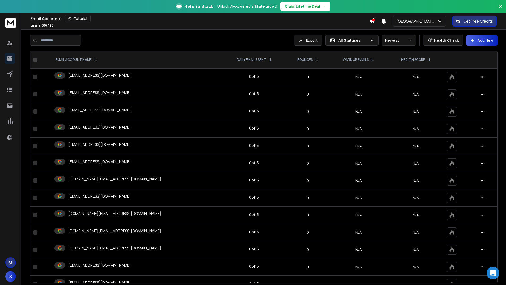
click at [479, 40] on button "Add New" at bounding box center [482, 40] width 31 height 11
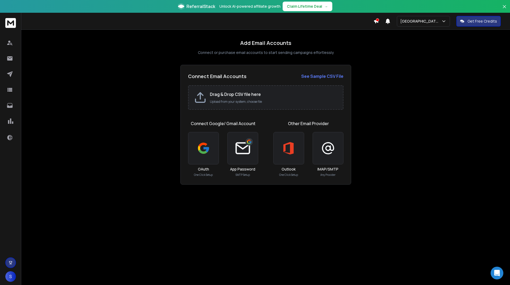
click at [204, 149] on icon at bounding box center [207, 149] width 6 height 5
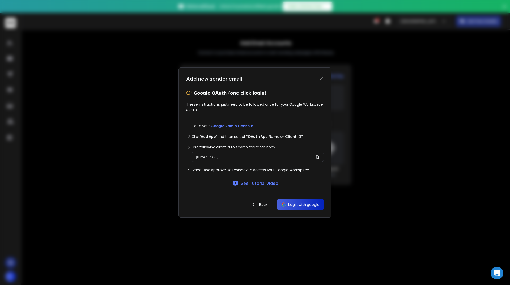
click at [306, 207] on button "Login with google" at bounding box center [300, 204] width 47 height 11
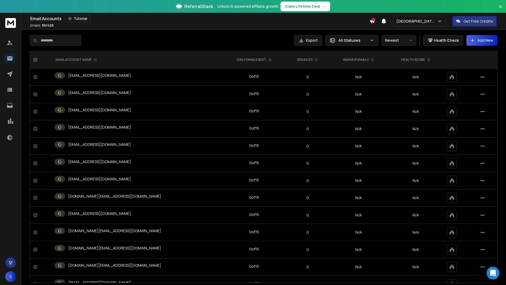
click at [479, 40] on button "Add New" at bounding box center [482, 40] width 31 height 11
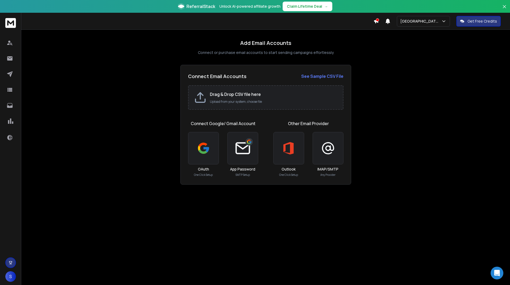
click at [204, 149] on icon at bounding box center [207, 149] width 6 height 5
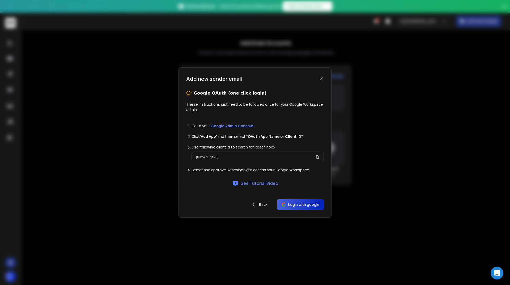
click at [306, 207] on button "Login with google" at bounding box center [300, 204] width 47 height 11
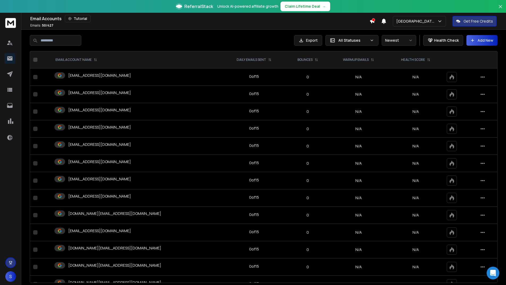
click at [479, 40] on button "Add New" at bounding box center [482, 40] width 31 height 11
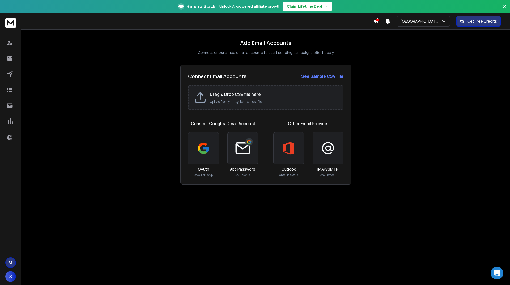
click at [204, 149] on icon at bounding box center [207, 149] width 6 height 5
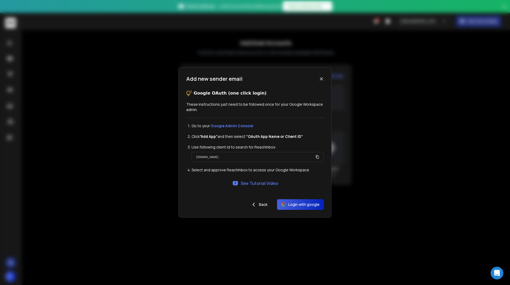
click at [306, 207] on button "Login with google" at bounding box center [300, 204] width 47 height 11
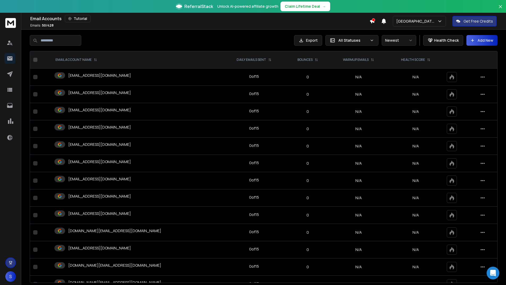
click at [479, 40] on button "Add New" at bounding box center [482, 40] width 31 height 11
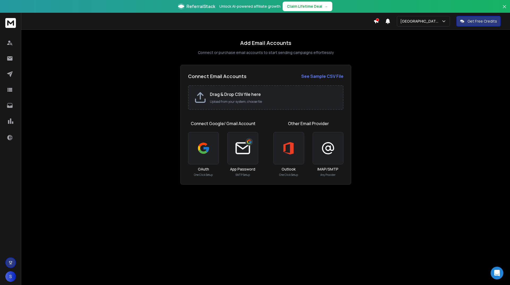
click at [204, 149] on icon at bounding box center [207, 149] width 6 height 5
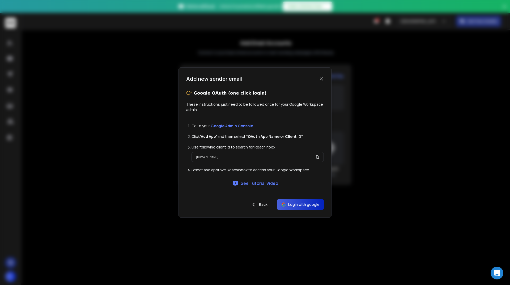
click at [306, 207] on button "Login with google" at bounding box center [300, 204] width 47 height 11
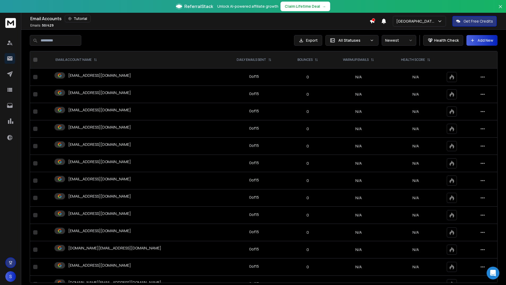
click at [479, 40] on button "Add New" at bounding box center [482, 40] width 31 height 11
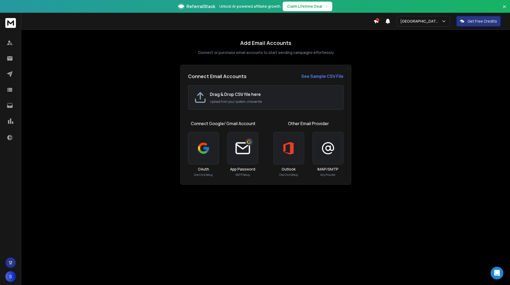
click at [204, 149] on icon at bounding box center [207, 149] width 6 height 5
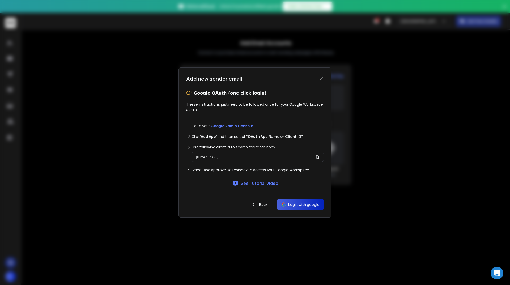
click at [306, 207] on button "Login with google" at bounding box center [300, 204] width 47 height 11
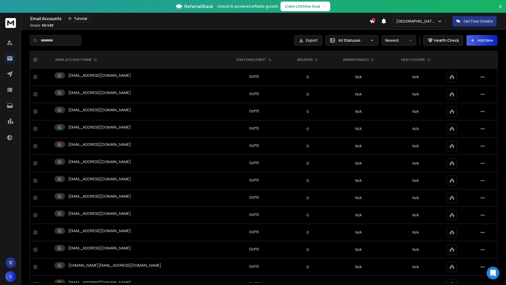
click at [479, 40] on button "Add New" at bounding box center [482, 40] width 31 height 11
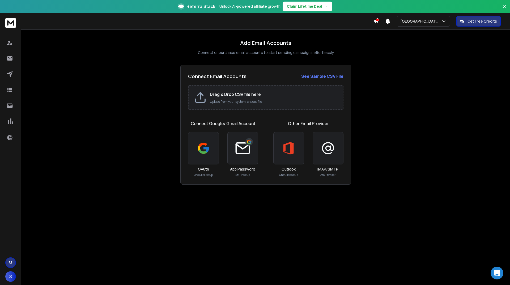
click at [204, 149] on icon at bounding box center [207, 149] width 6 height 5
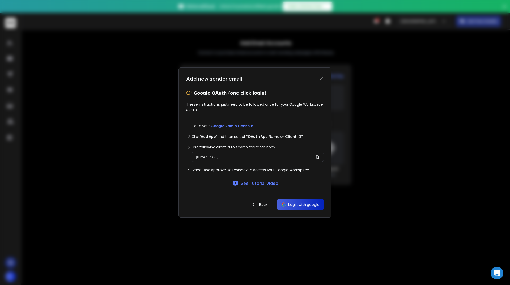
click at [306, 207] on button "Login with google" at bounding box center [300, 204] width 47 height 11
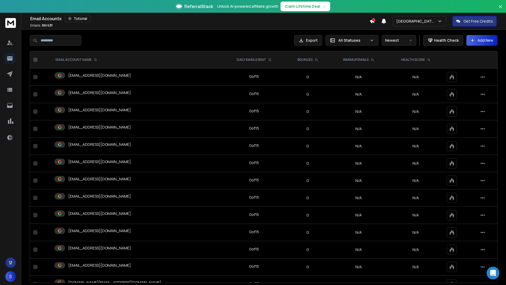
click at [479, 40] on button "Add New" at bounding box center [482, 40] width 31 height 11
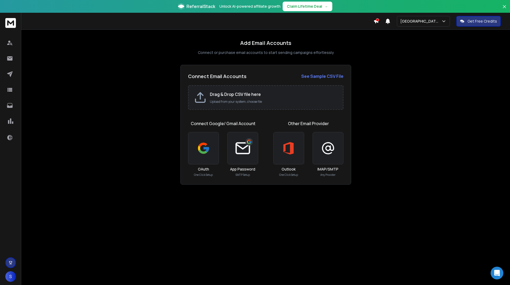
click at [204, 149] on icon at bounding box center [207, 149] width 6 height 5
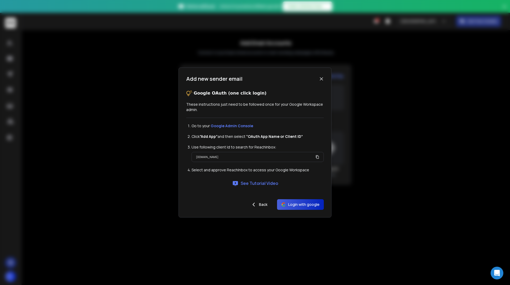
click at [306, 207] on button "Login with google" at bounding box center [300, 204] width 47 height 11
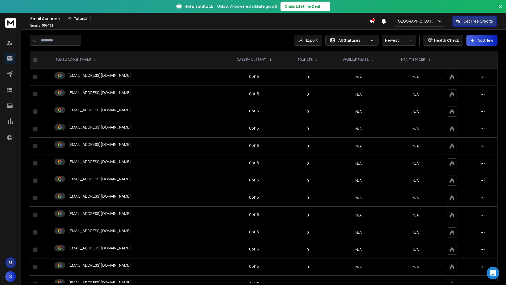
click at [479, 40] on button "Add New" at bounding box center [482, 40] width 31 height 11
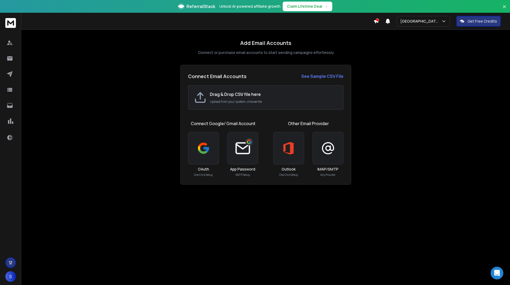
click at [204, 149] on icon at bounding box center [207, 149] width 6 height 5
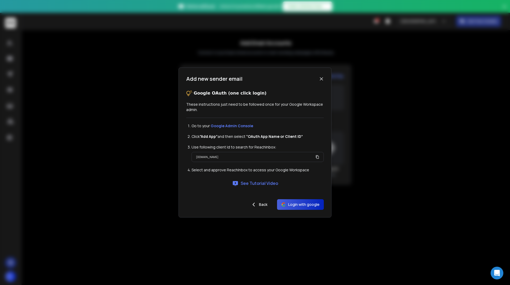
click at [306, 207] on button "Login with google" at bounding box center [300, 204] width 47 height 11
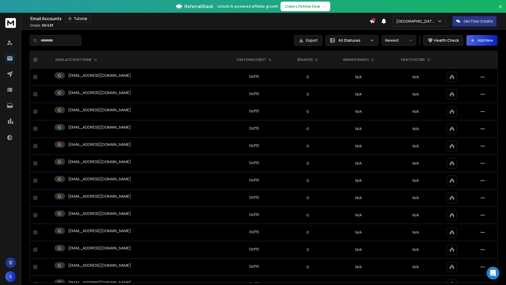
click at [479, 40] on button "Add New" at bounding box center [482, 40] width 31 height 11
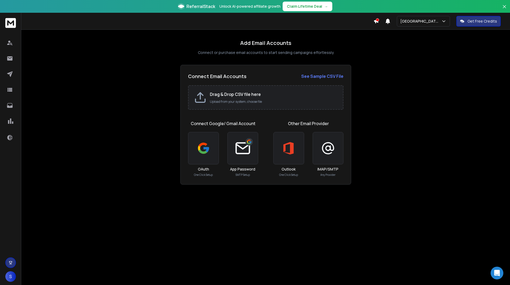
click at [204, 149] on icon at bounding box center [207, 149] width 6 height 5
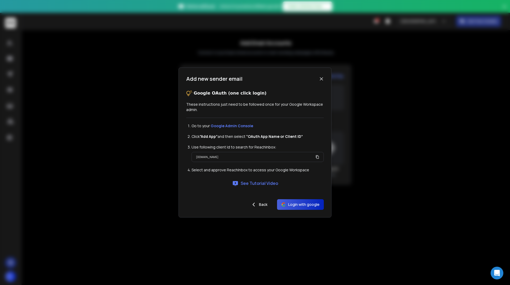
click at [306, 207] on button "Login with google" at bounding box center [300, 204] width 47 height 11
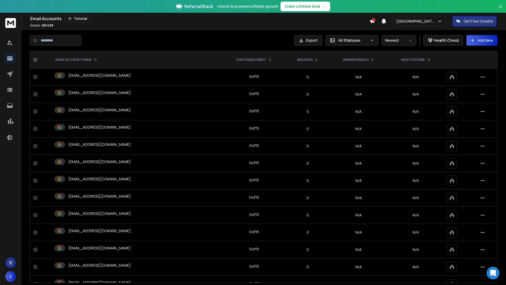
click at [479, 40] on button "Add New" at bounding box center [482, 40] width 31 height 11
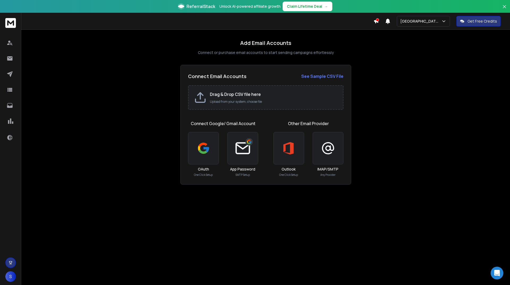
click at [204, 149] on icon at bounding box center [207, 149] width 6 height 5
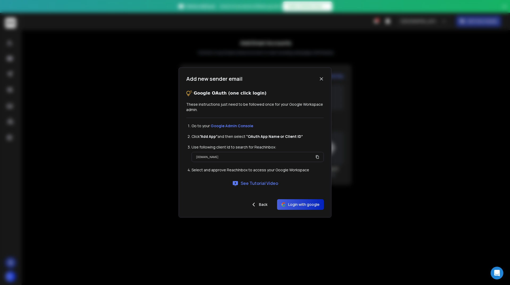
click at [306, 207] on button "Login with google" at bounding box center [300, 204] width 47 height 11
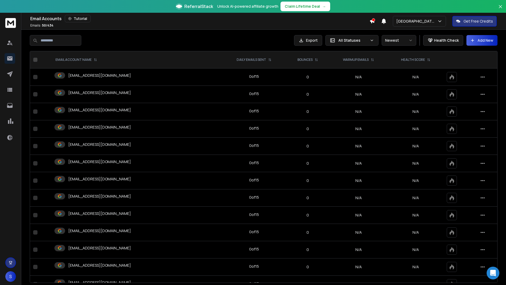
click at [479, 40] on button "Add New" at bounding box center [482, 40] width 31 height 11
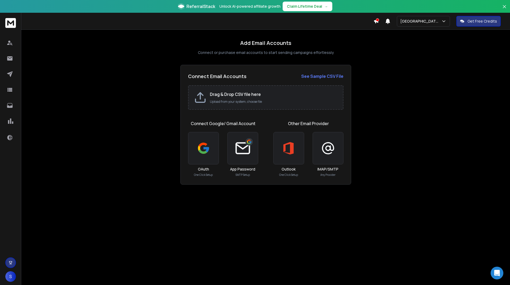
click at [204, 149] on icon at bounding box center [207, 149] width 6 height 5
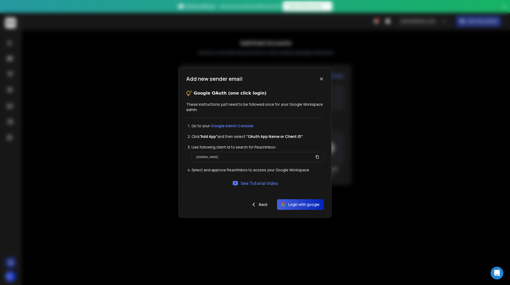
click at [306, 207] on button "Login with google" at bounding box center [300, 204] width 47 height 11
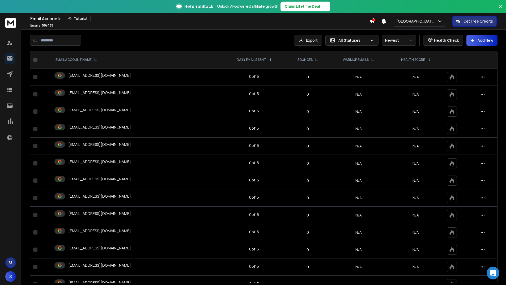
click at [479, 40] on button "Add New" at bounding box center [482, 40] width 31 height 11
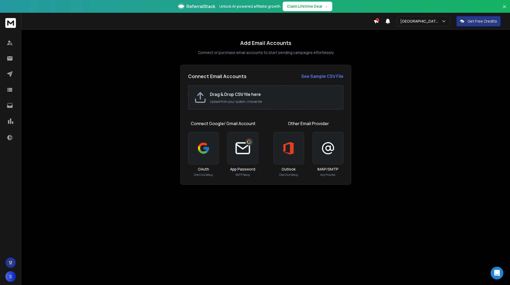
click at [204, 149] on icon at bounding box center [207, 149] width 6 height 5
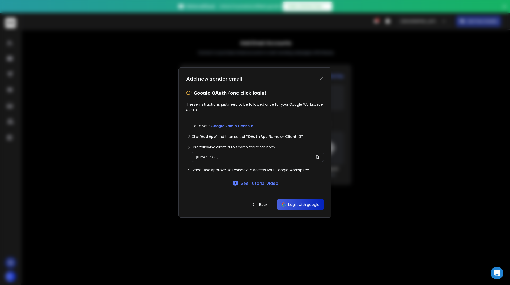
click at [306, 207] on button "Login with google" at bounding box center [300, 204] width 47 height 11
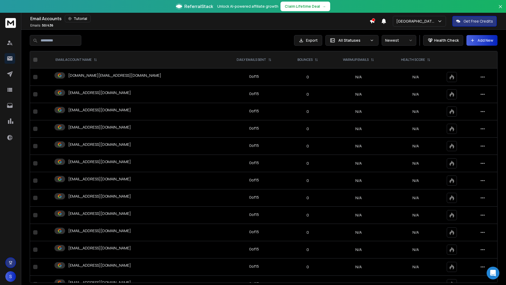
click at [479, 40] on button "Add New" at bounding box center [482, 40] width 31 height 11
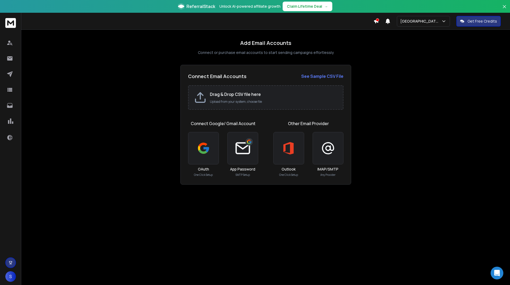
click at [204, 149] on icon at bounding box center [207, 149] width 6 height 5
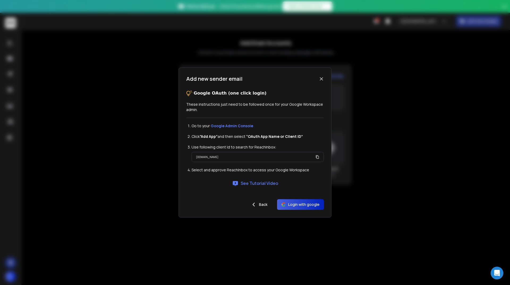
click at [306, 207] on button "Login with google" at bounding box center [300, 204] width 47 height 11
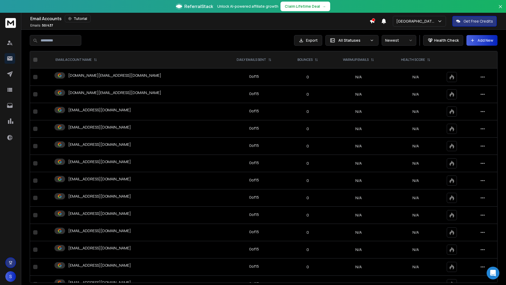
click at [479, 40] on button "Add New" at bounding box center [482, 40] width 31 height 11
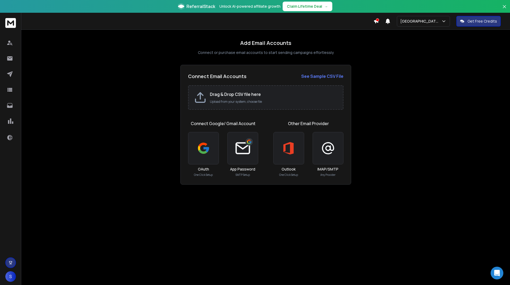
click at [204, 149] on icon at bounding box center [207, 149] width 6 height 5
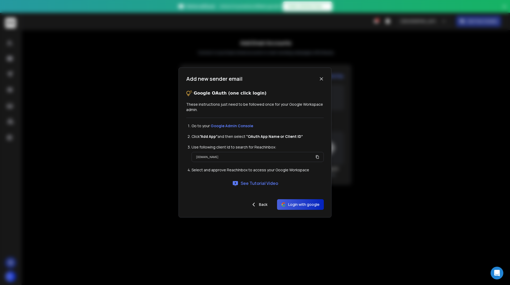
click at [306, 207] on button "Login with google" at bounding box center [300, 204] width 47 height 11
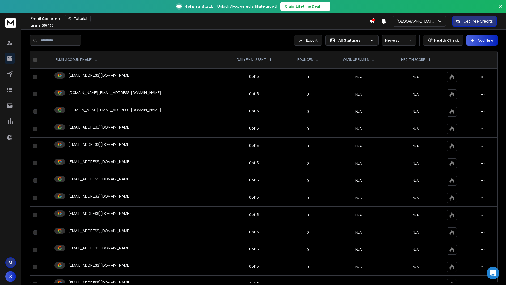
click at [479, 40] on button "Add New" at bounding box center [482, 40] width 31 height 11
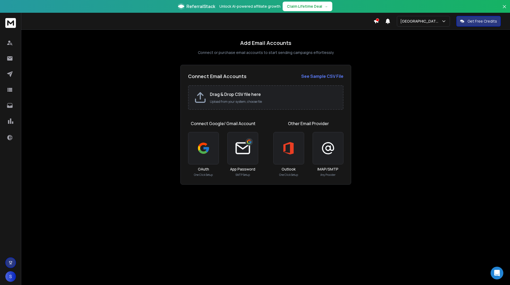
click at [204, 149] on icon at bounding box center [207, 149] width 6 height 5
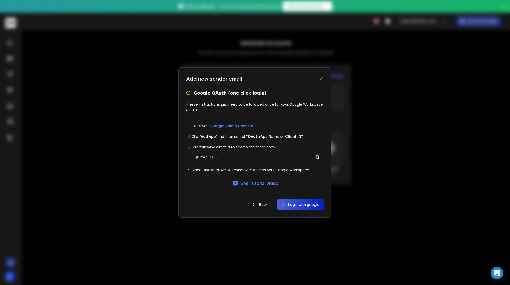
click at [306, 207] on button "Login with google" at bounding box center [300, 204] width 47 height 11
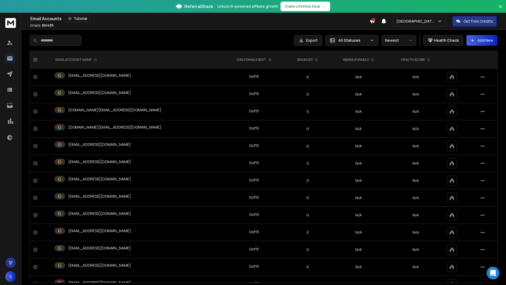
click at [479, 40] on button "Add New" at bounding box center [482, 40] width 31 height 11
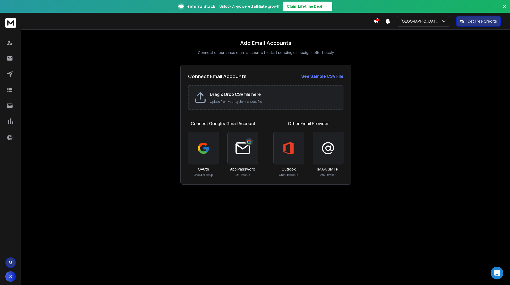
click at [204, 149] on icon at bounding box center [207, 149] width 6 height 5
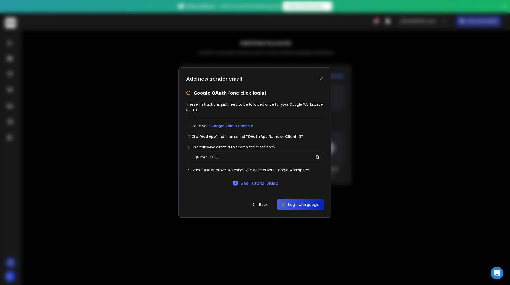
click at [306, 207] on button "Login with google" at bounding box center [300, 204] width 47 height 11
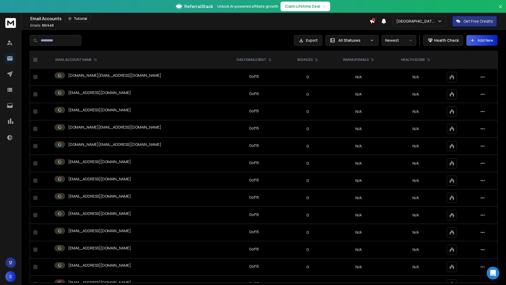
click at [479, 40] on button "Add New" at bounding box center [482, 40] width 31 height 11
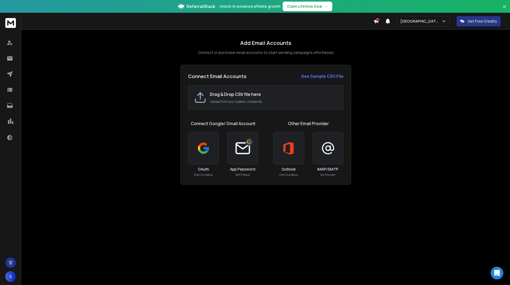
click at [204, 149] on icon at bounding box center [207, 149] width 6 height 5
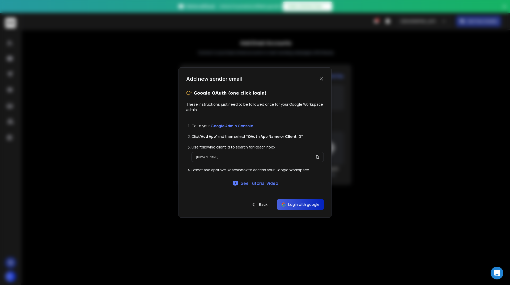
click at [306, 207] on button "Login with google" at bounding box center [300, 204] width 47 height 11
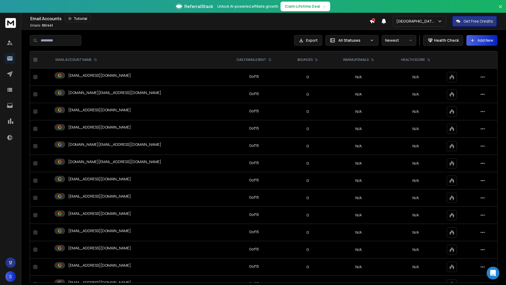
click at [479, 40] on button "Add New" at bounding box center [482, 40] width 31 height 11
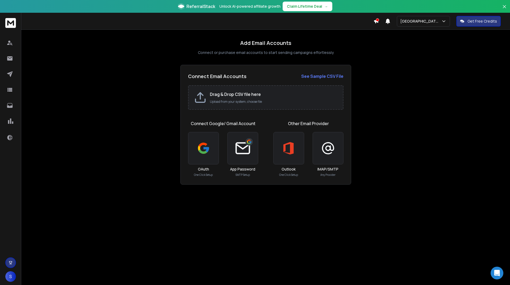
click at [204, 149] on icon at bounding box center [207, 149] width 6 height 5
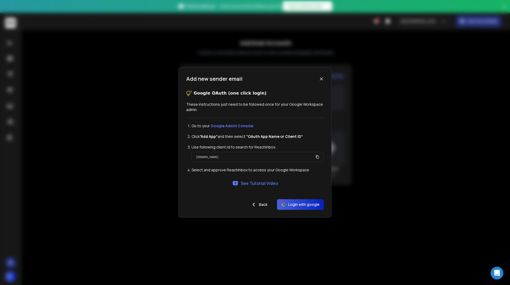
click at [306, 207] on button "Login with google" at bounding box center [300, 204] width 47 height 11
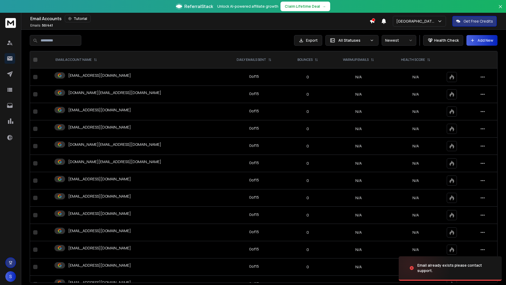
click at [479, 40] on button "Add New" at bounding box center [482, 40] width 31 height 11
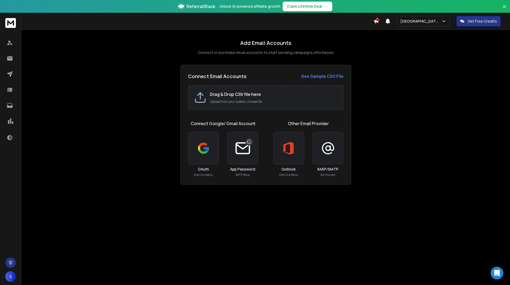
click at [204, 149] on icon at bounding box center [207, 149] width 6 height 5
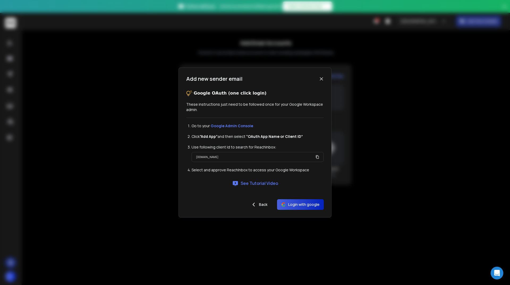
click at [306, 207] on button "Login with google" at bounding box center [300, 204] width 47 height 11
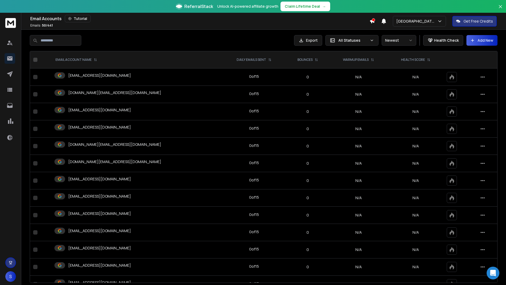
click at [479, 40] on button "Add New" at bounding box center [482, 40] width 31 height 11
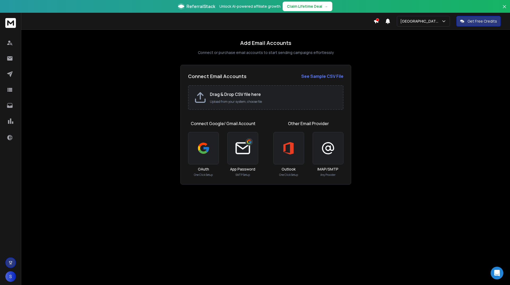
click at [204, 149] on icon at bounding box center [207, 149] width 6 height 5
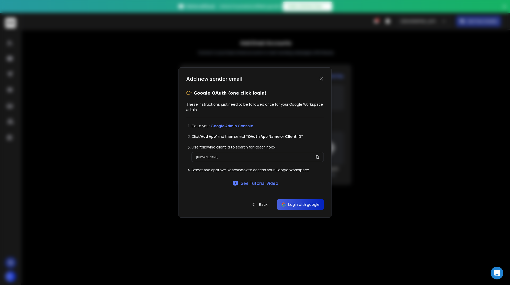
click at [306, 207] on button "Login with google" at bounding box center [300, 204] width 47 height 11
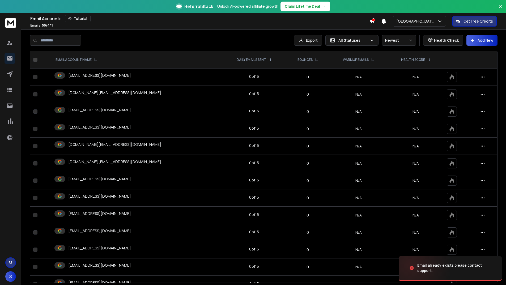
click at [479, 40] on button "Add New" at bounding box center [482, 40] width 31 height 11
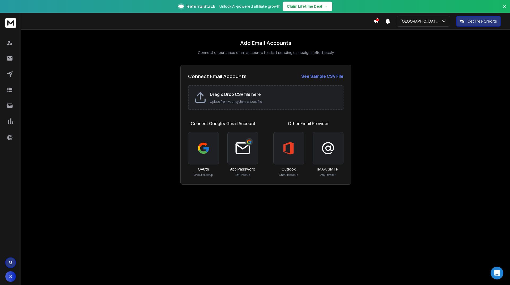
click at [204, 149] on icon at bounding box center [207, 149] width 6 height 5
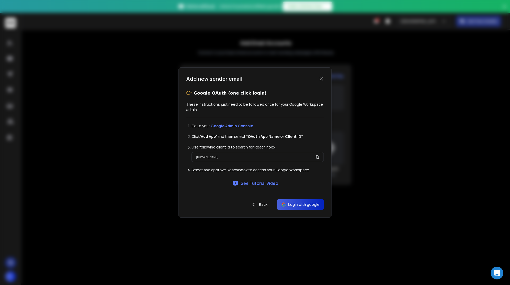
click at [306, 207] on button "Login with google" at bounding box center [300, 204] width 47 height 11
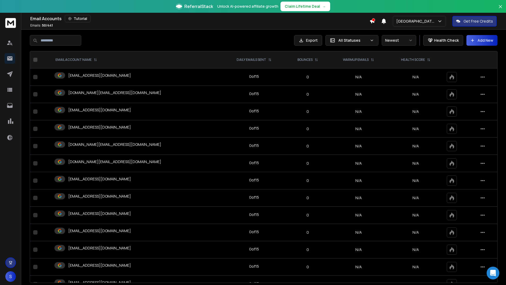
click at [479, 40] on button "Add New" at bounding box center [482, 40] width 31 height 11
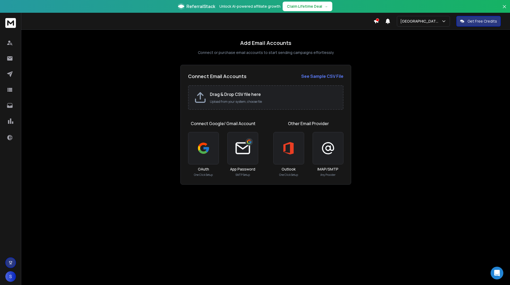
click at [204, 149] on icon at bounding box center [207, 149] width 6 height 5
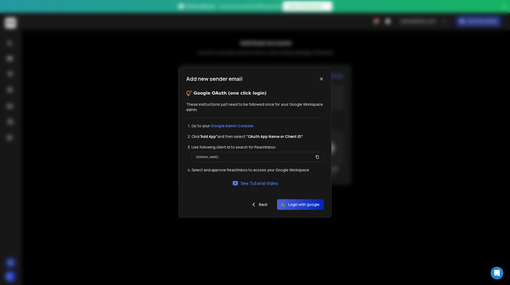
click at [306, 207] on button "Login with google" at bounding box center [300, 204] width 47 height 11
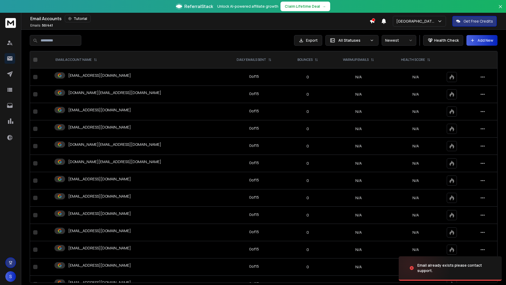
click at [479, 40] on button "Add New" at bounding box center [482, 40] width 31 height 11
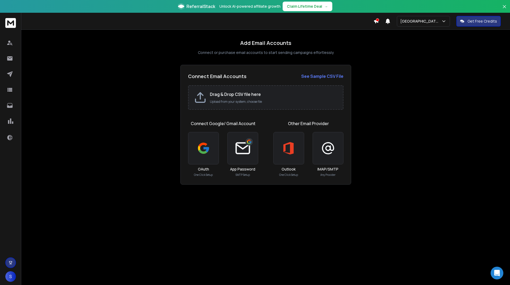
click at [204, 149] on icon at bounding box center [207, 149] width 6 height 5
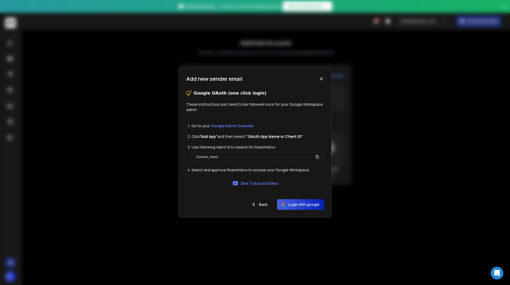
click at [306, 207] on button "Login with google" at bounding box center [300, 204] width 47 height 11
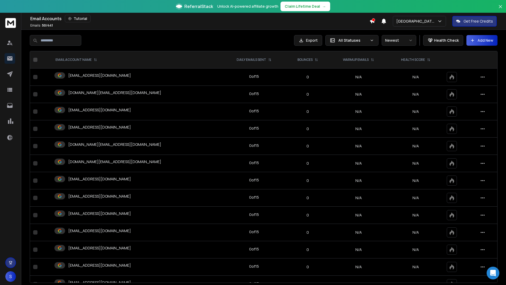
click at [479, 40] on button "Add New" at bounding box center [482, 40] width 31 height 11
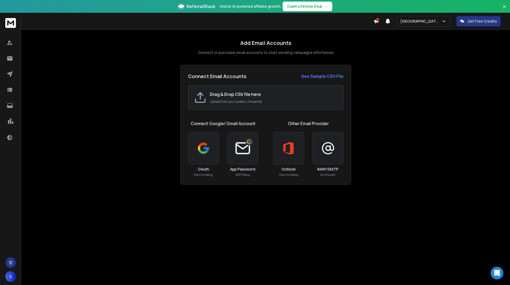
click at [204, 149] on icon at bounding box center [207, 149] width 6 height 5
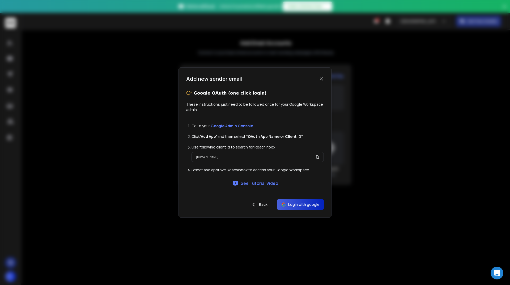
click at [306, 207] on button "Login with google" at bounding box center [300, 204] width 47 height 11
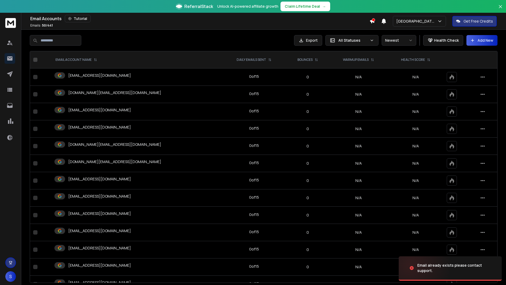
click at [479, 40] on button "Add New" at bounding box center [482, 40] width 31 height 11
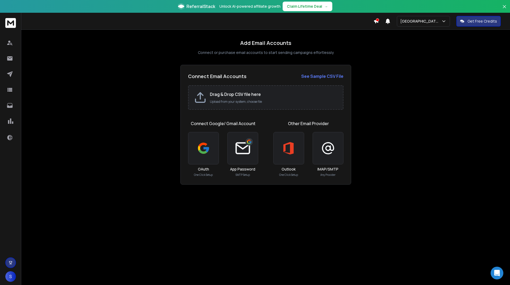
click at [204, 149] on icon at bounding box center [207, 149] width 6 height 5
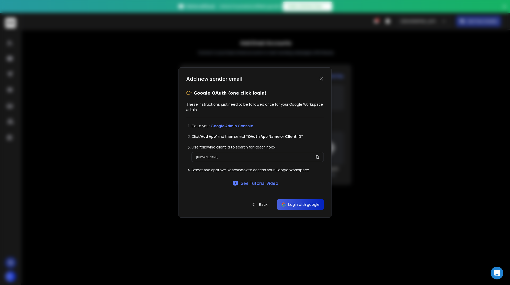
click at [306, 207] on button "Login with google" at bounding box center [300, 204] width 47 height 11
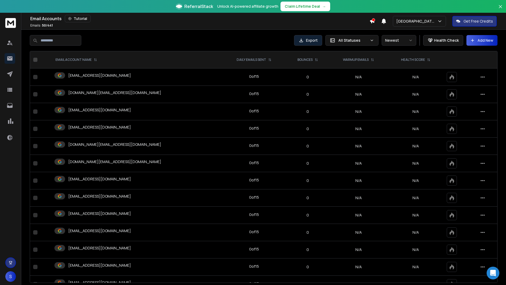
click at [306, 36] on button "Export" at bounding box center [308, 40] width 28 height 11
